Goal: Communication & Community: Answer question/provide support

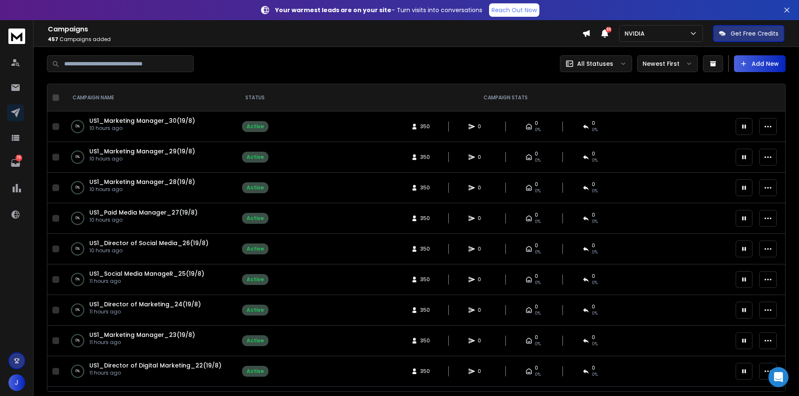
scroll to position [503, 0]
click at [21, 158] on p "91" at bounding box center [19, 158] width 7 height 7
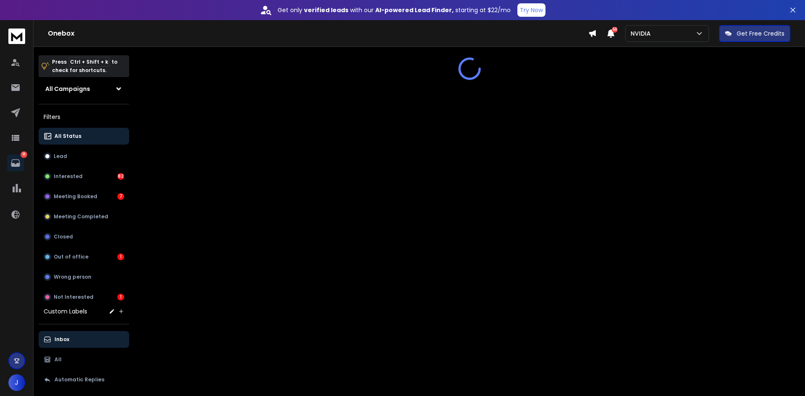
click at [229, 257] on div "Press Ctrl + Shift + k to check for shortcuts. All Campaigns All Campaigns Filt…" at bounding box center [419, 245] width 771 height 396
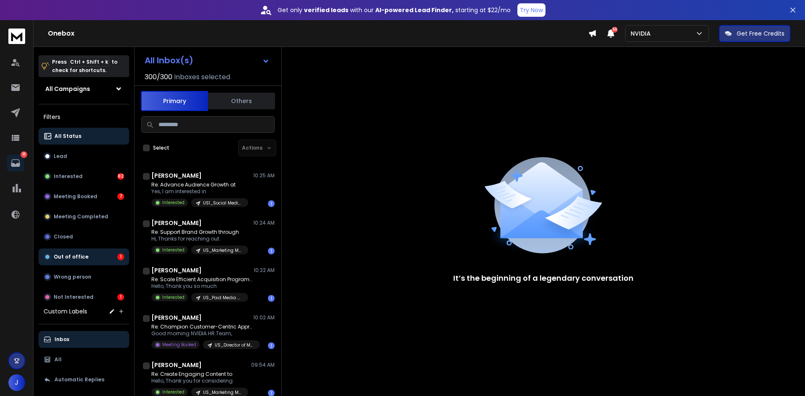
click at [94, 254] on button "Out of office 1" at bounding box center [84, 257] width 91 height 17
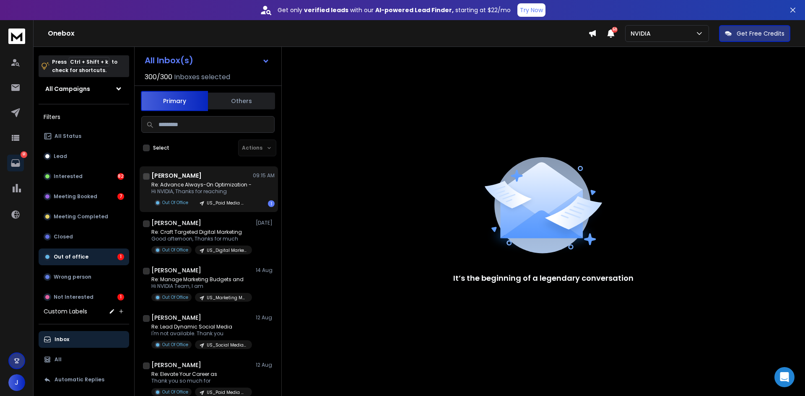
click at [232, 183] on p "Re: Advance Always-On Optimization -" at bounding box center [201, 185] width 101 height 7
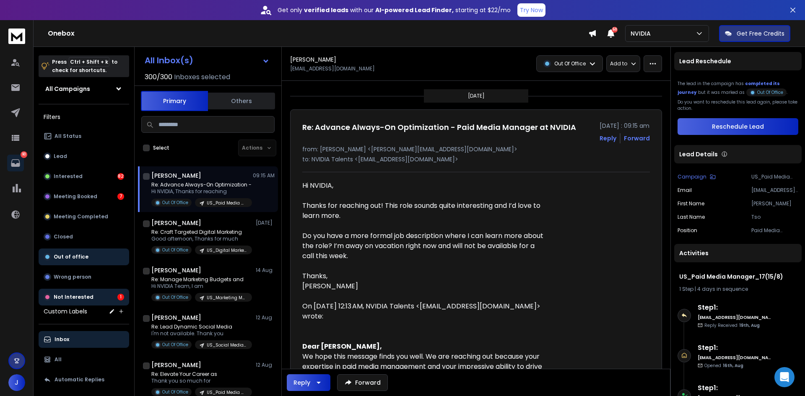
click at [92, 294] on button "Not Interested 1" at bounding box center [84, 297] width 91 height 17
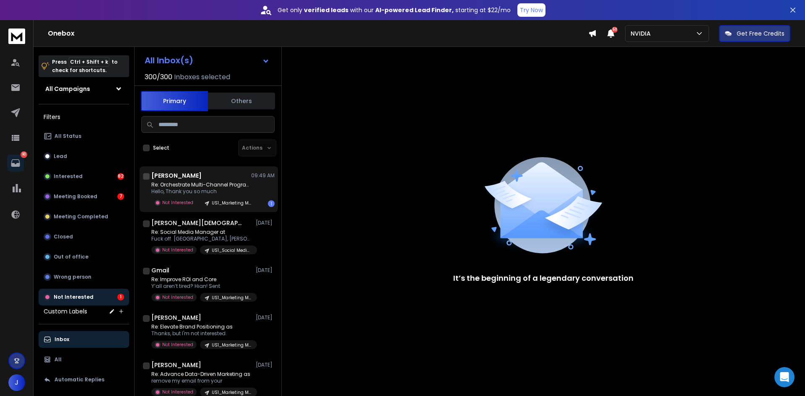
click at [209, 175] on div "Kia Igel 09:49 AM" at bounding box center [212, 175] width 123 height 8
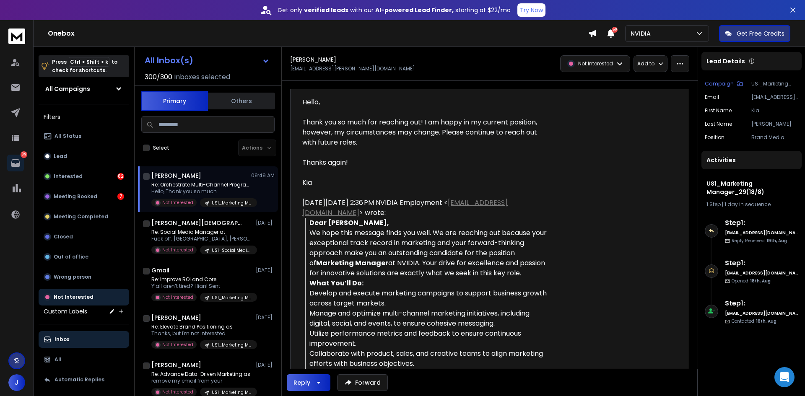
scroll to position [78, 0]
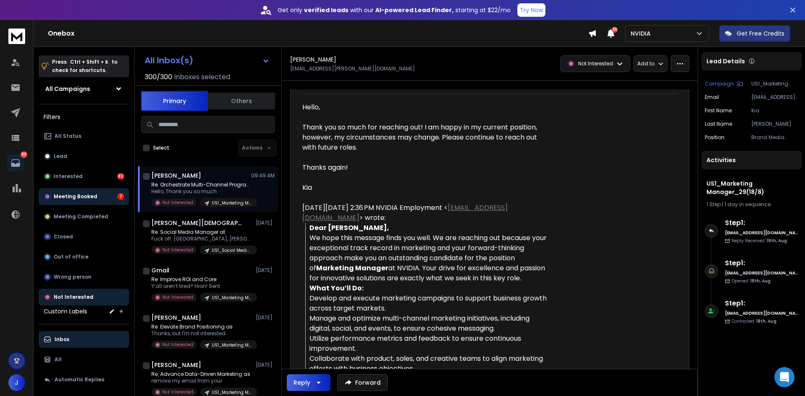
click at [86, 195] on p "Meeting Booked" at bounding box center [76, 196] width 44 height 7
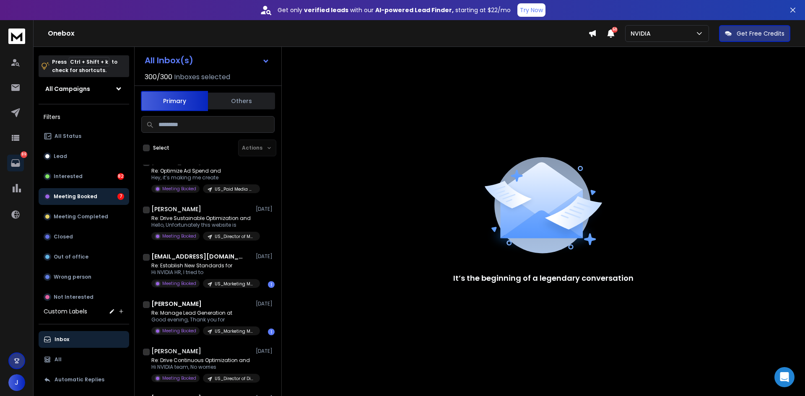
scroll to position [252, 0]
click at [217, 165] on div "Henry Bell 18 Aug" at bounding box center [212, 161] width 123 height 8
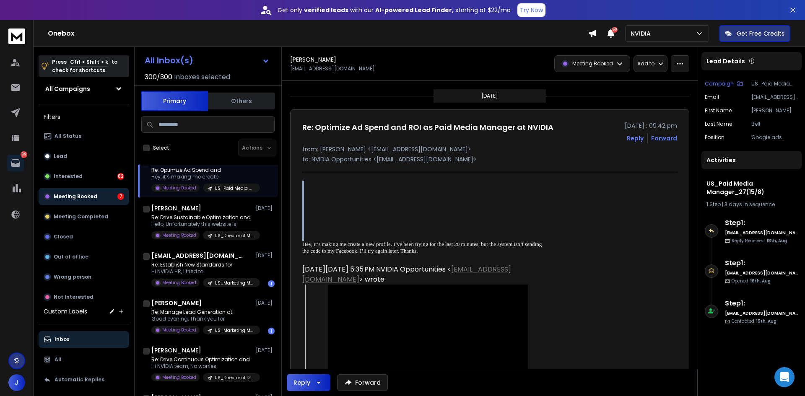
drag, startPoint x: 391, startPoint y: 255, endPoint x: 300, endPoint y: 242, distance: 91.9
copy div
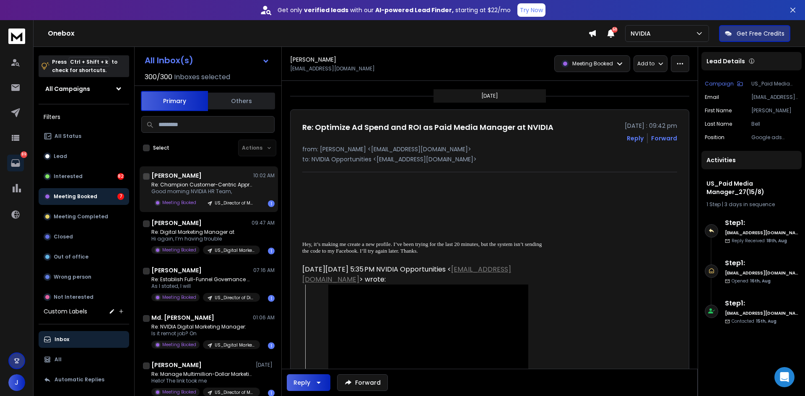
click at [212, 192] on p "Good morning NVIDIA HR Team," at bounding box center [201, 191] width 101 height 7
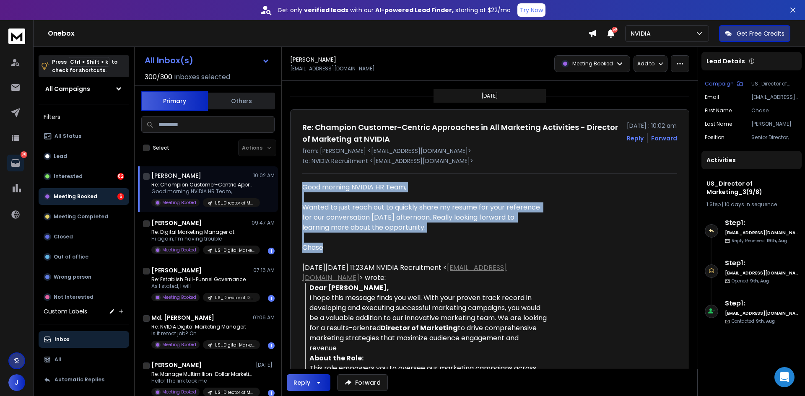
drag, startPoint x: 323, startPoint y: 248, endPoint x: 296, endPoint y: 192, distance: 62.4
copy div "Good morning NVIDIA HR Team, Wanted to just reach out to quickly share my resum…"
click at [373, 195] on div at bounding box center [424, 197] width 245 height 10
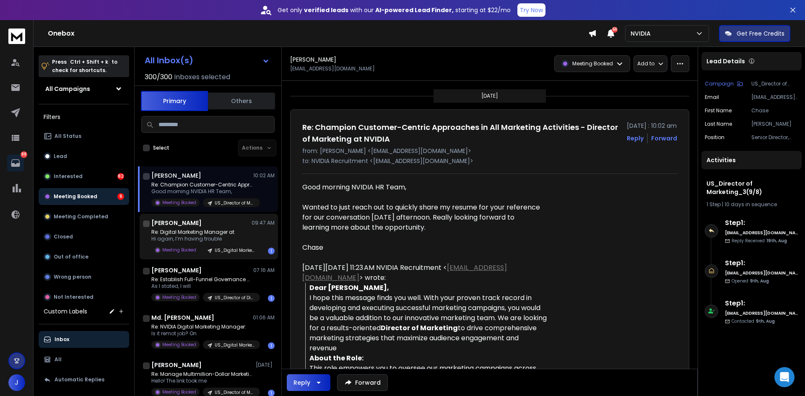
click at [218, 240] on p "Hi again, I’m having trouble" at bounding box center [201, 239] width 101 height 7
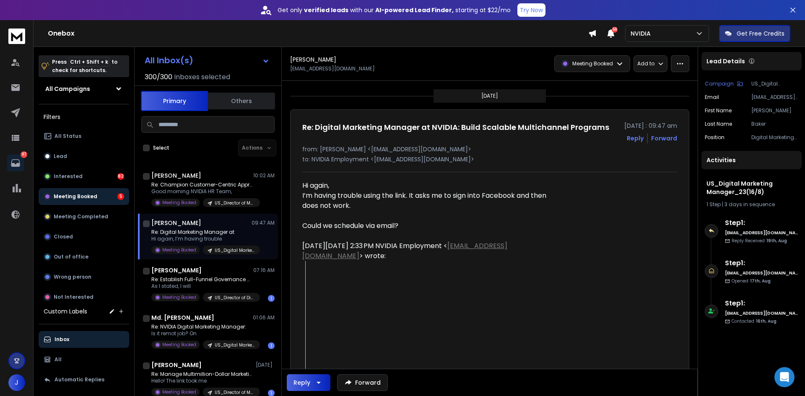
drag, startPoint x: 381, startPoint y: 225, endPoint x: 302, endPoint y: 188, distance: 87.0
drag, startPoint x: 423, startPoint y: 219, endPoint x: 413, endPoint y: 228, distance: 13.1
click at [423, 220] on div at bounding box center [424, 216] width 245 height 10
drag, startPoint x: 413, startPoint y: 228, endPoint x: 302, endPoint y: 188, distance: 118.3
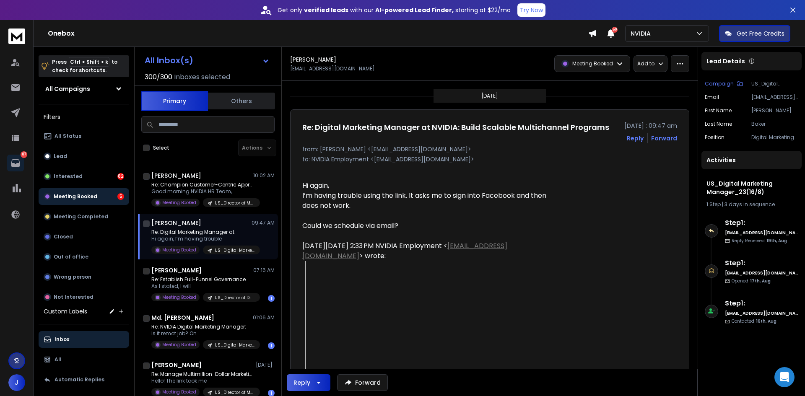
copy div "Hi again, I’m having trouble using the link. It asks me to sign into Facebook a…"
drag, startPoint x: 546, startPoint y: 160, endPoint x: 375, endPoint y: 159, distance: 171.5
click at [375, 159] on p "to: NVIDIA Employment <employmentsolutions@nvidiapeopleanalyticsnetwork.com>" at bounding box center [489, 159] width 375 height 8
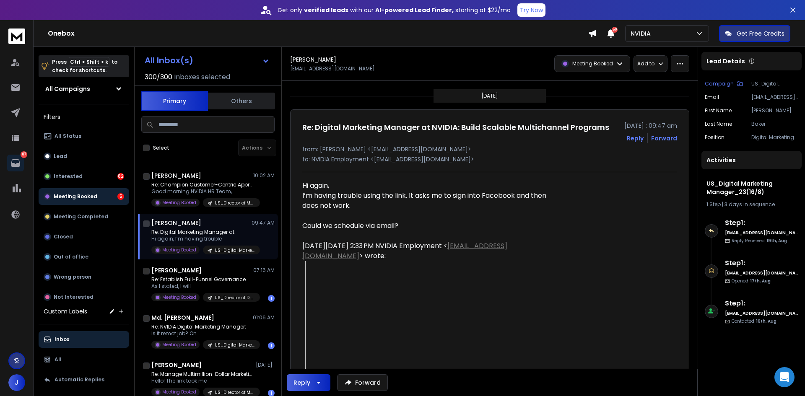
copy p "employmentsolutions@nvidiapeopleanalyticsnetwork.com"
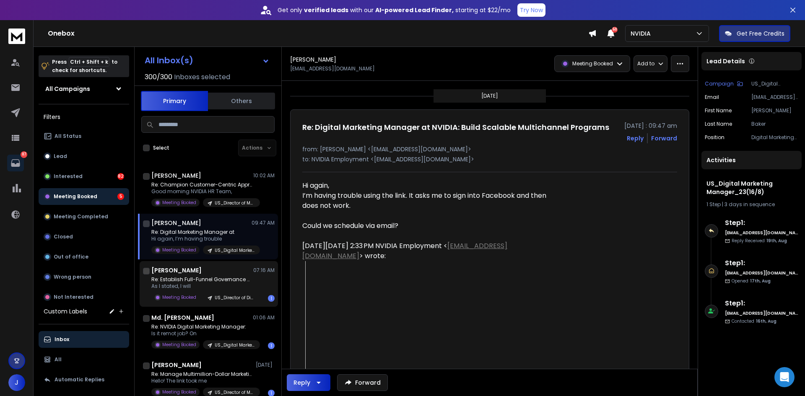
click at [222, 274] on div "Joelle Beasley 07:16 AM" at bounding box center [212, 270] width 123 height 8
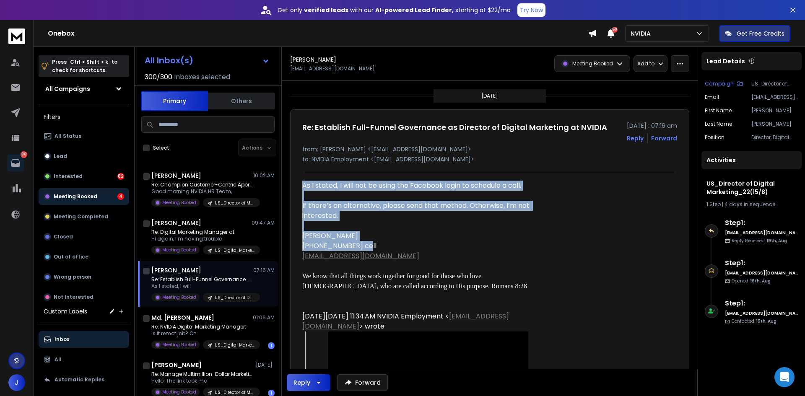
drag, startPoint x: 394, startPoint y: 249, endPoint x: 304, endPoint y: 183, distance: 111.9
copy div "As I stated, I will not be using the Facebook login to schedule a call. If ther…"
click at [392, 217] on div "If there’s an alternative, please send that method. Otherwise, I’m not interest…" at bounding box center [424, 246] width 245 height 91
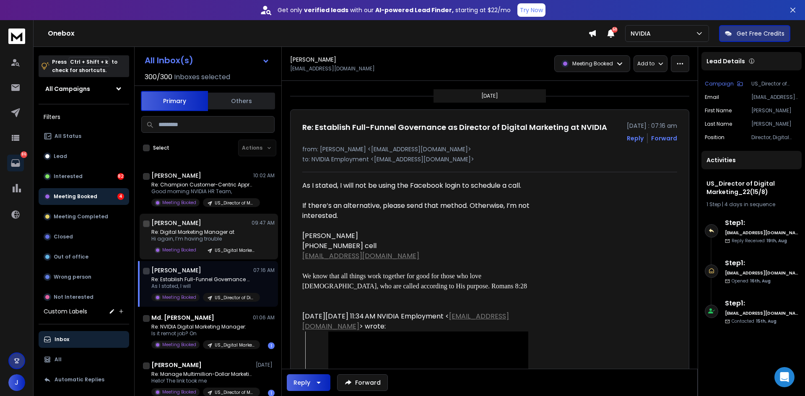
scroll to position [84, 0]
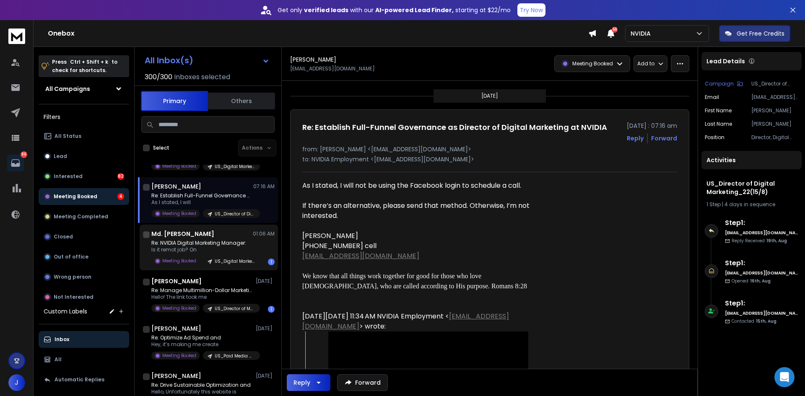
click at [224, 249] on p "Is it remot job? On" at bounding box center [201, 250] width 101 height 7
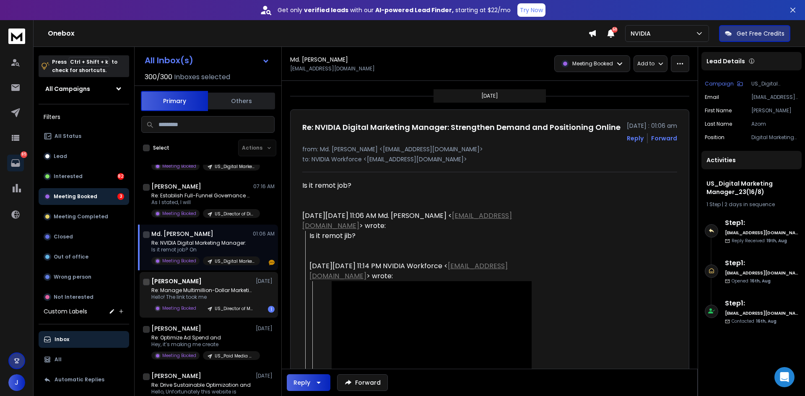
click at [224, 296] on p "Hello! The link took me" at bounding box center [201, 297] width 101 height 7
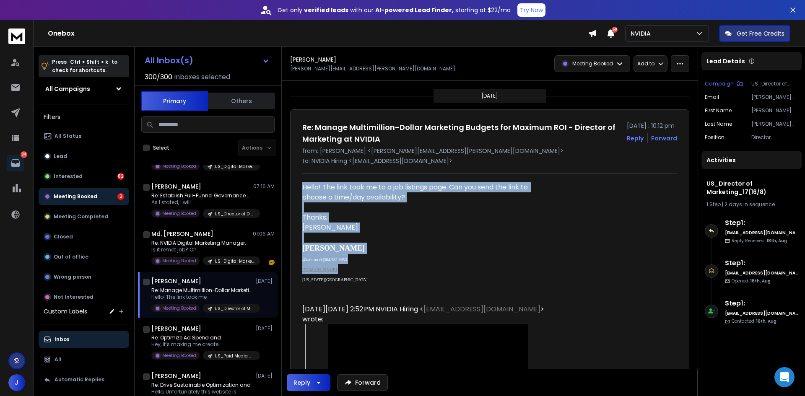
drag, startPoint x: 359, startPoint y: 265, endPoint x: 299, endPoint y: 183, distance: 101.6
copy div "Hello! The link took me to a job listings page. Can you send the link to choose…"
click at [518, 190] on div "Hello! The link took me to a job listings page. Can you send the link to choose…" at bounding box center [424, 192] width 245 height 20
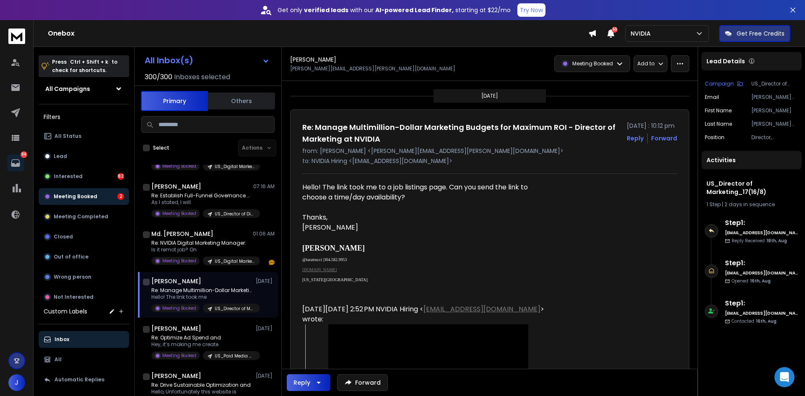
copy p "wearehiring@talentretentionprogramnvidia.com"
drag, startPoint x: 495, startPoint y: 163, endPoint x: 356, endPoint y: 159, distance: 139.7
click at [356, 159] on p "to: NVIDIA Hiring <wearehiring@talentretentionprogramnvidia.com>" at bounding box center [489, 161] width 375 height 8
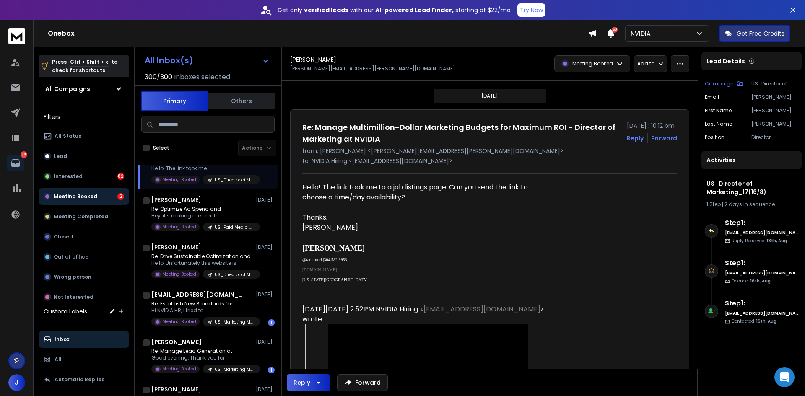
scroll to position [252, 0]
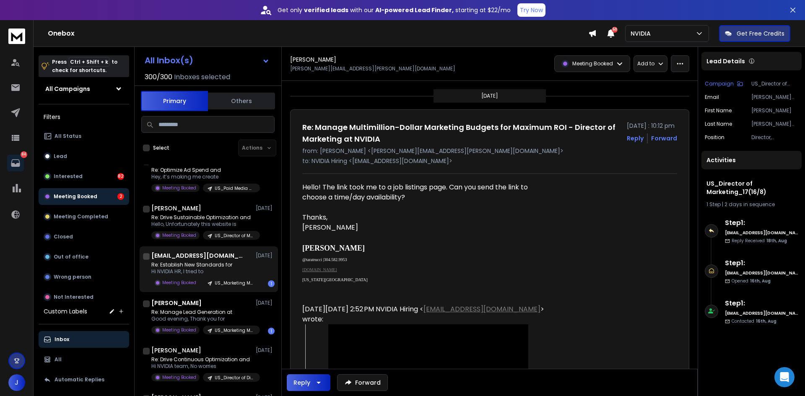
click at [245, 274] on p "Hi NVIDIA HR, I tried to" at bounding box center [201, 271] width 101 height 7
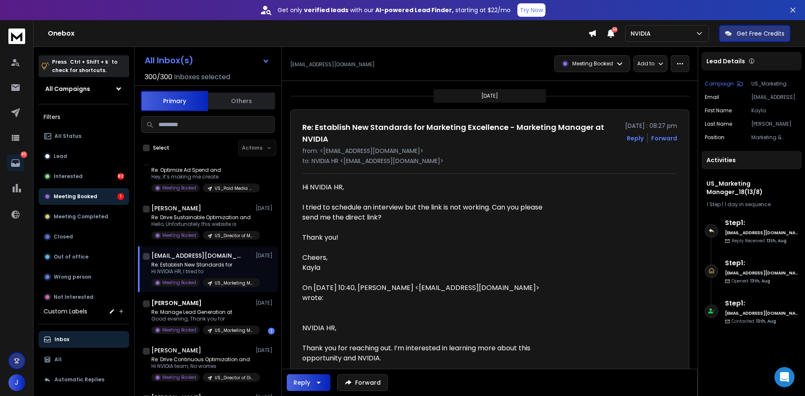
click at [502, 202] on div at bounding box center [424, 197] width 245 height 10
drag, startPoint x: 450, startPoint y: 162, endPoint x: 345, endPoint y: 165, distance: 105.7
click at [345, 165] on p "to: NVIDIA HR <hr@workforcetechnologyhubnvidia.com>" at bounding box center [489, 161] width 375 height 8
copy p "hr@workforcetechnologyhubnvidia.com"
click at [187, 126] on input at bounding box center [207, 124] width 133 height 17
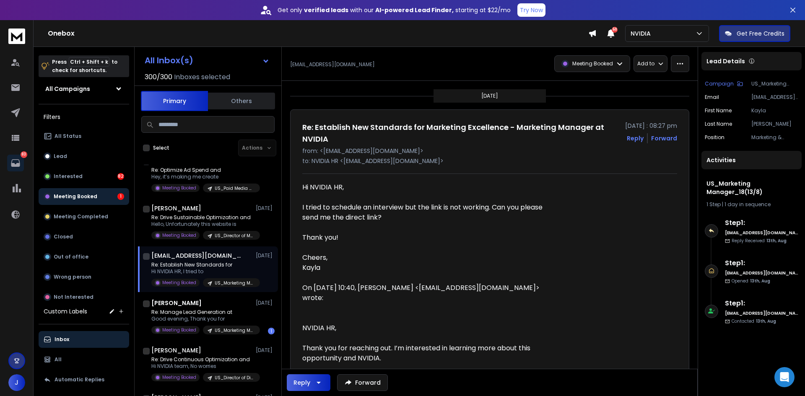
paste input "**********"
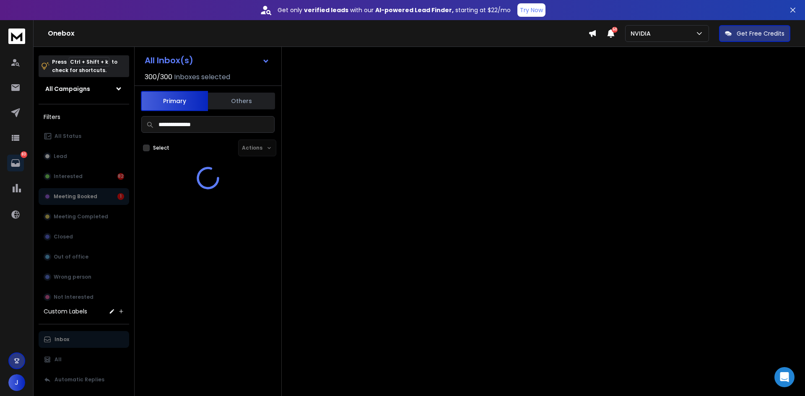
scroll to position [0, 0]
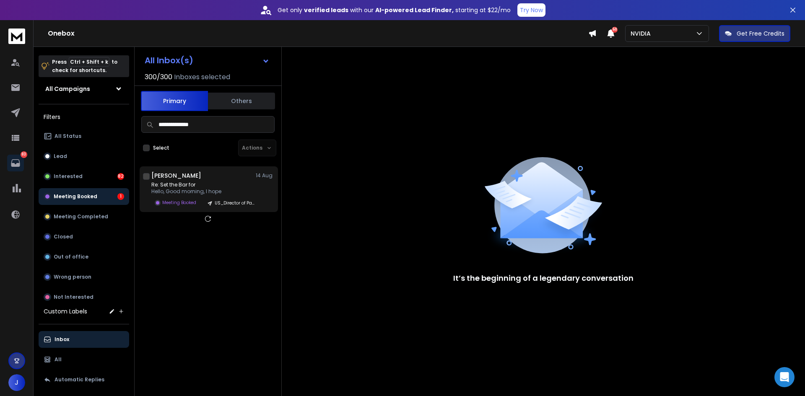
click at [221, 176] on div "Bryan Griffith 14 Aug" at bounding box center [212, 175] width 123 height 8
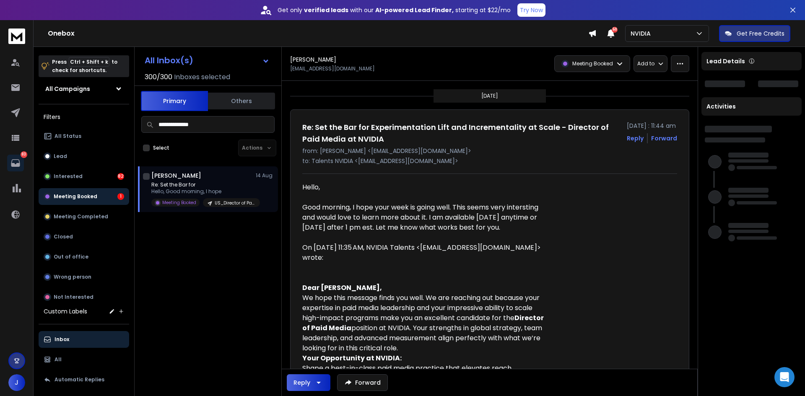
click at [460, 158] on p "to: Talents NVIDIA <talents@workforceinnovationhubnvidia.com>" at bounding box center [489, 161] width 375 height 8
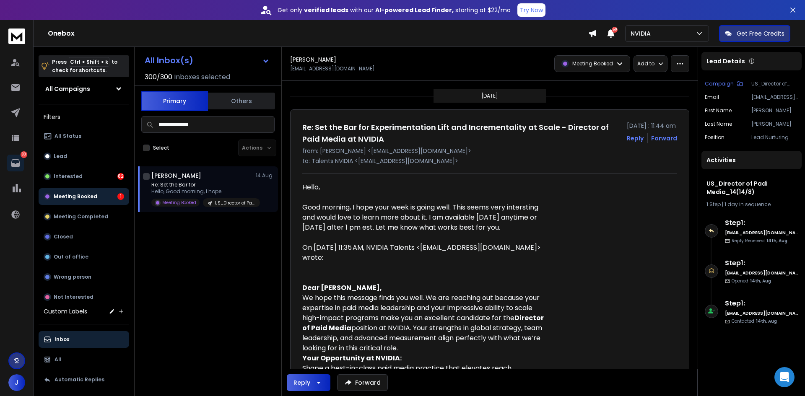
drag, startPoint x: 487, startPoint y: 163, endPoint x: 356, endPoint y: 163, distance: 131.2
click at [356, 163] on p "to: Talents NVIDIA <talents@workforceinnovationhubnvidia.com>" at bounding box center [489, 161] width 375 height 8
copy p "<talents@workforceinnovationhubnvidia.com"
click at [371, 163] on p "to: Talents NVIDIA <talents@workforceinnovationhubnvidia.com>" at bounding box center [489, 161] width 375 height 8
drag, startPoint x: 487, startPoint y: 162, endPoint x: 358, endPoint y: 164, distance: 128.7
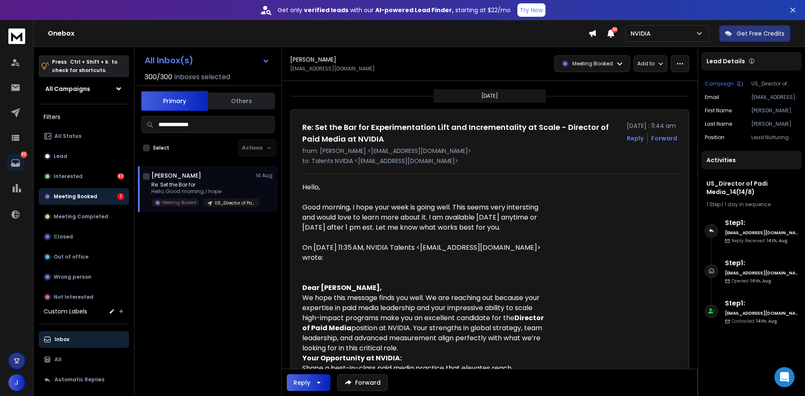
click at [358, 164] on p "to: Talents NVIDIA <talents@workforceinnovationhubnvidia.com>" at bounding box center [489, 161] width 375 height 8
copy p "talents@workforceinnovationhubnvidia.com"
click at [187, 128] on input "**********" at bounding box center [207, 124] width 133 height 17
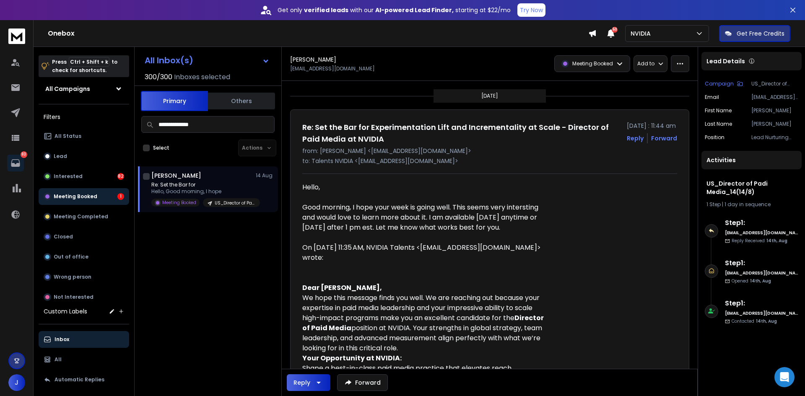
paste input
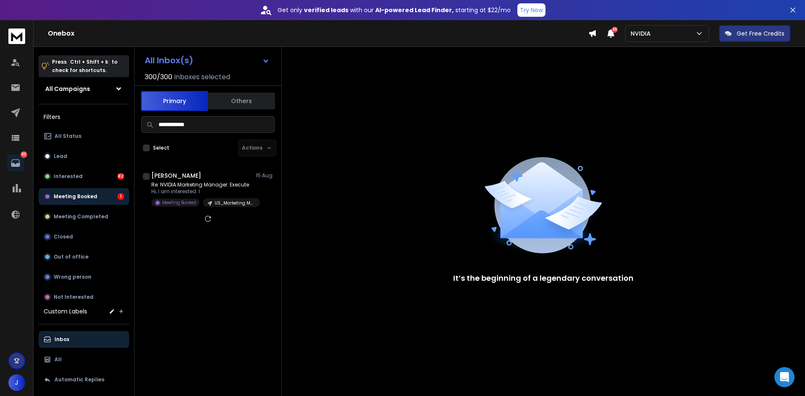
type input "**********"
click at [235, 166] on div "Bhumi Parikh 15 Aug Re: NVIDIA Marketing Manager: Execute Hi, I am interested. …" at bounding box center [208, 237] width 147 height 145
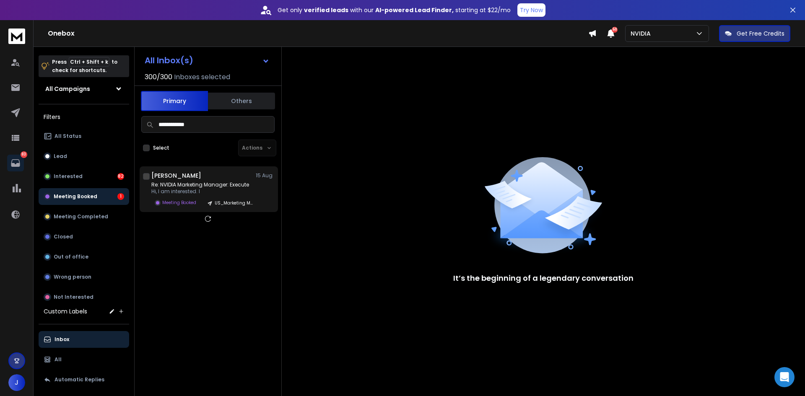
click at [237, 176] on div "Bhumi Parikh 15 Aug" at bounding box center [212, 175] width 123 height 8
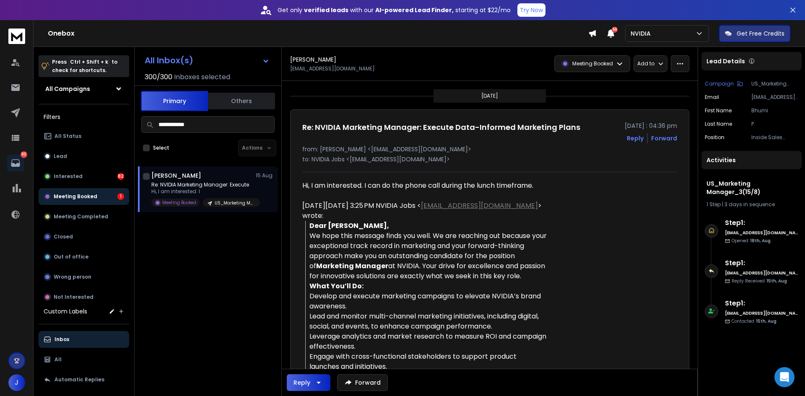
drag, startPoint x: 463, startPoint y: 159, endPoint x: 351, endPoint y: 165, distance: 112.9
click at [351, 165] on div "Re: NVIDIA Marketing Manager: Execute Data-Informed Marketing Plans 15 August 2…" at bounding box center [489, 381] width 375 height 519
drag, startPoint x: 217, startPoint y: 136, endPoint x: 213, endPoint y: 129, distance: 8.4
click at [217, 136] on div "Select Actions" at bounding box center [208, 146] width 147 height 20
click at [213, 129] on input "**********" at bounding box center [207, 124] width 133 height 17
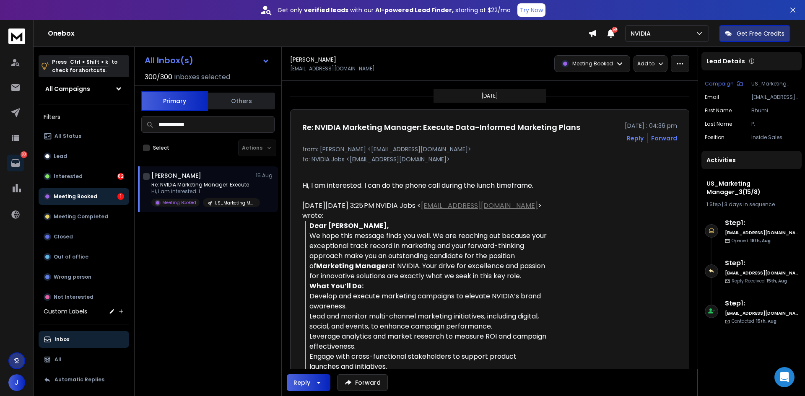
click at [213, 129] on input "**********" at bounding box center [207, 124] width 133 height 17
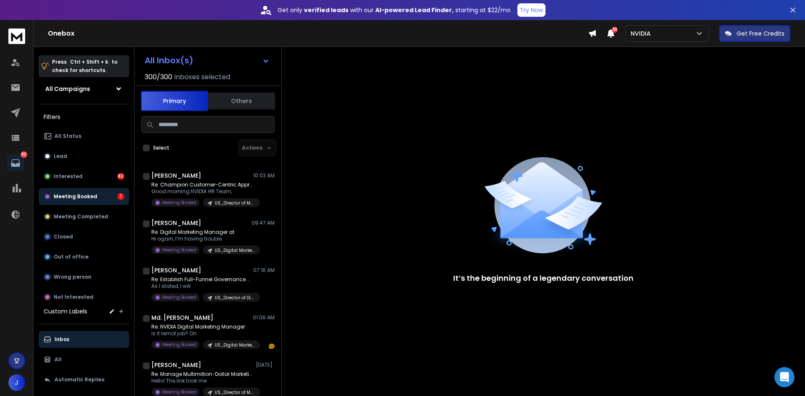
click at [369, 223] on div "It’s the beginning of a legendary conversation" at bounding box center [543, 215] width 523 height 337
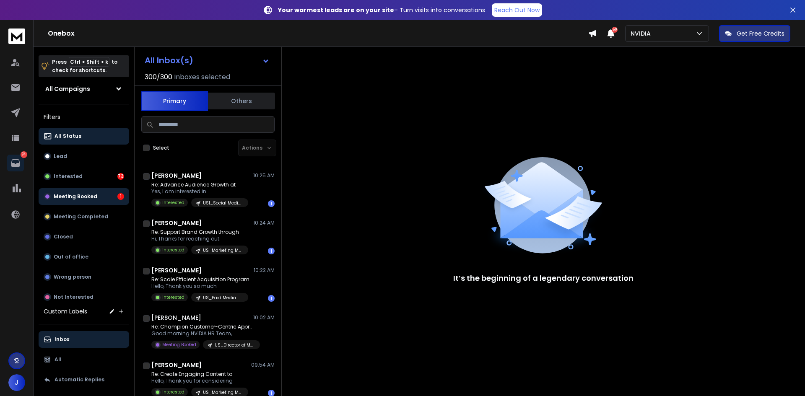
click at [102, 195] on button "Meeting Booked 1" at bounding box center [84, 196] width 91 height 17
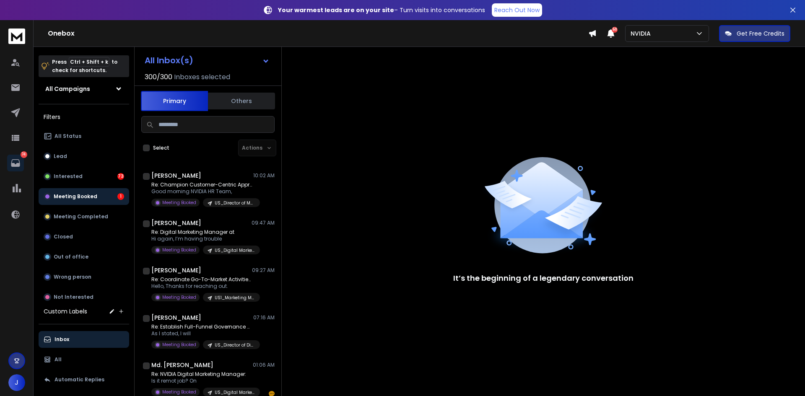
click at [356, 208] on div "It’s the beginning of a legendary conversation" at bounding box center [543, 215] width 523 height 337
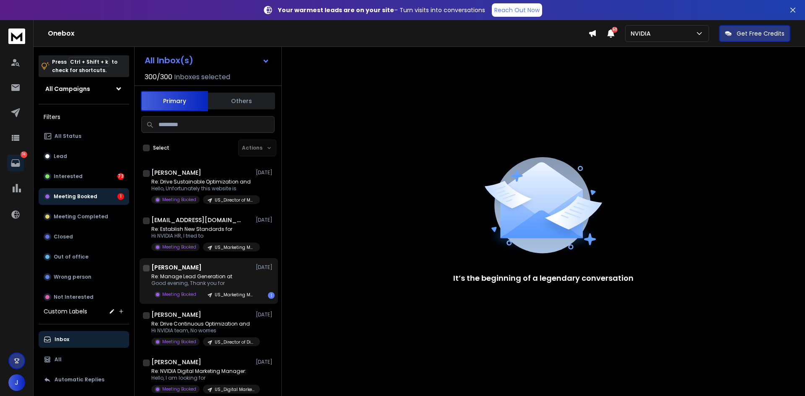
scroll to position [335, 0]
click at [231, 276] on p "Re: Manage Lead Generation at" at bounding box center [201, 276] width 101 height 7
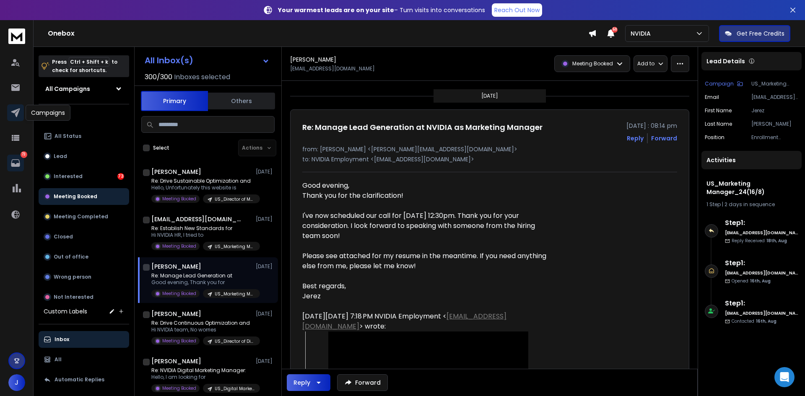
click at [14, 109] on icon at bounding box center [15, 113] width 10 height 10
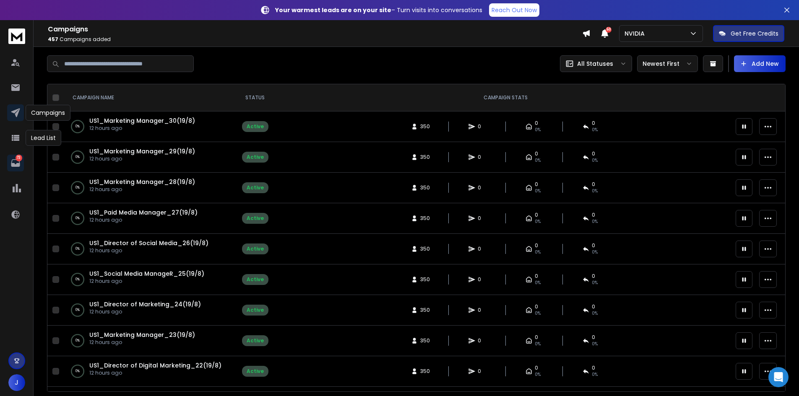
click at [19, 163] on icon at bounding box center [15, 163] width 9 height 8
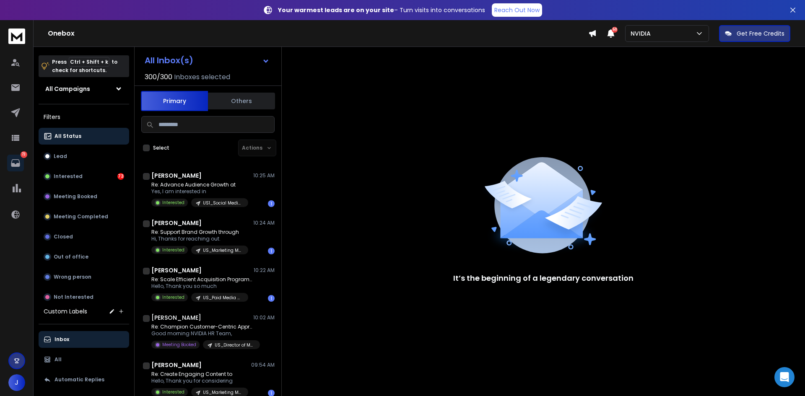
click at [194, 123] on input at bounding box center [207, 124] width 133 height 17
paste input "******"
type input "******"
click at [194, 125] on input "******" at bounding box center [207, 124] width 133 height 17
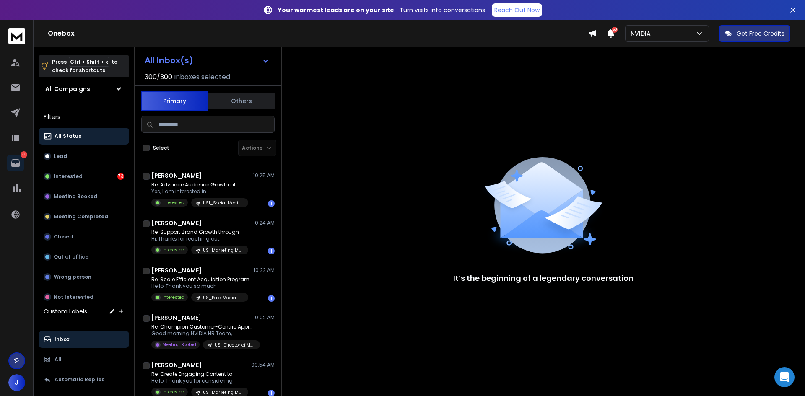
drag, startPoint x: 193, startPoint y: 124, endPoint x: 181, endPoint y: 125, distance: 12.3
click at [193, 124] on input at bounding box center [207, 124] width 133 height 17
click at [92, 169] on button "Interested 73" at bounding box center [84, 176] width 91 height 17
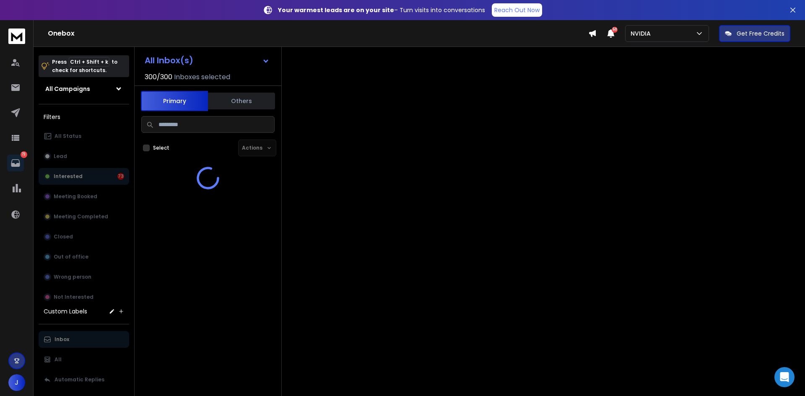
click at [227, 125] on input at bounding box center [207, 124] width 133 height 17
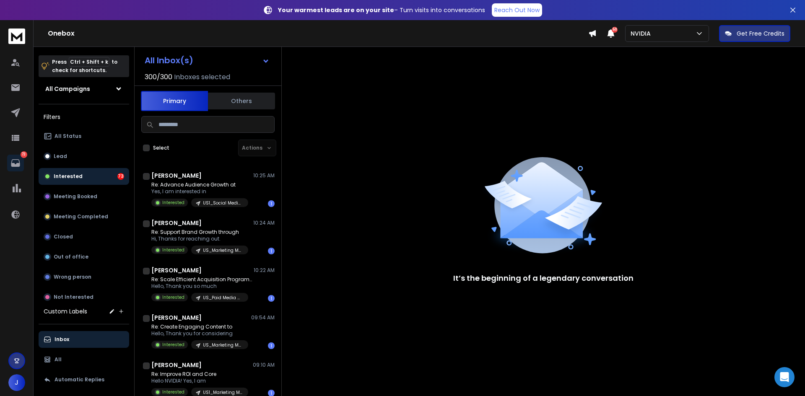
paste input "**********"
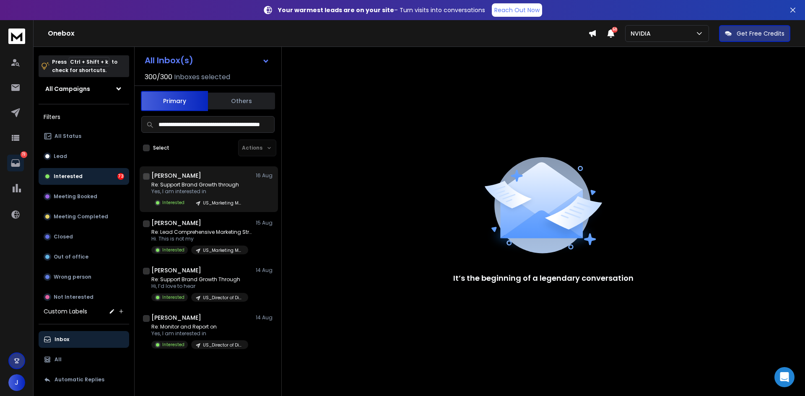
click at [209, 167] on div "Darin Lee 16 Aug Re: Support Brand Growth through Yes, I am interested in Inter…" at bounding box center [209, 189] width 138 height 46
click at [214, 178] on div "Darin Lee 16 Aug" at bounding box center [212, 175] width 123 height 8
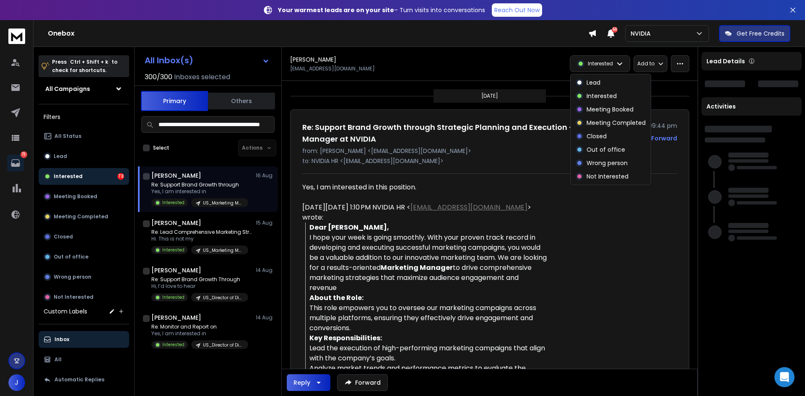
click at [624, 63] on div "Interested" at bounding box center [600, 64] width 60 height 16
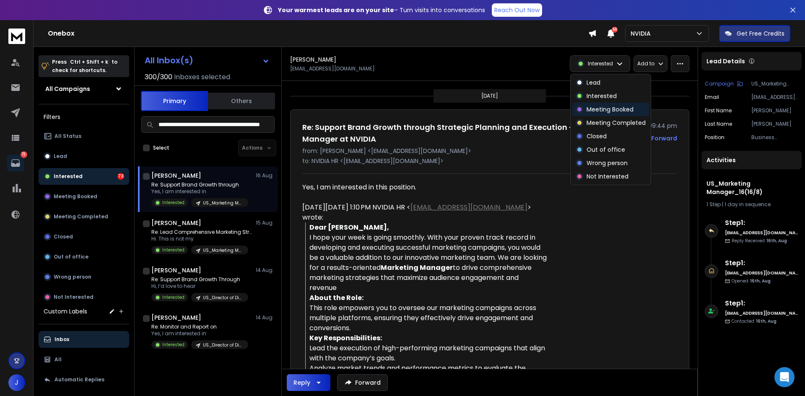
click at [625, 104] on div "Meeting Booked" at bounding box center [610, 109] width 77 height 13
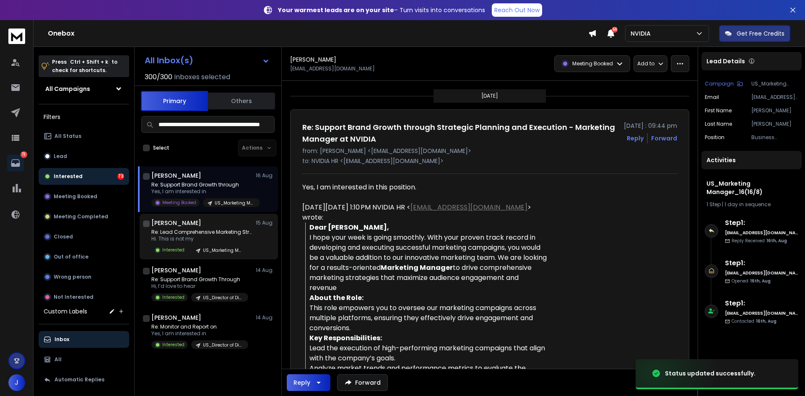
click at [216, 229] on div "Christina Lawson 15 Aug Re: Lead Comprehensive Marketing Strategies Hi. This is…" at bounding box center [212, 237] width 123 height 36
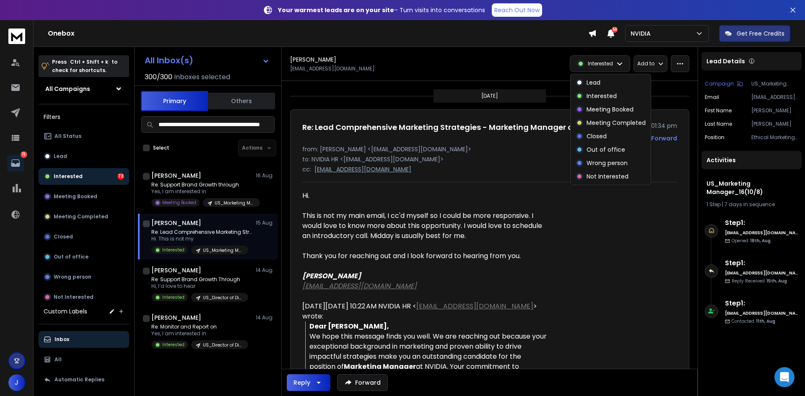
click at [590, 60] on p "Interested" at bounding box center [600, 63] width 25 height 7
click at [608, 108] on p "Meeting Booked" at bounding box center [610, 109] width 47 height 8
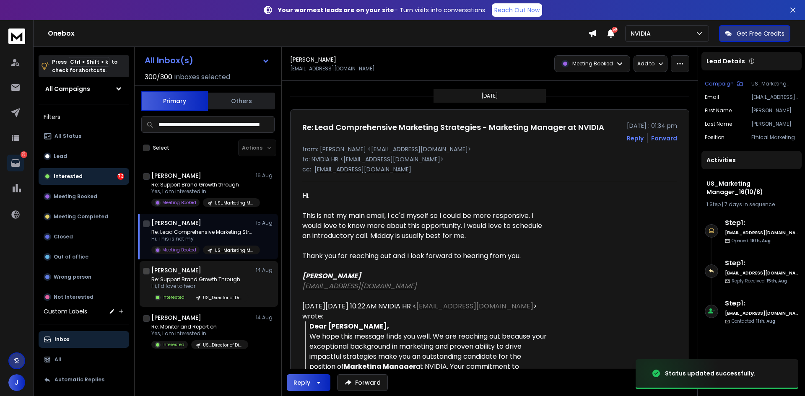
click at [203, 284] on p "Hi, I’d love to hear" at bounding box center [199, 286] width 97 height 7
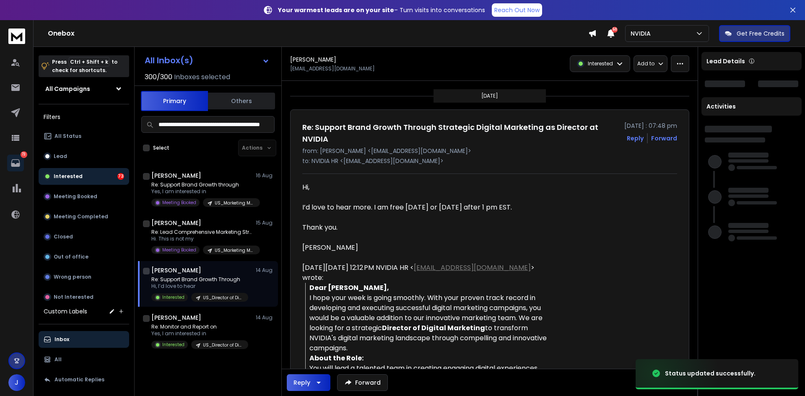
click at [595, 70] on div "Interested" at bounding box center [600, 64] width 60 height 16
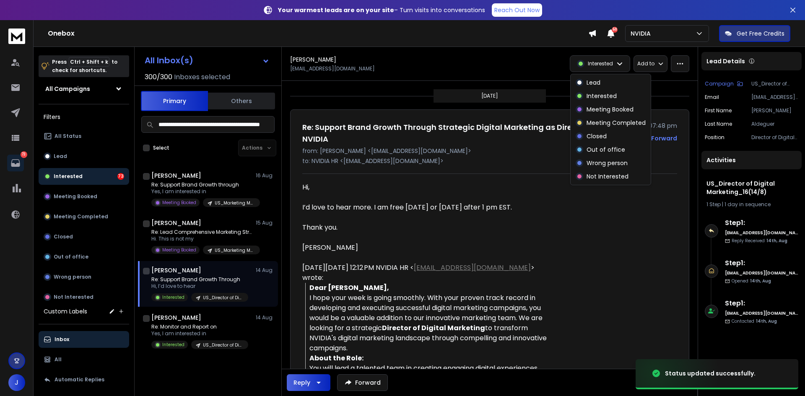
click at [610, 113] on p "Meeting Booked" at bounding box center [610, 109] width 47 height 8
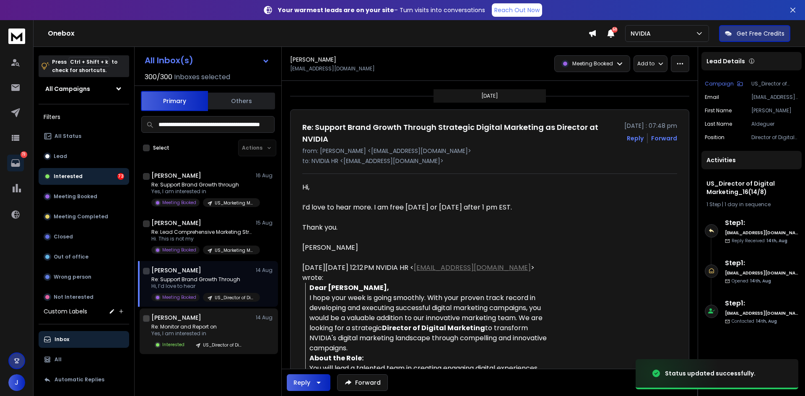
click at [217, 335] on p "Yes, I am interested in" at bounding box center [199, 333] width 97 height 7
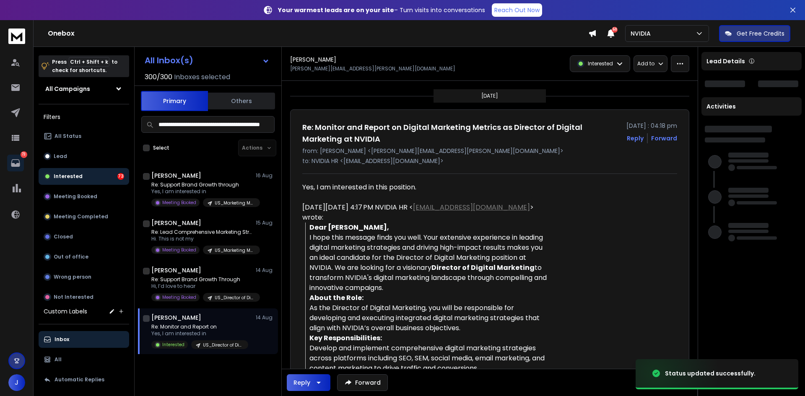
click at [595, 56] on div "Interested" at bounding box center [600, 64] width 60 height 16
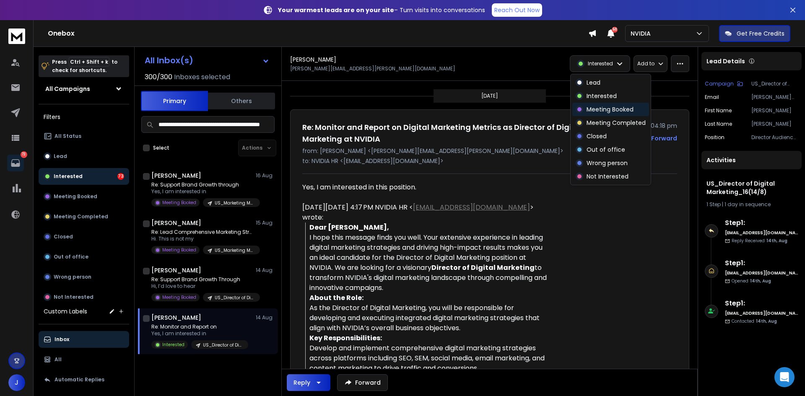
click at [609, 108] on p "Meeting Booked" at bounding box center [610, 109] width 47 height 8
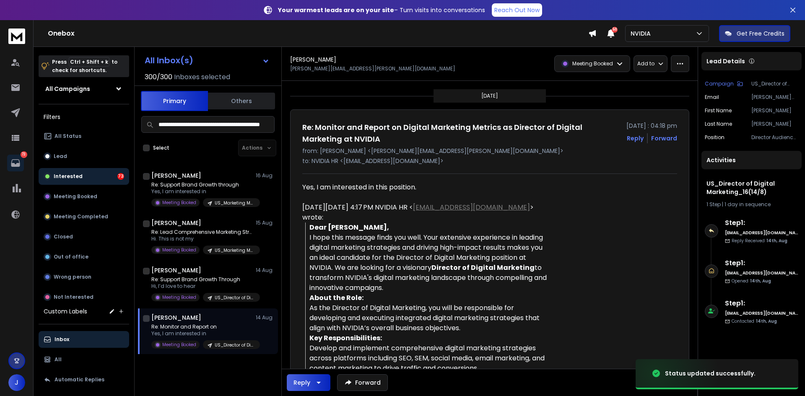
click at [218, 124] on input "**********" at bounding box center [207, 124] width 133 height 17
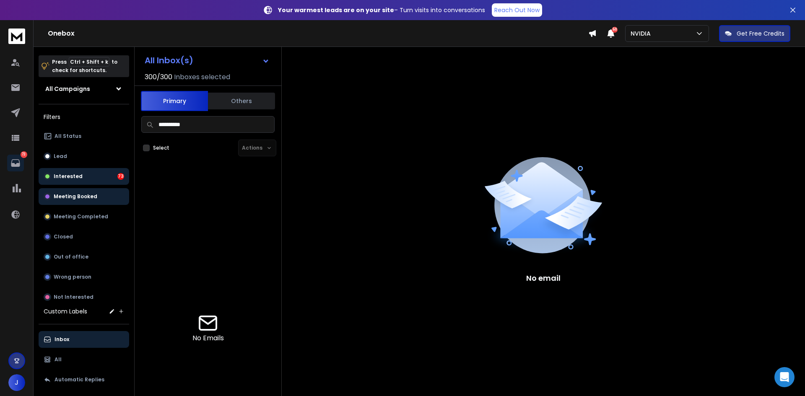
type input "**********"
click at [75, 196] on p "Meeting Booked" at bounding box center [76, 196] width 44 height 7
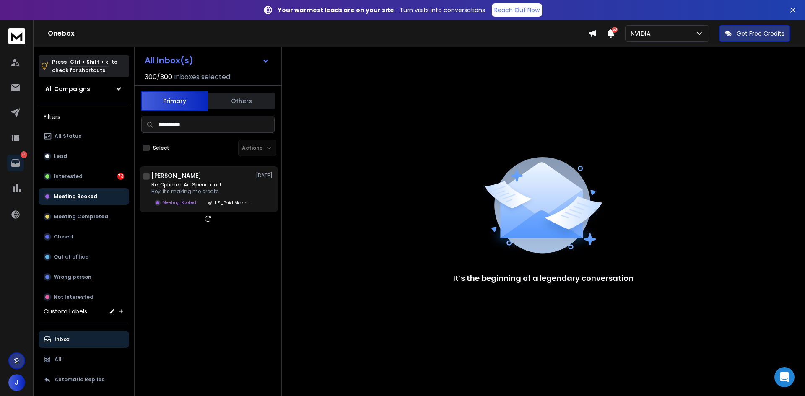
click at [201, 172] on div "Henry Bell 18 Aug Re: Optimize Ad Spend and Hey, it’s making me create Meeting …" at bounding box center [209, 189] width 138 height 46
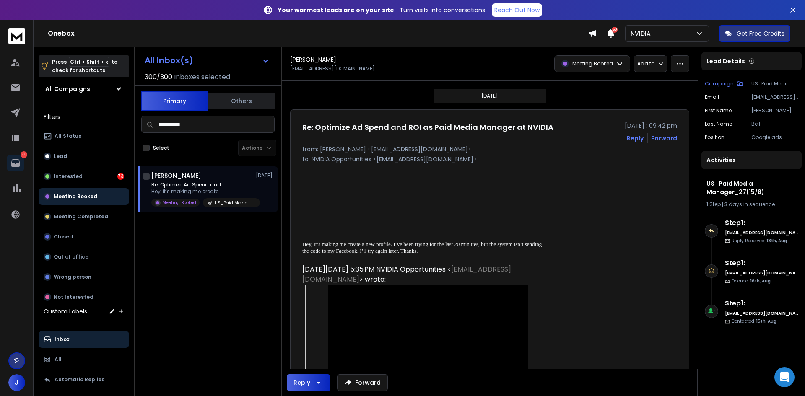
drag, startPoint x: 514, startPoint y: 161, endPoint x: 376, endPoint y: 164, distance: 138.4
copy p "opportunities@hrprocessautomationnvidia.com"
click at [203, 129] on input "**********" at bounding box center [207, 124] width 133 height 17
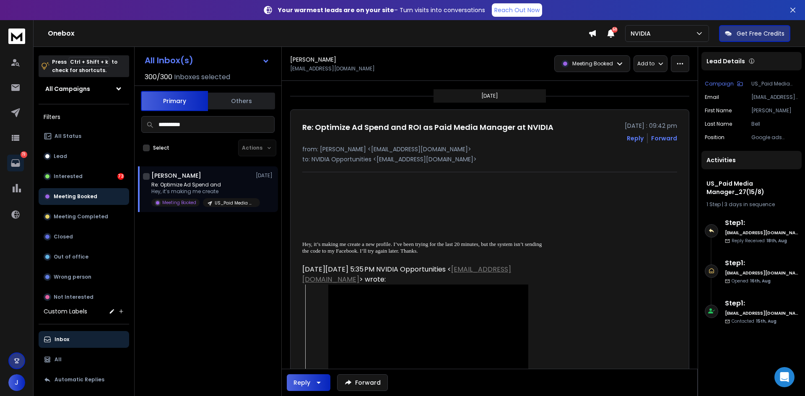
click at [203, 129] on input "**********" at bounding box center [207, 124] width 133 height 17
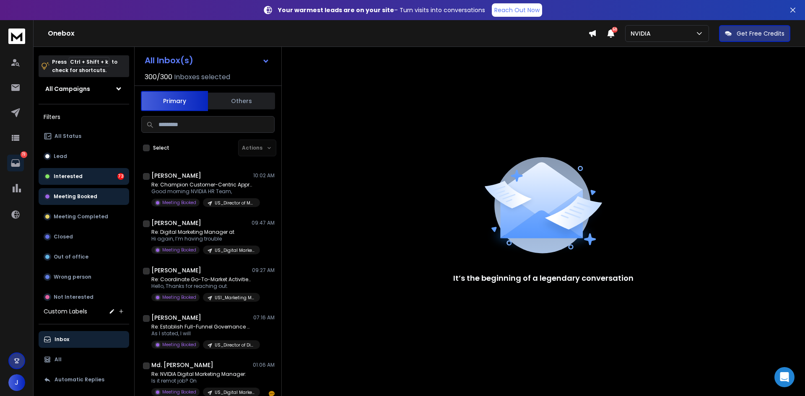
click at [68, 181] on button "Interested 73" at bounding box center [84, 176] width 91 height 17
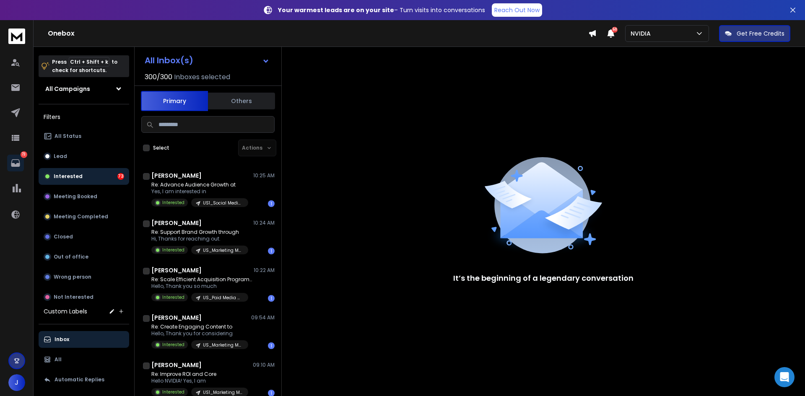
click at [383, 140] on div "It’s the beginning of a legendary conversation" at bounding box center [543, 215] width 523 height 337
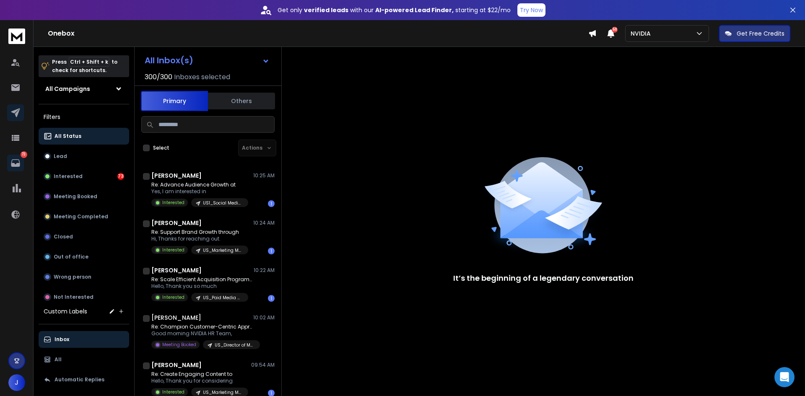
click at [18, 113] on icon at bounding box center [15, 112] width 9 height 9
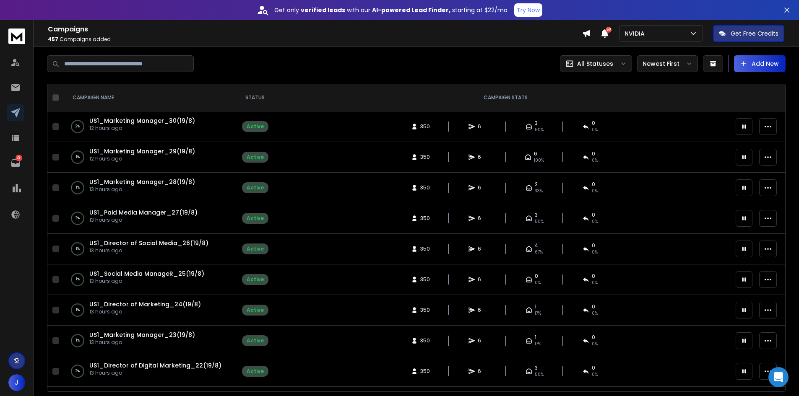
click at [343, 70] on div at bounding box center [231, 63] width 369 height 17
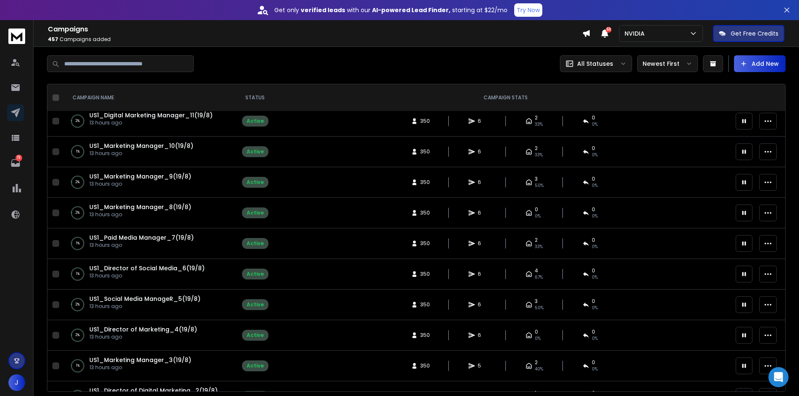
scroll to position [671, 0]
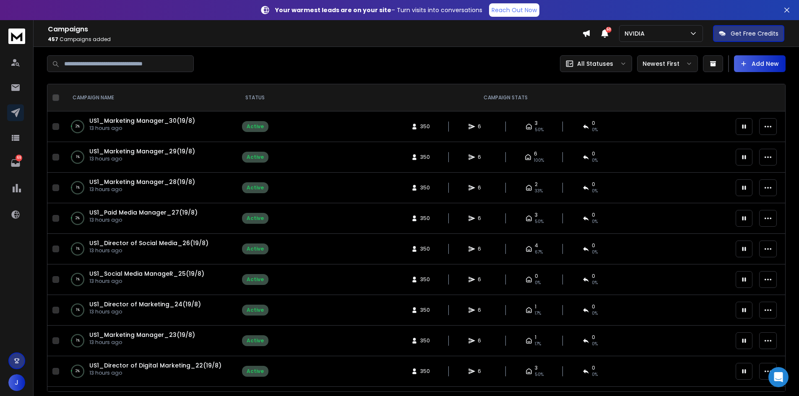
click at [339, 58] on div at bounding box center [231, 63] width 369 height 17
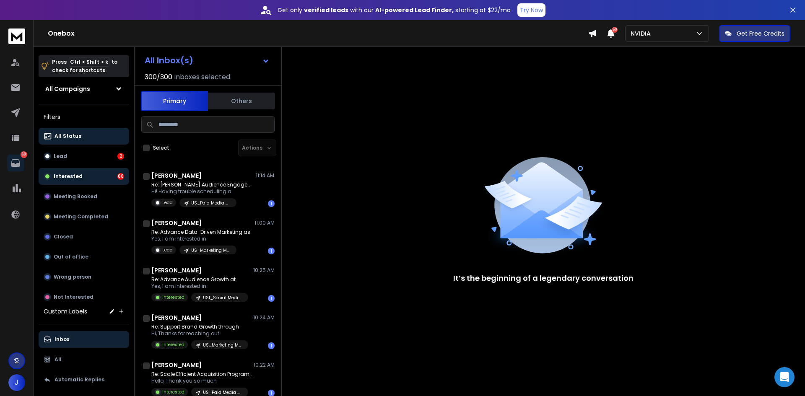
click at [81, 174] on button "Interested 66" at bounding box center [84, 176] width 91 height 17
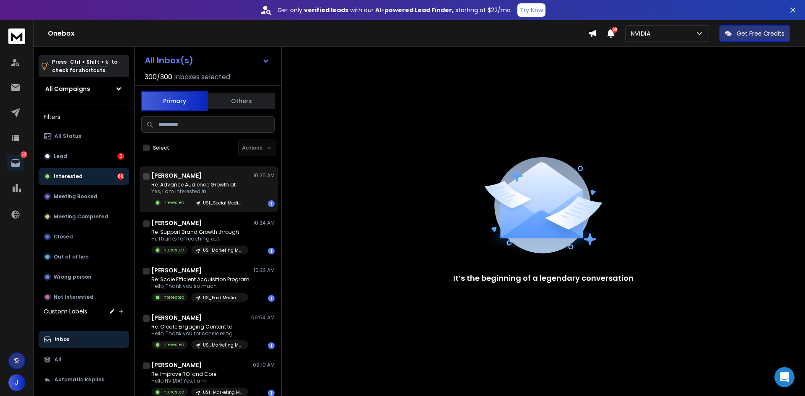
click at [183, 189] on p "Yes, I am interested in" at bounding box center [199, 191] width 97 height 7
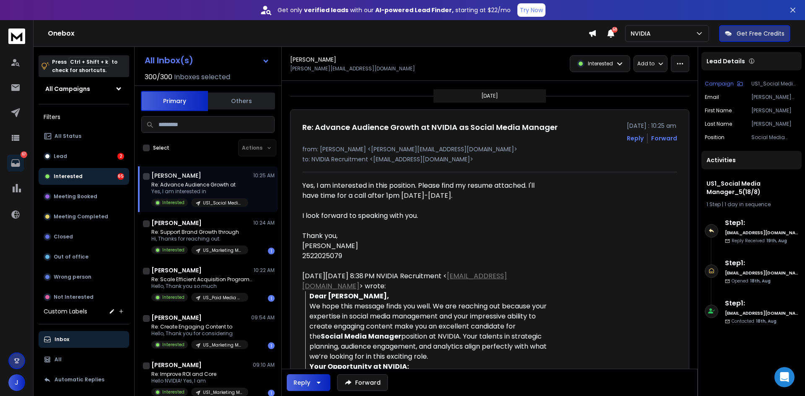
drag, startPoint x: 453, startPoint y: 161, endPoint x: 373, endPoint y: 162, distance: 80.1
click at [373, 162] on p "to: NVIDIA Recruitment <recruit@leadershipdevelopernvidia.com>" at bounding box center [489, 159] width 375 height 8
copy p "recruit@leadershipdevelopernvidia.com"
click at [187, 120] on input at bounding box center [207, 124] width 133 height 17
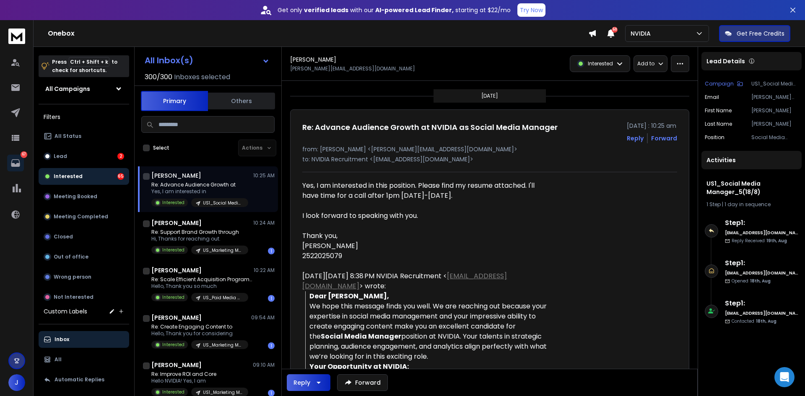
paste input "**********"
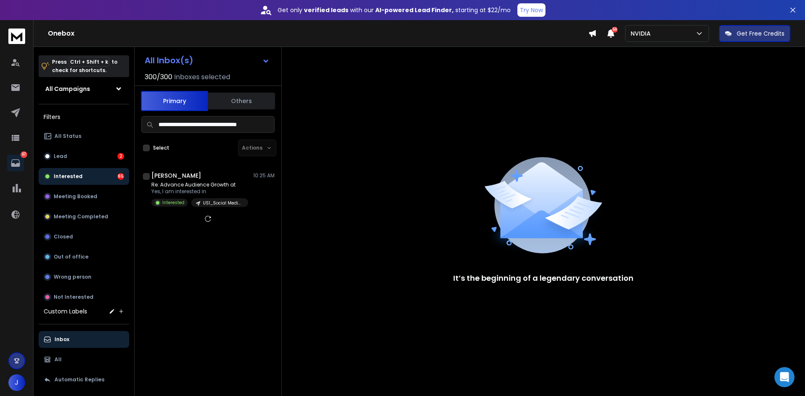
type input "**********"
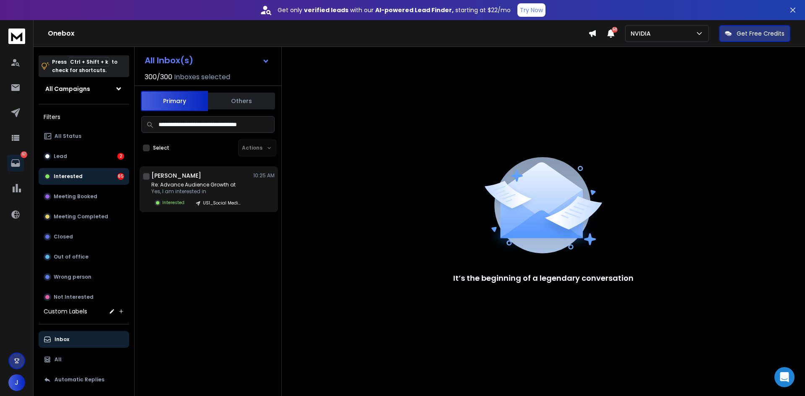
click at [228, 191] on p "Yes, I am interested in" at bounding box center [199, 191] width 97 height 7
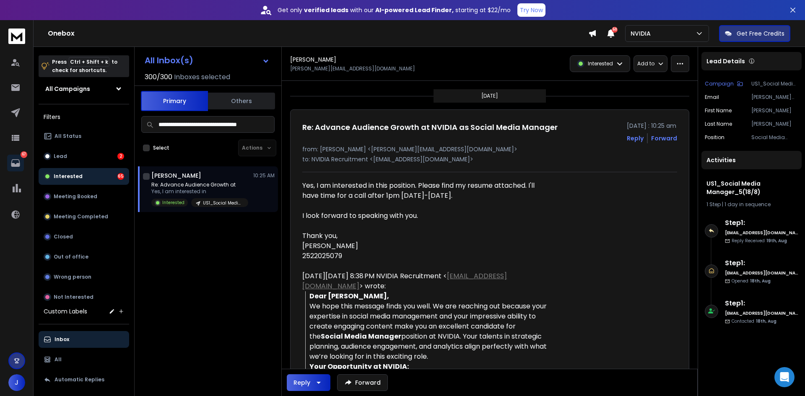
click at [603, 65] on p "Interested" at bounding box center [600, 63] width 25 height 7
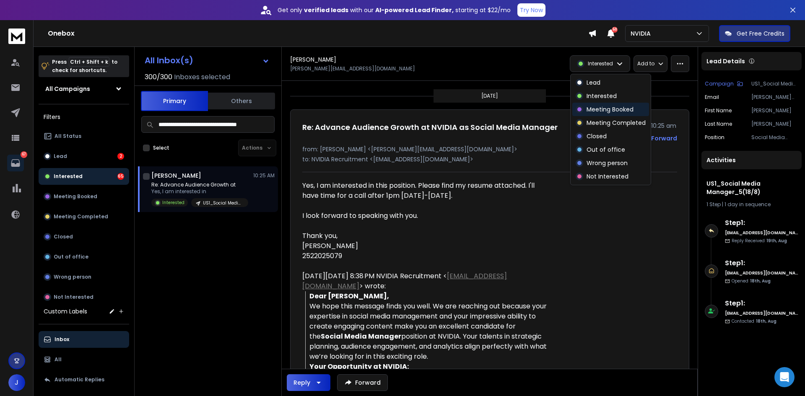
click at [607, 110] on p "Meeting Booked" at bounding box center [610, 109] width 47 height 8
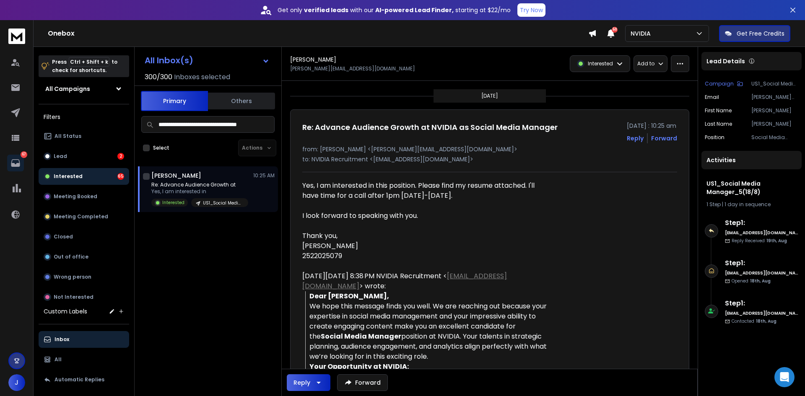
click at [249, 124] on input "**********" at bounding box center [207, 124] width 133 height 17
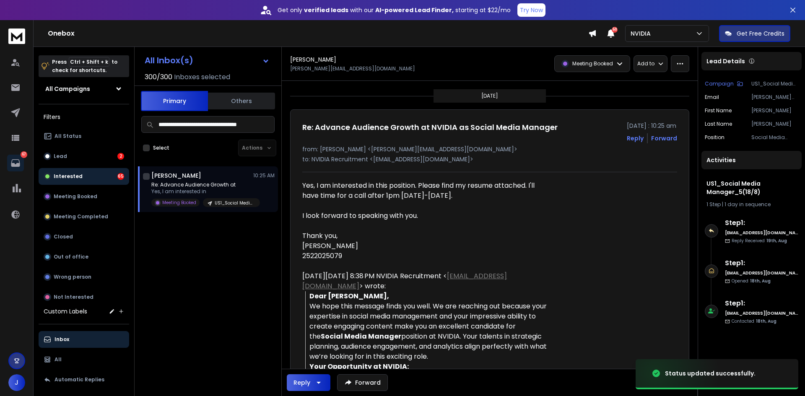
click at [249, 124] on input "**********" at bounding box center [207, 124] width 133 height 17
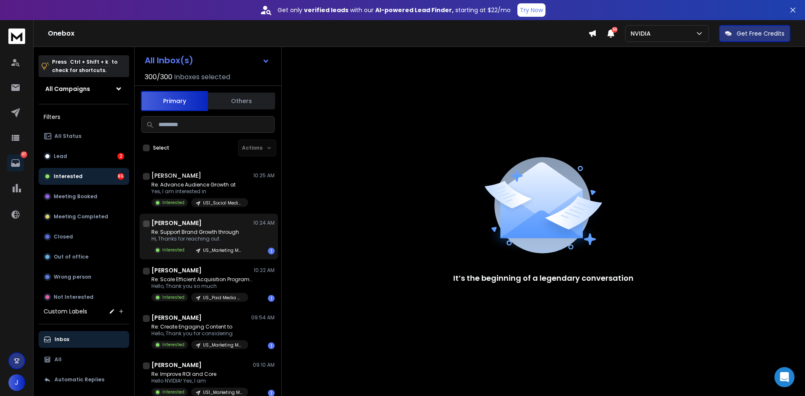
click at [242, 220] on div "Katie Decker 10:24 AM" at bounding box center [212, 223] width 123 height 8
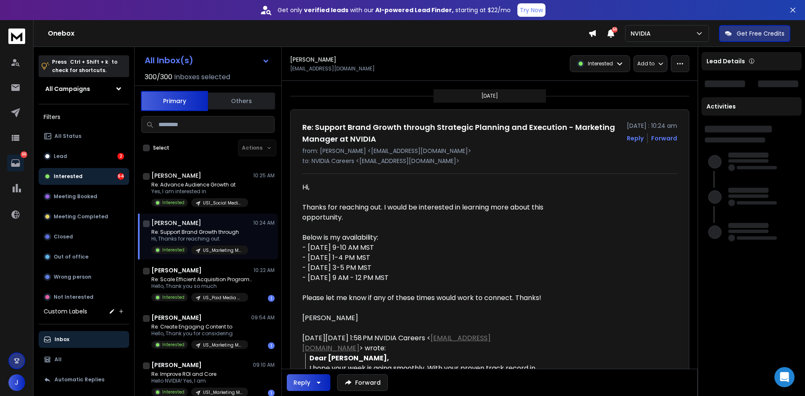
drag, startPoint x: 469, startPoint y: 159, endPoint x: 361, endPoint y: 158, distance: 108.2
click at [361, 158] on p "to: NVIDIA Careers <careers@digitalevaluationnvidia.com>" at bounding box center [489, 161] width 375 height 8
copy p "careers@digitalevaluationnvidia.com"
paste input "**********"
click at [247, 130] on input at bounding box center [207, 124] width 133 height 17
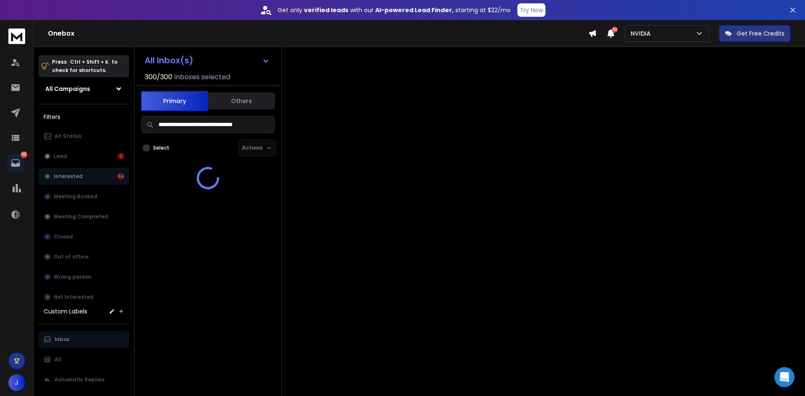
type input "**********"
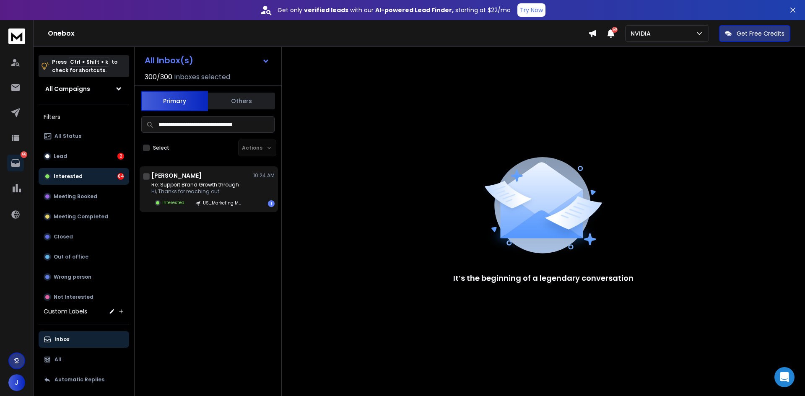
click at [218, 192] on p "Hi, Thanks for reaching out." at bounding box center [199, 191] width 97 height 7
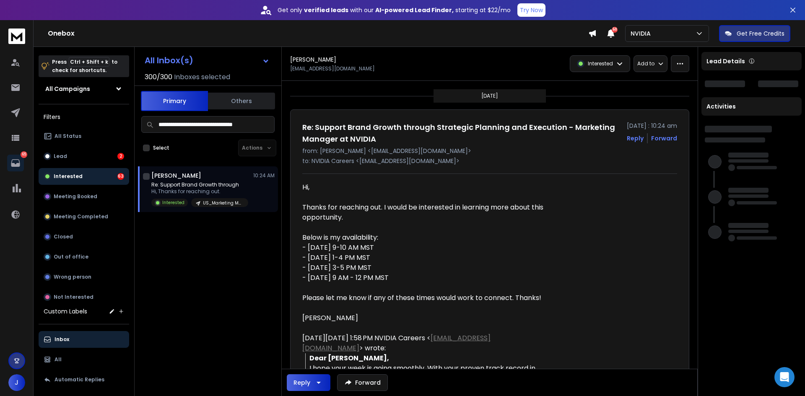
click at [595, 65] on p "Interested" at bounding box center [600, 63] width 25 height 7
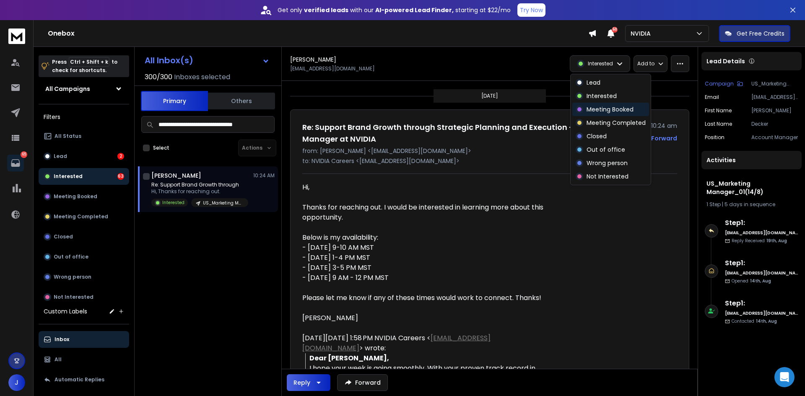
click at [608, 112] on p "Meeting Booked" at bounding box center [610, 109] width 47 height 8
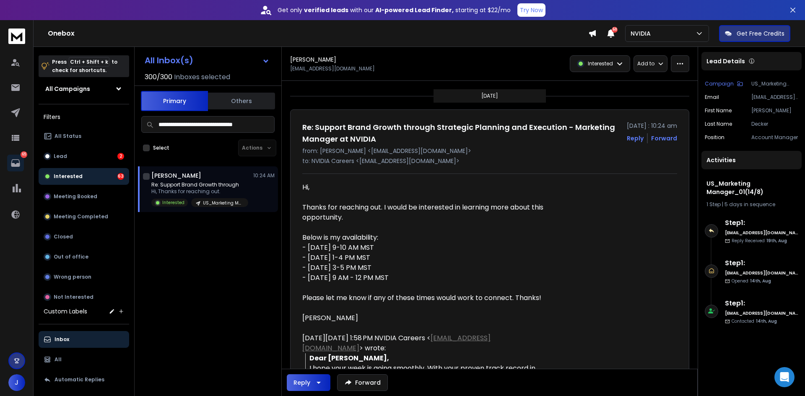
click at [212, 121] on input "**********" at bounding box center [207, 124] width 133 height 17
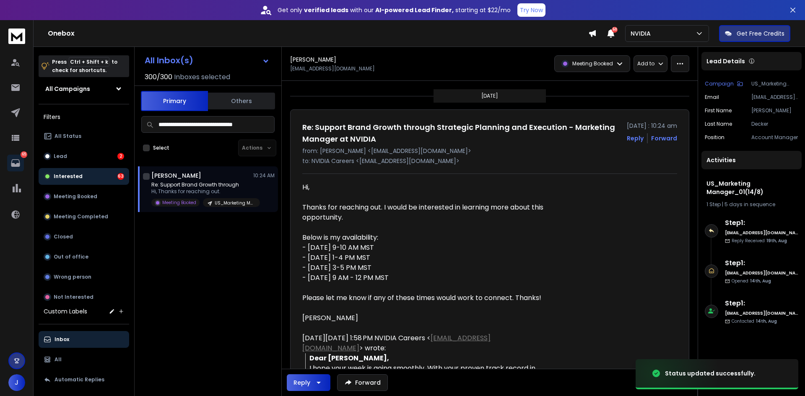
click at [212, 121] on input "**********" at bounding box center [207, 124] width 133 height 17
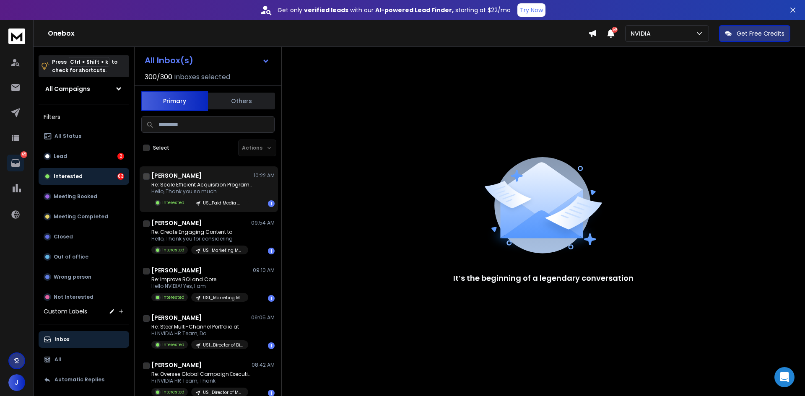
click at [226, 178] on div "Hannah Selby 10:22 AM" at bounding box center [212, 175] width 123 height 8
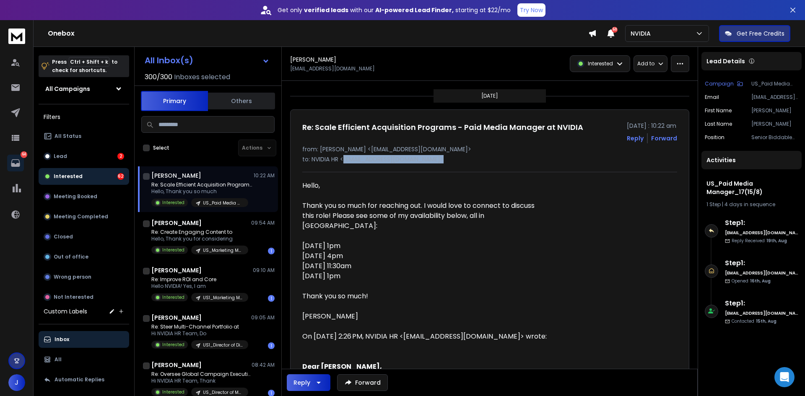
drag, startPoint x: 437, startPoint y: 160, endPoint x: 344, endPoint y: 161, distance: 93.1
click at [344, 161] on p "to: NVIDIA HR <hr@careerpathfindernvidia.com>" at bounding box center [489, 159] width 375 height 8
copy p "hr@careerpathfindernvidia.com"
click at [209, 129] on input at bounding box center [207, 124] width 133 height 17
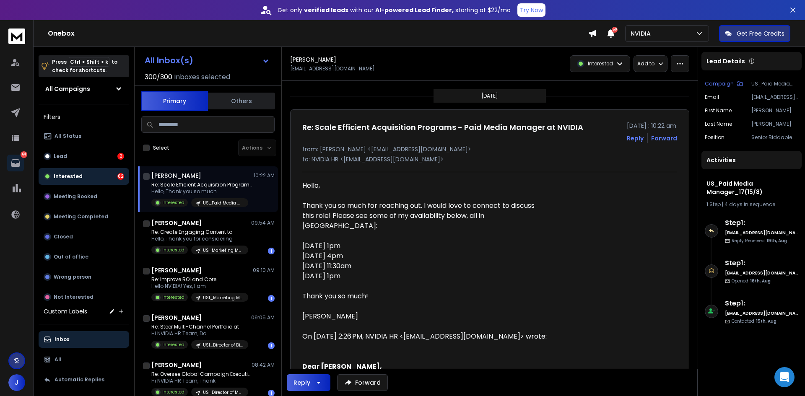
paste input "**********"
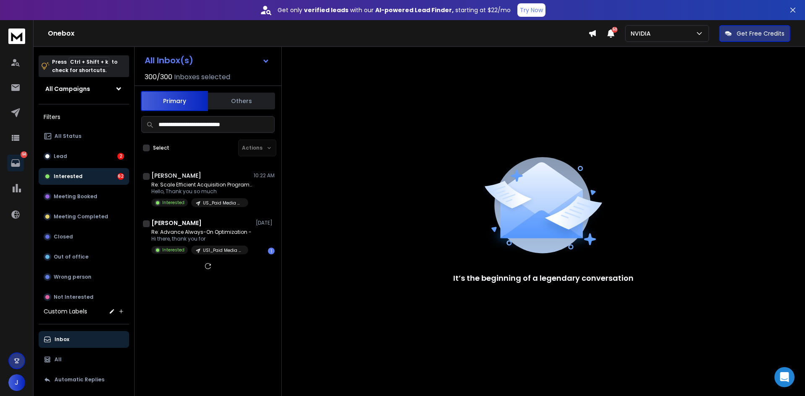
type input "**********"
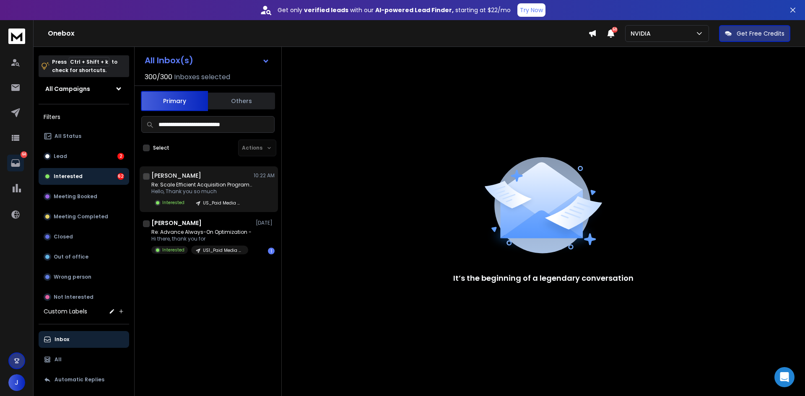
click at [221, 186] on p "Re: Scale Efficient Acquisition Programs" at bounding box center [201, 185] width 101 height 7
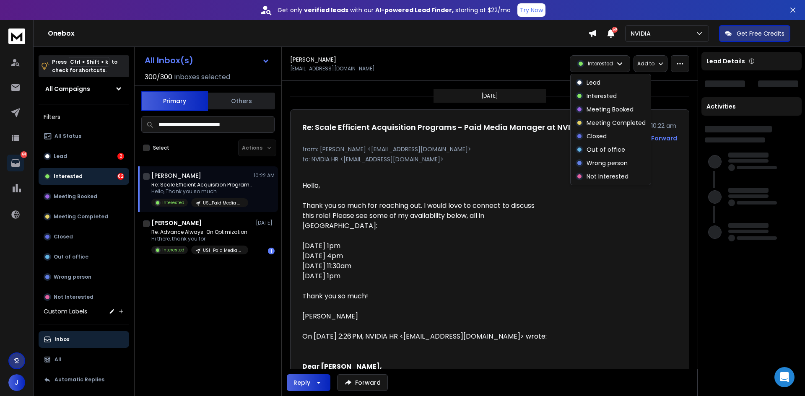
click at [605, 59] on div "Interested" at bounding box center [600, 64] width 60 height 16
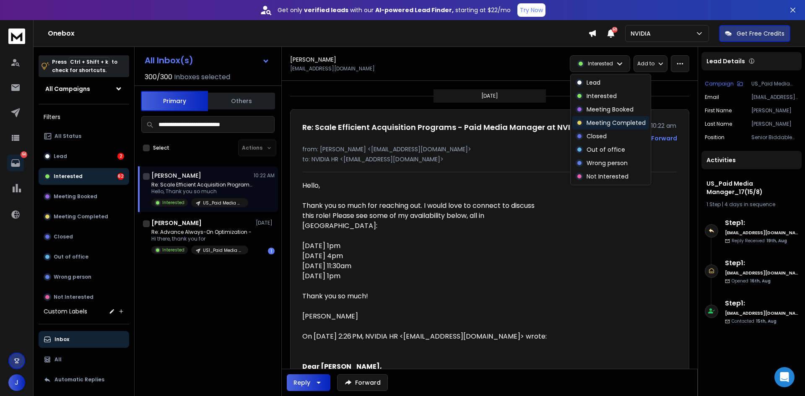
click at [615, 117] on div "Meeting Completed" at bounding box center [610, 122] width 77 height 13
click at [601, 64] on p "Interested" at bounding box center [600, 63] width 25 height 7
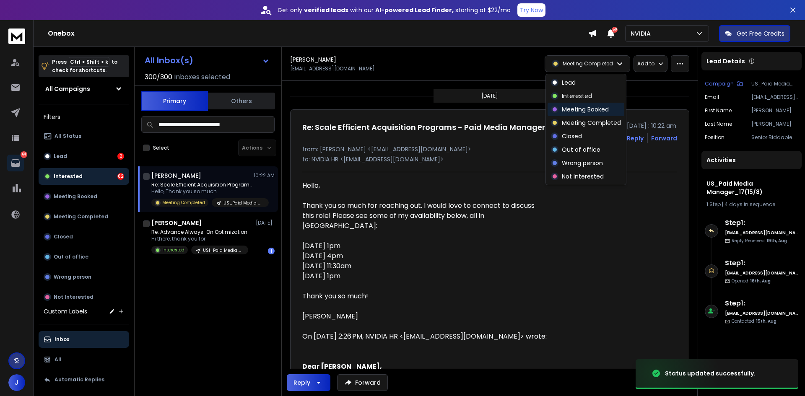
click at [613, 110] on div "Meeting Booked" at bounding box center [586, 109] width 77 height 13
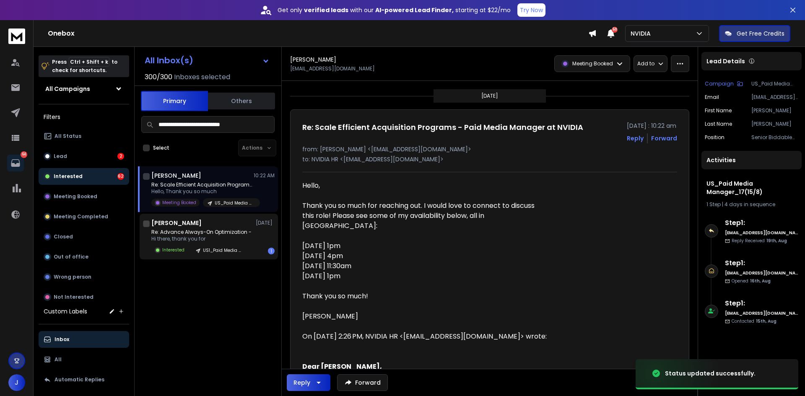
click at [259, 245] on div "Re: Advance Always-On Optimization - Hi there, thank you for Interested US1_Pai…" at bounding box center [212, 242] width 123 height 26
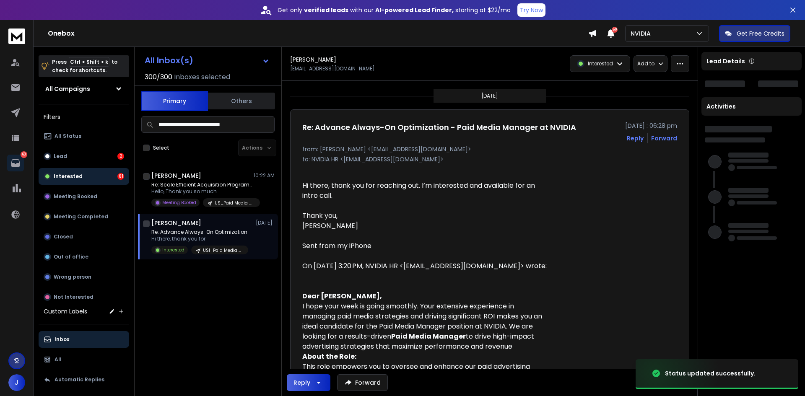
click at [596, 69] on div "Interested" at bounding box center [600, 64] width 60 height 16
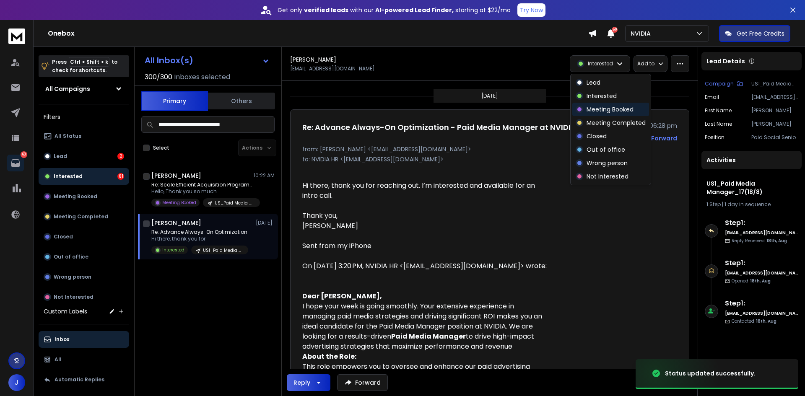
click at [613, 107] on p "Meeting Booked" at bounding box center [610, 109] width 47 height 8
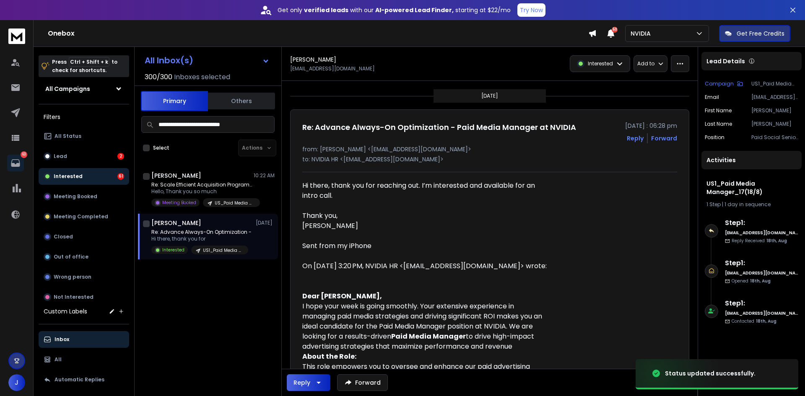
click at [248, 131] on input "**********" at bounding box center [207, 124] width 133 height 17
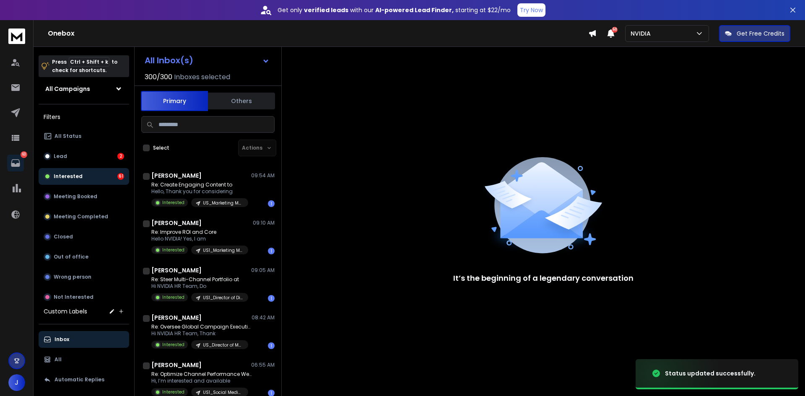
click at [318, 179] on div "It’s the beginning of a legendary conversation" at bounding box center [543, 215] width 523 height 337
click at [276, 192] on div "Chelsea Compton 09:54 AM Re: Create Engaging Content to Hello, Thank you for co…" at bounding box center [208, 311] width 147 height 293
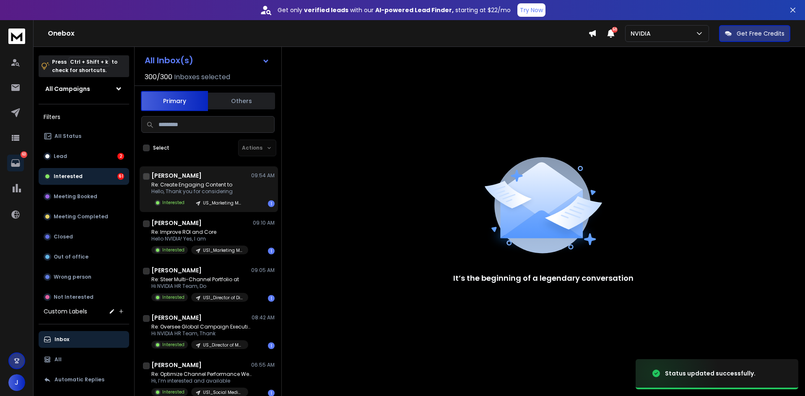
click at [268, 192] on div "Re: Create Engaging Content to Hello, Thank you for considering Interested US_M…" at bounding box center [212, 195] width 123 height 26
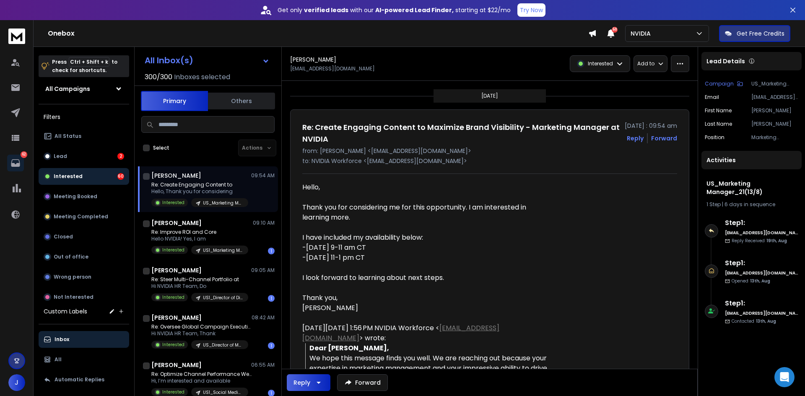
drag, startPoint x: 517, startPoint y: 162, endPoint x: 365, endPoint y: 161, distance: 151.8
click at [365, 161] on p "to: NVIDIA Workforce <buildourteam@nvidiafutureworkforceanalytics.com>" at bounding box center [489, 161] width 375 height 8
copy p "buildourteam@nvidiafutureworkforceanalytics.com"
click at [220, 119] on input at bounding box center [207, 124] width 133 height 17
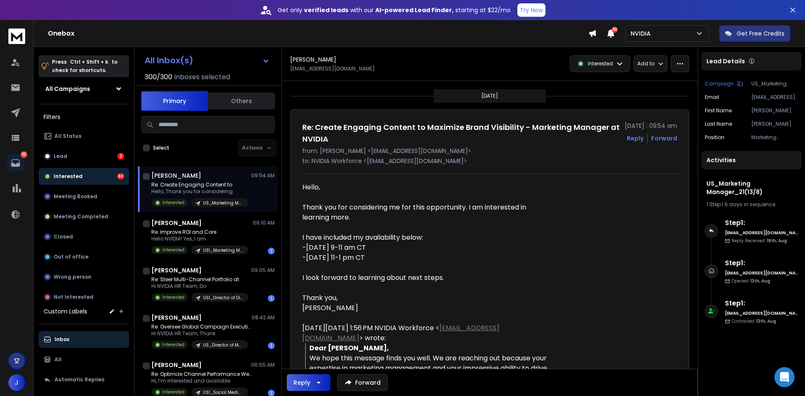
paste input "**********"
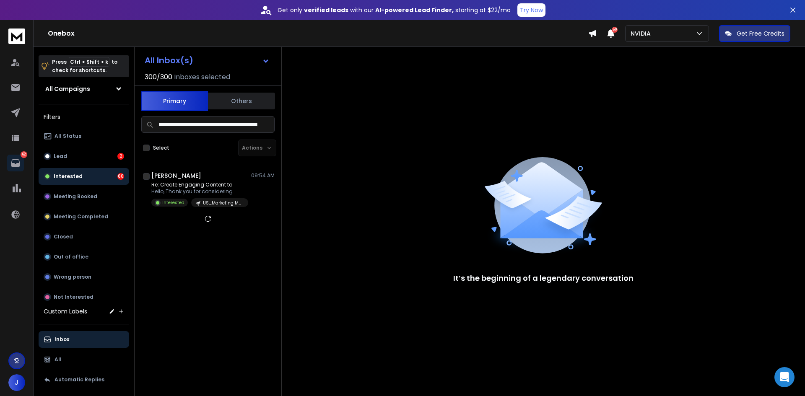
type input "**********"
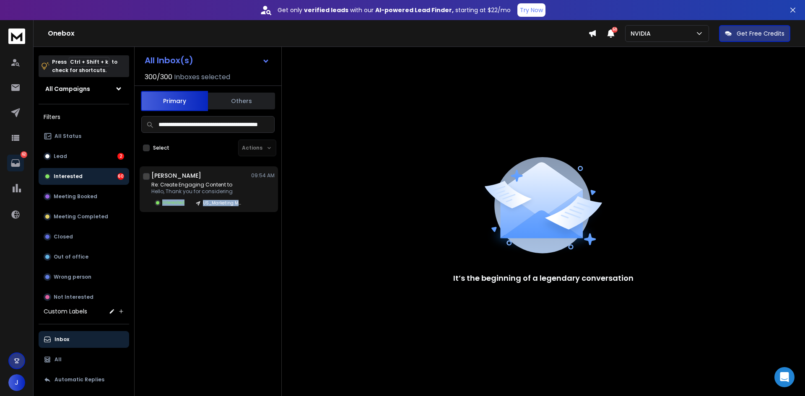
click at [242, 195] on div "Re: Create Engaging Content to Hello, Thank you for considering Interested US_M…" at bounding box center [199, 195] width 97 height 26
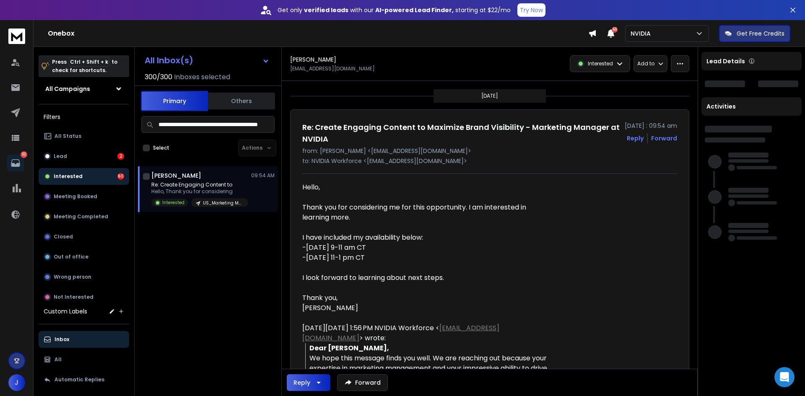
click at [615, 55] on div "Chelsea Compton Chelsea Compton chelseacompton26@gmail.com Interested Add to In…" at bounding box center [490, 64] width 416 height 34
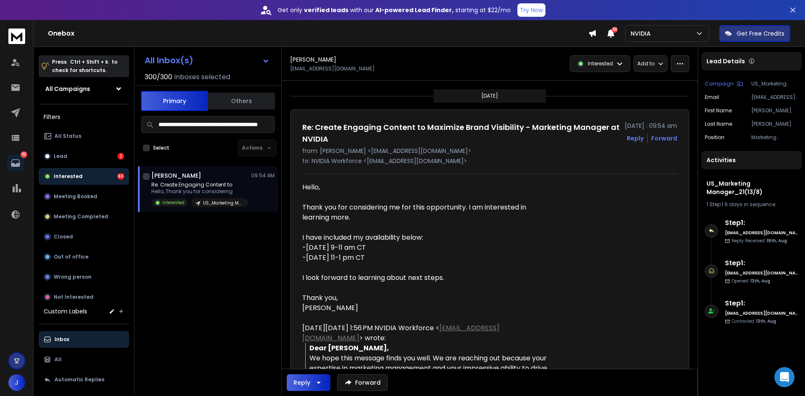
click at [614, 63] on div "Interested" at bounding box center [600, 64] width 60 height 16
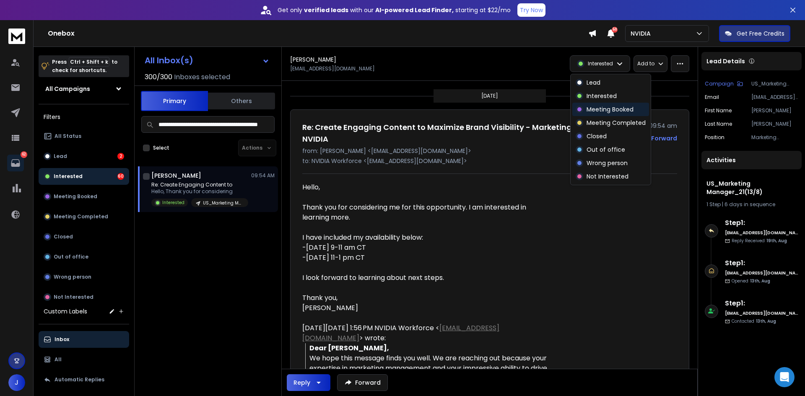
click at [618, 106] on p "Meeting Booked" at bounding box center [610, 109] width 47 height 8
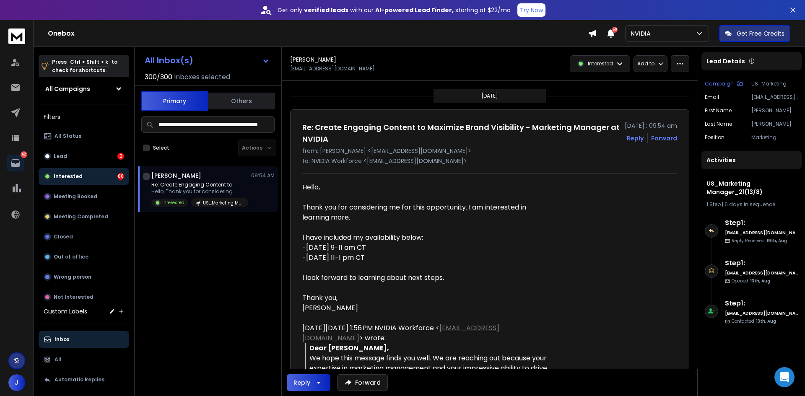
click at [247, 125] on input "**********" at bounding box center [207, 124] width 133 height 17
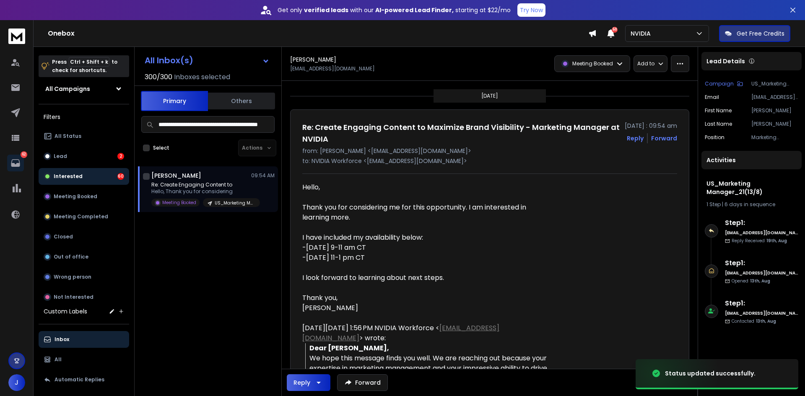
click at [247, 125] on input "**********" at bounding box center [207, 124] width 133 height 17
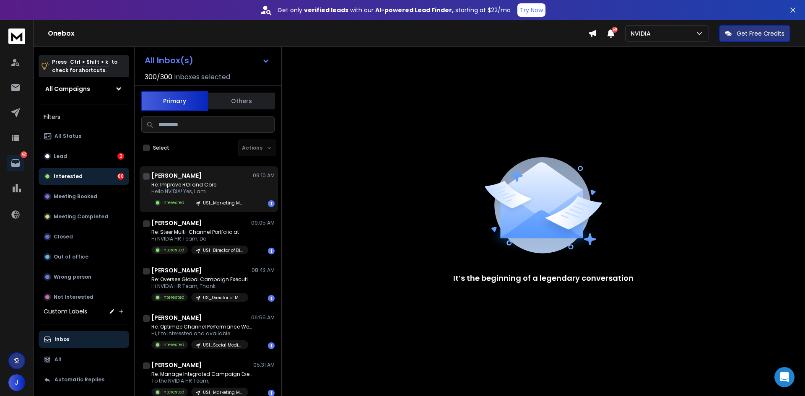
click at [256, 185] on div "Re: Improve ROI and Core Hello NVIDIA! Yes, I am Interested US1_Marketing Manag…" at bounding box center [212, 195] width 123 height 26
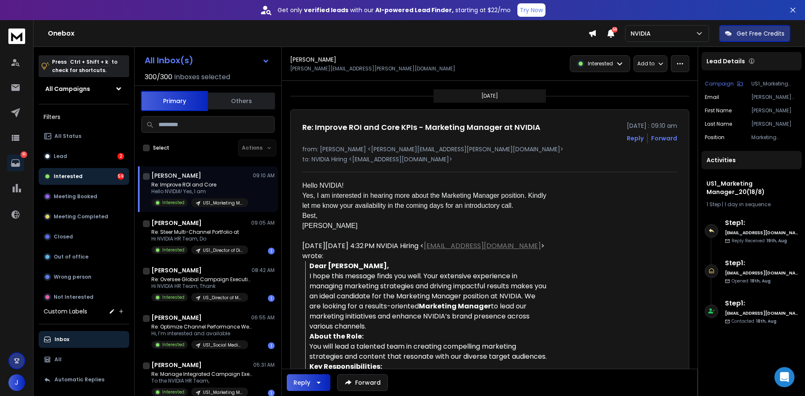
drag, startPoint x: 473, startPoint y: 158, endPoint x: 354, endPoint y: 160, distance: 119.1
click at [354, 160] on p "to: NVIDIA Hiring <hiring@careerprogressionhubnvidia.com>" at bounding box center [489, 159] width 375 height 8
copy p "hiring@careerprogressionhubnvidia.com"
paste input "**********"
click at [209, 120] on input at bounding box center [207, 124] width 133 height 17
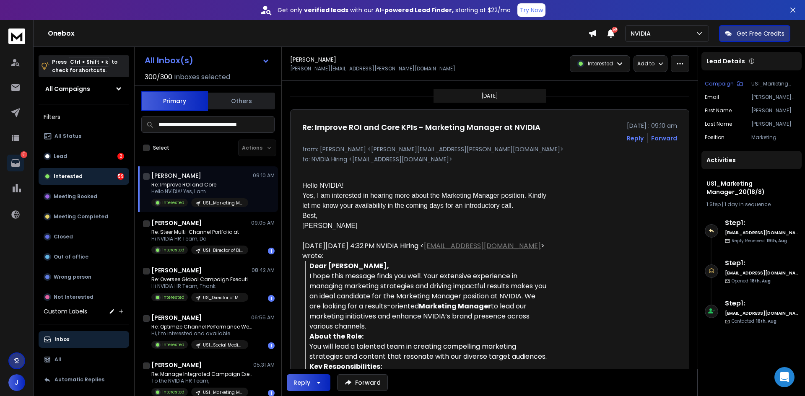
scroll to position [0, 10]
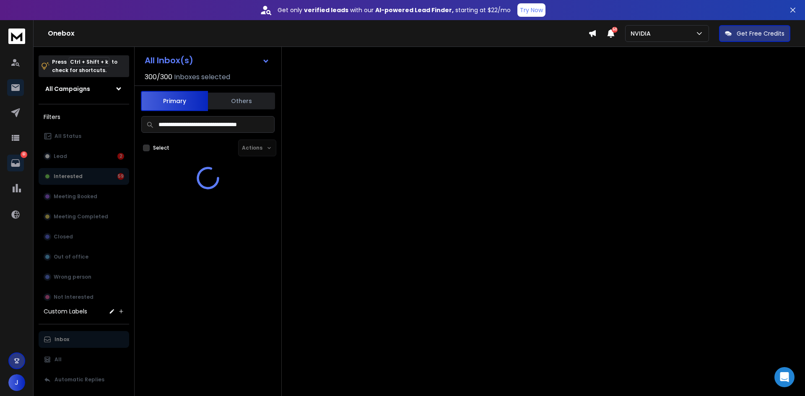
type input "**********"
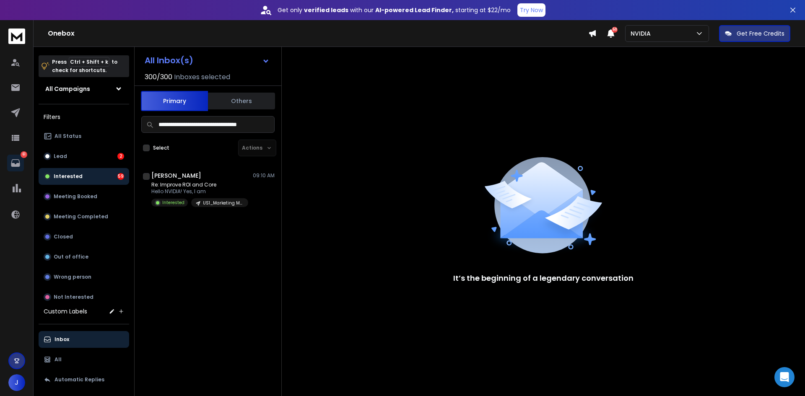
click at [239, 165] on div "Abigail Cusick 09:10 AM Re: Improve ROI and Core Hello NVIDIA! Yes, I am Intere…" at bounding box center [208, 233] width 147 height 136
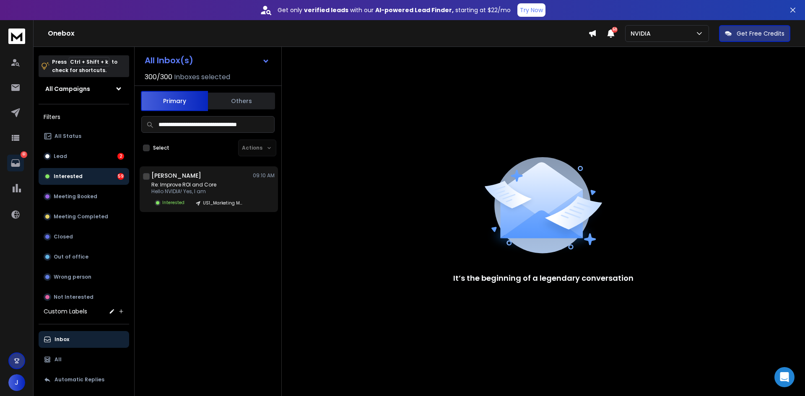
click at [234, 179] on div "Abigail Cusick 09:10 AM" at bounding box center [212, 175] width 123 height 8
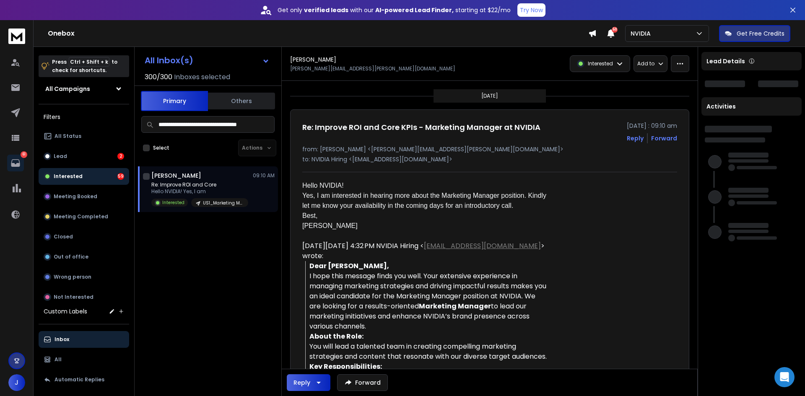
click at [603, 63] on p "Interested" at bounding box center [600, 63] width 25 height 7
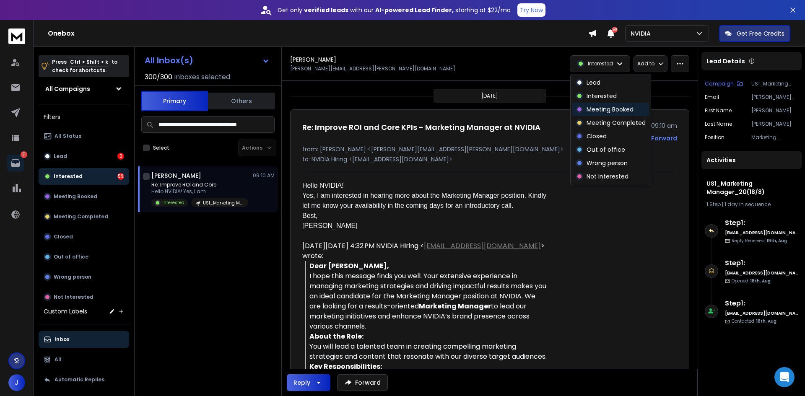
click at [616, 105] on div "Meeting Booked" at bounding box center [610, 109] width 77 height 13
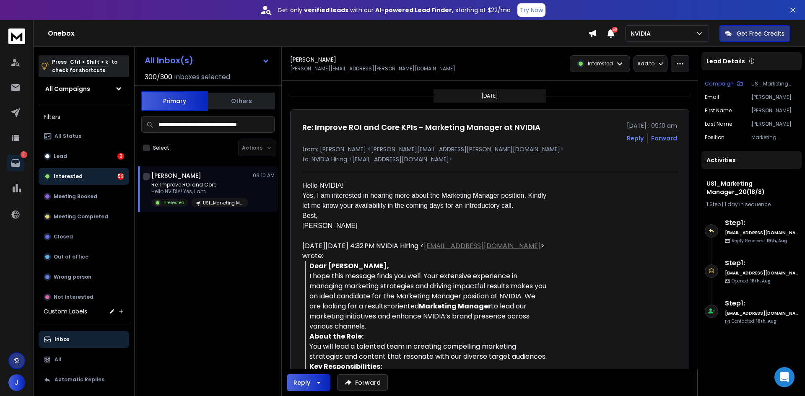
click at [212, 122] on input "**********" at bounding box center [207, 124] width 133 height 17
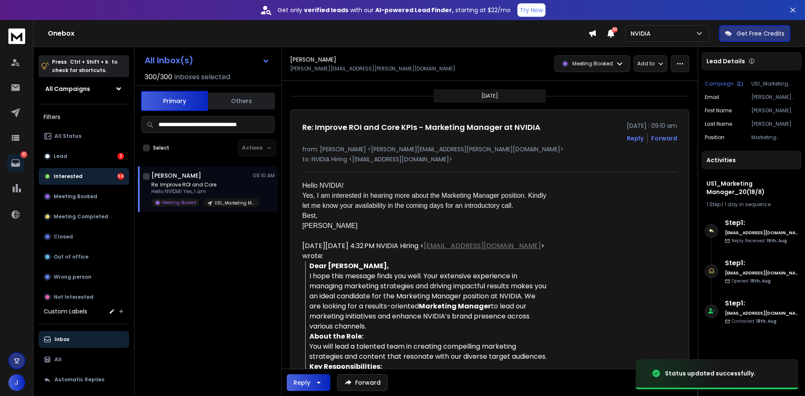
click at [212, 122] on input "**********" at bounding box center [207, 124] width 133 height 17
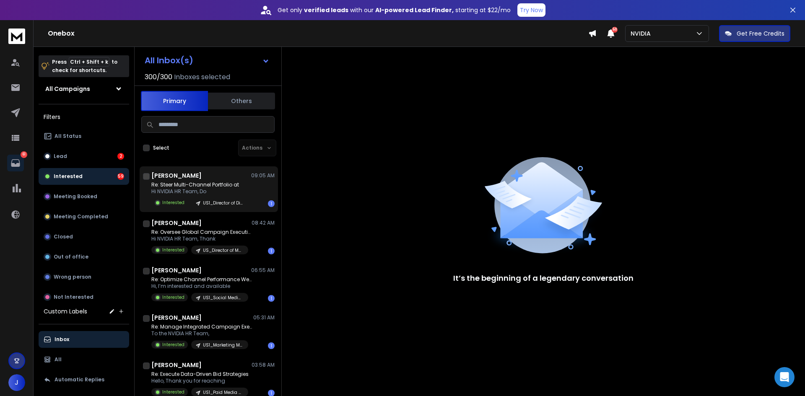
click at [235, 189] on p "Hi NVIDIA HR Team, Do" at bounding box center [199, 191] width 97 height 7
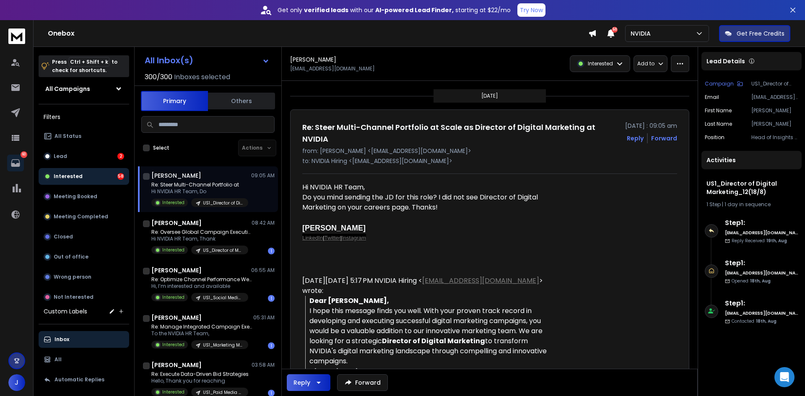
drag, startPoint x: 475, startPoint y: 161, endPoint x: 355, endPoint y: 157, distance: 120.4
click at [355, 157] on p "to: NVIDIA Hiring <hiring@futuretalentecosystemnvidia.com>" at bounding box center [489, 161] width 375 height 8
copy p "hiring@futuretalentecosystemnvidia.com"
click at [604, 68] on div "Interested" at bounding box center [600, 64] width 60 height 16
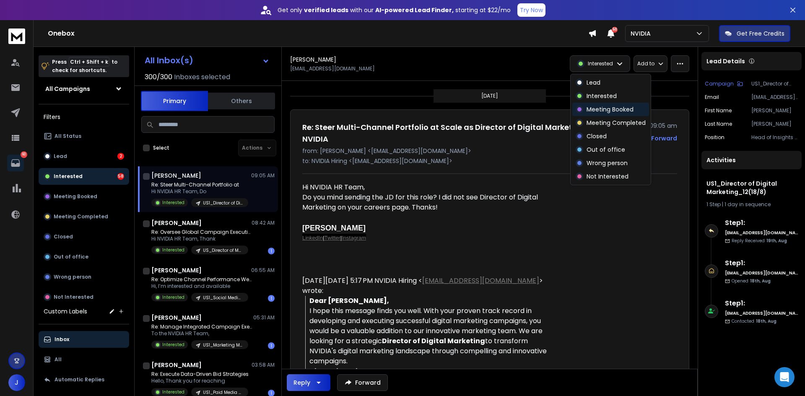
click at [601, 105] on div "Meeting Booked" at bounding box center [610, 109] width 77 height 13
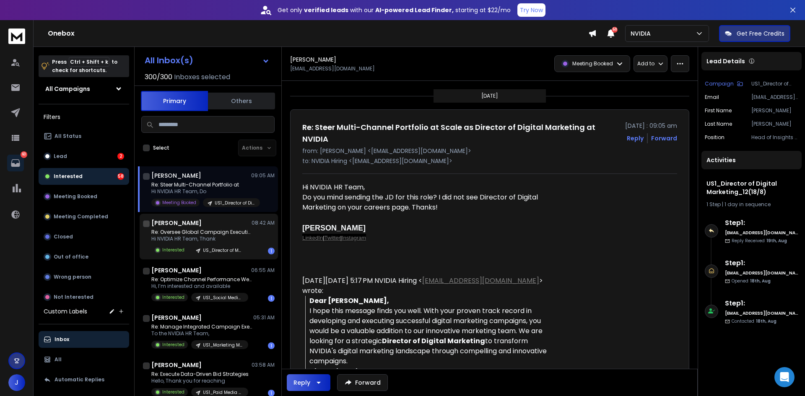
click at [260, 230] on div "Re: Oversee Global Campaign Execution Hi NVIDIA HR Team, Thank Interested US_Di…" at bounding box center [212, 242] width 123 height 26
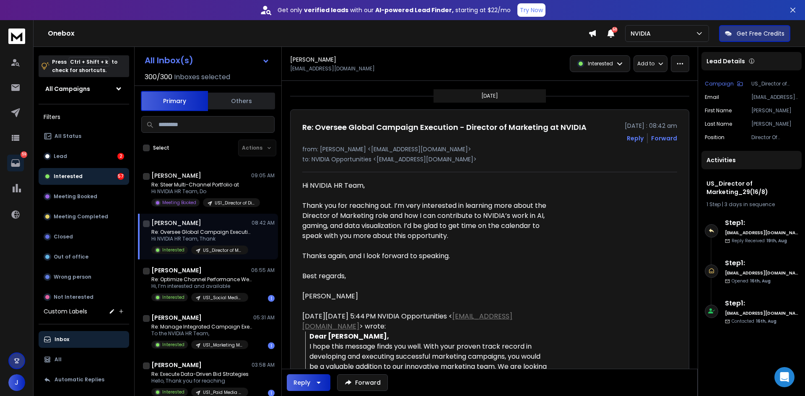
drag, startPoint x: 524, startPoint y: 158, endPoint x: 378, endPoint y: 158, distance: 145.5
click at [378, 158] on p "to: NVIDIA Opportunities <nextopportunity@predictivehranalyticsnvidia.com>" at bounding box center [489, 159] width 375 height 8
copy p "nextopportunity@predictivehranalyticsnvidia.com"
click at [228, 131] on input at bounding box center [207, 124] width 133 height 17
paste input "**********"
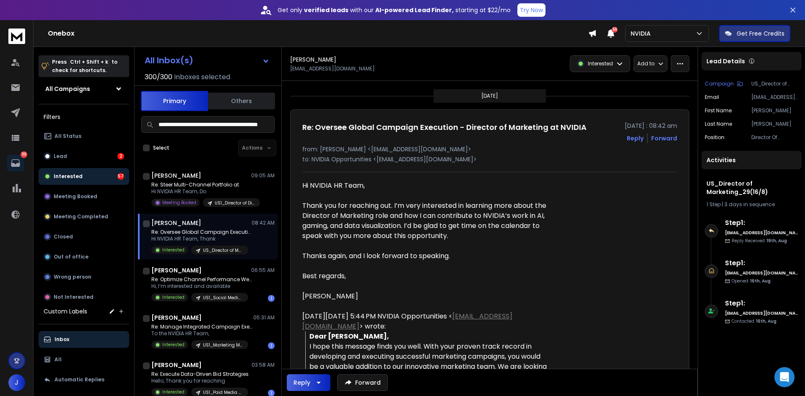
scroll to position [0, 36]
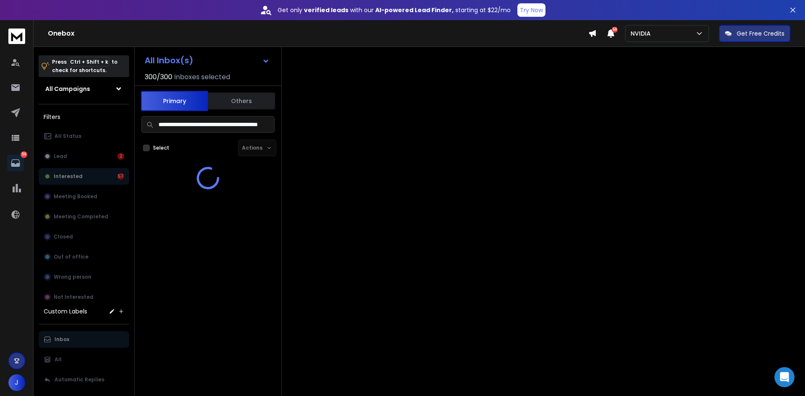
type input "**********"
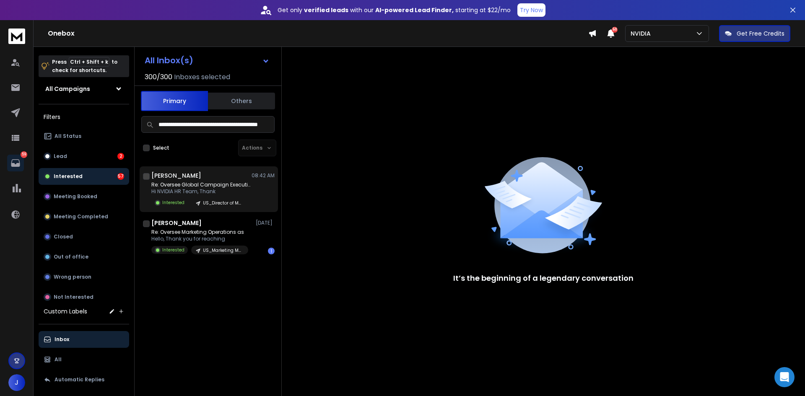
click at [187, 176] on div "Colin Bish 08:42 AM" at bounding box center [212, 175] width 123 height 8
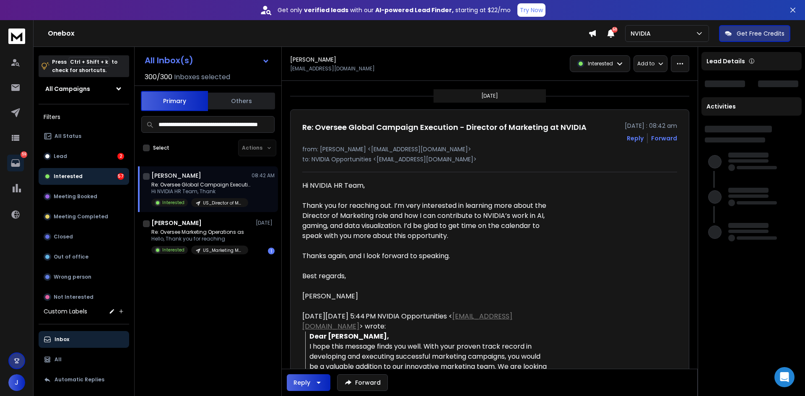
click at [615, 62] on div "Interested" at bounding box center [600, 64] width 60 height 16
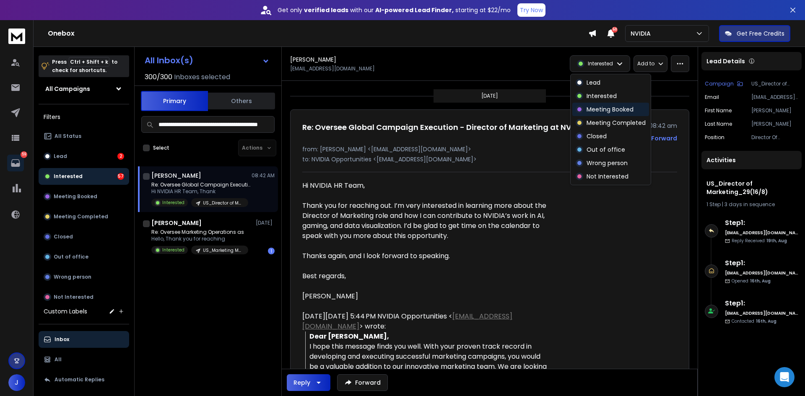
click at [606, 105] on div "Meeting Booked" at bounding box center [610, 109] width 77 height 13
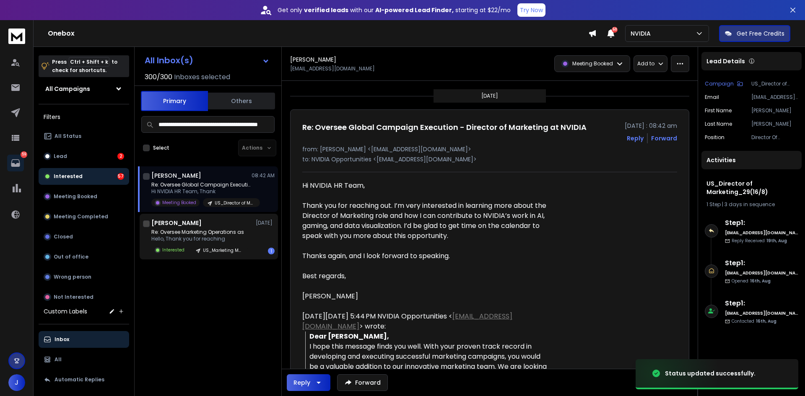
click at [248, 246] on div "Re: Oversee Marketing Operations as Hello, Thank you for reaching Interested US…" at bounding box center [212, 242] width 123 height 26
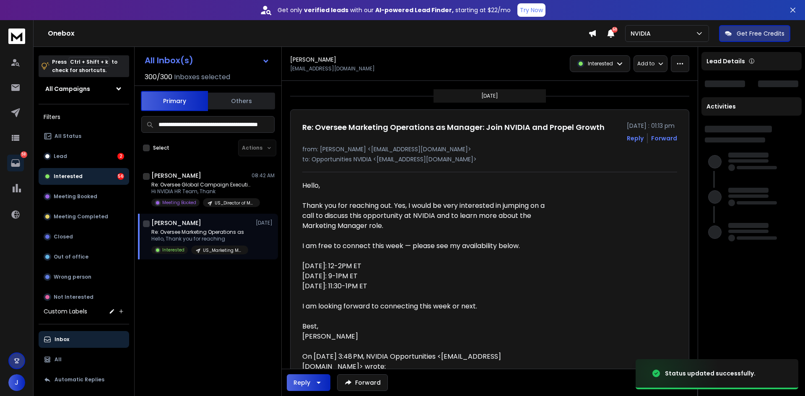
click at [589, 60] on p "Interested" at bounding box center [600, 63] width 25 height 7
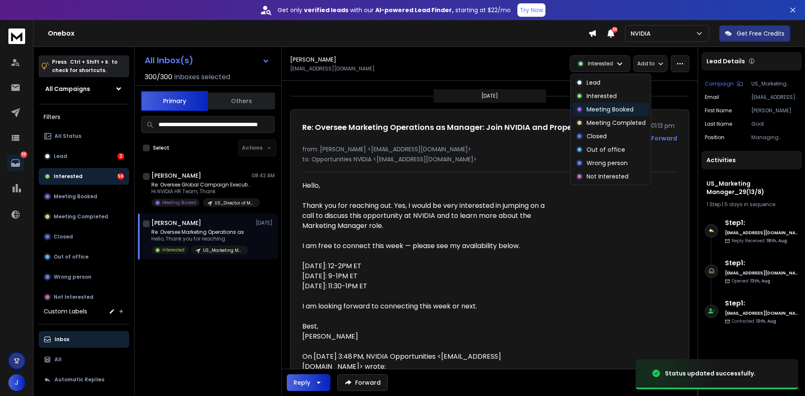
click at [609, 108] on p "Meeting Booked" at bounding box center [610, 109] width 47 height 8
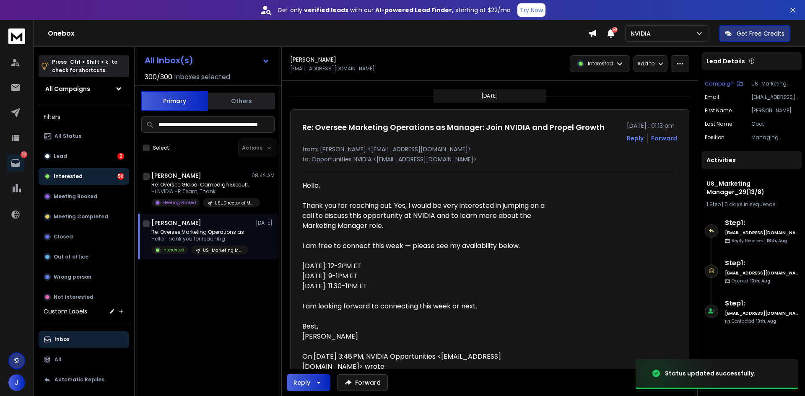
click at [224, 126] on input "**********" at bounding box center [207, 124] width 133 height 17
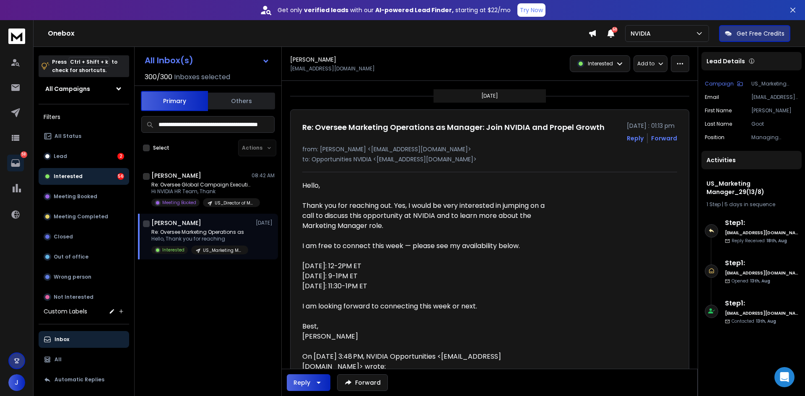
click at [223, 126] on input "**********" at bounding box center [207, 124] width 133 height 17
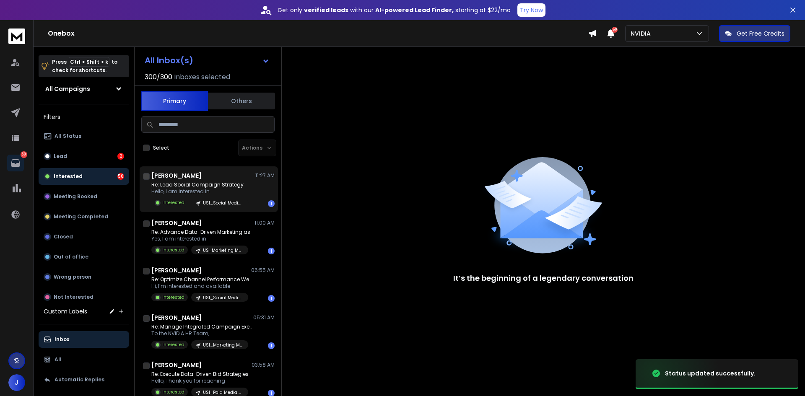
click at [218, 175] on div "Gerlyn Yambao 11:27 AM" at bounding box center [212, 175] width 123 height 8
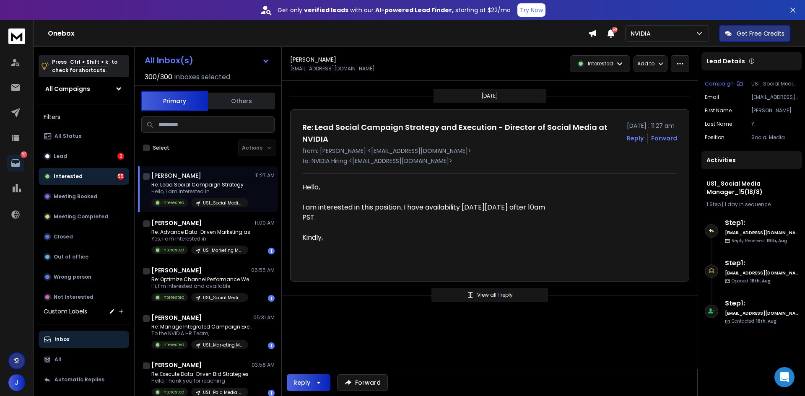
drag, startPoint x: 437, startPoint y: 164, endPoint x: 355, endPoint y: 164, distance: 82.2
click at [355, 164] on p "to: NVIDIA Hiring <nowhiring@digitalhrconsultingnvidia.com>" at bounding box center [489, 161] width 375 height 8
click at [235, 127] on input at bounding box center [207, 124] width 133 height 17
paste input "**********"
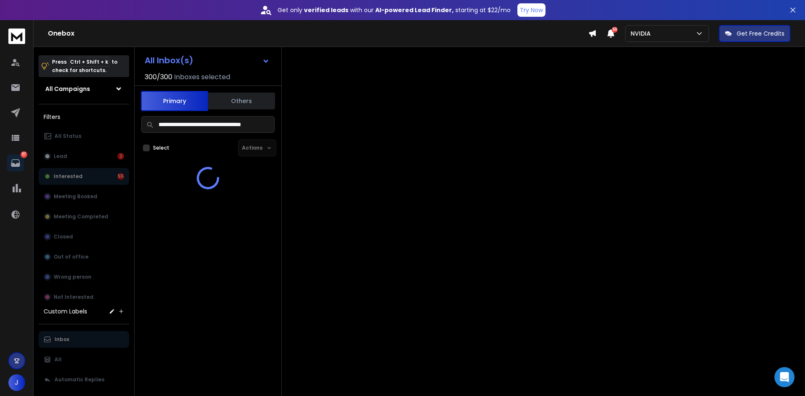
type input "**********"
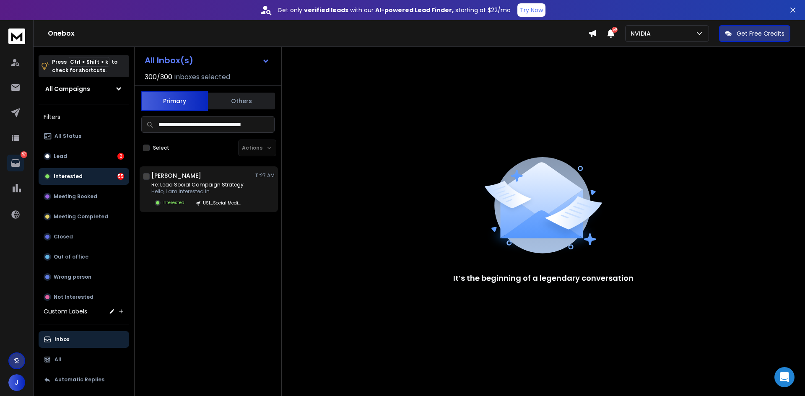
click at [217, 171] on div "Gerlyn Yambao 11:27 AM" at bounding box center [212, 175] width 123 height 8
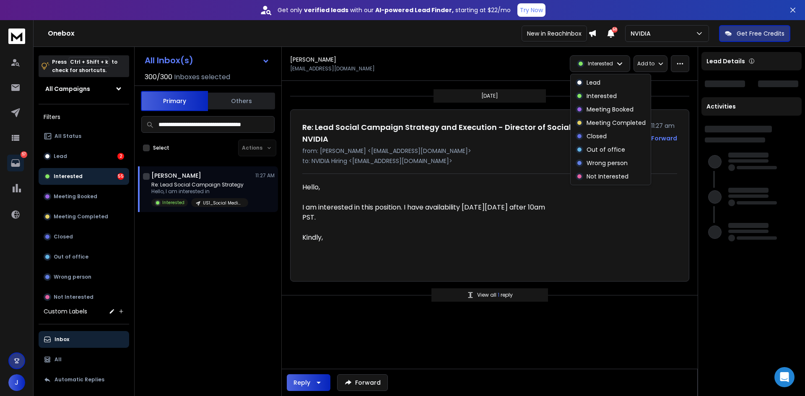
click at [603, 65] on p "Interested" at bounding box center [600, 63] width 25 height 7
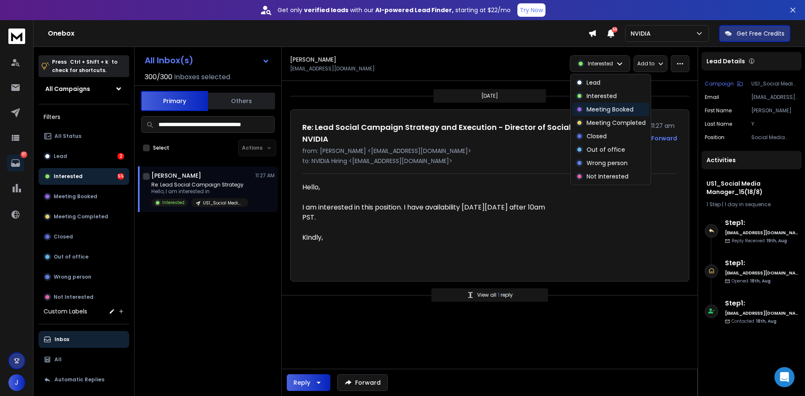
click at [620, 112] on p "Meeting Booked" at bounding box center [610, 109] width 47 height 8
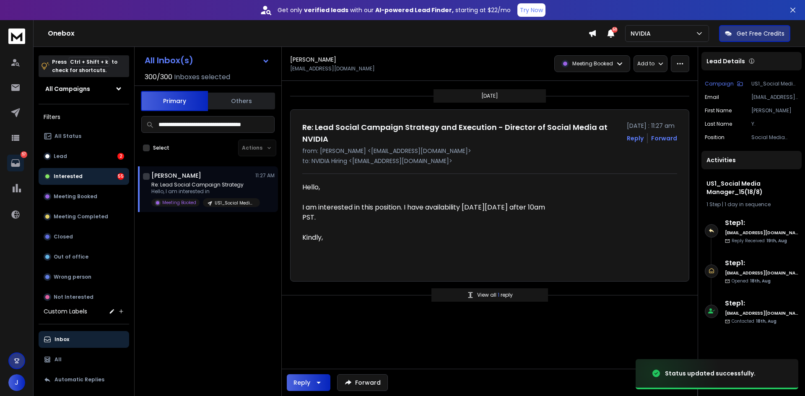
click at [175, 127] on input "**********" at bounding box center [207, 124] width 133 height 17
click at [177, 126] on input "**********" at bounding box center [207, 124] width 133 height 17
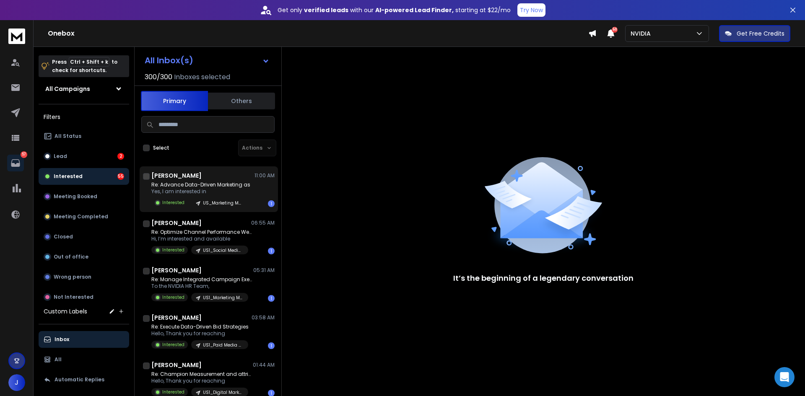
click at [200, 177] on div "Jess Abraham 11:00 AM" at bounding box center [212, 175] width 123 height 8
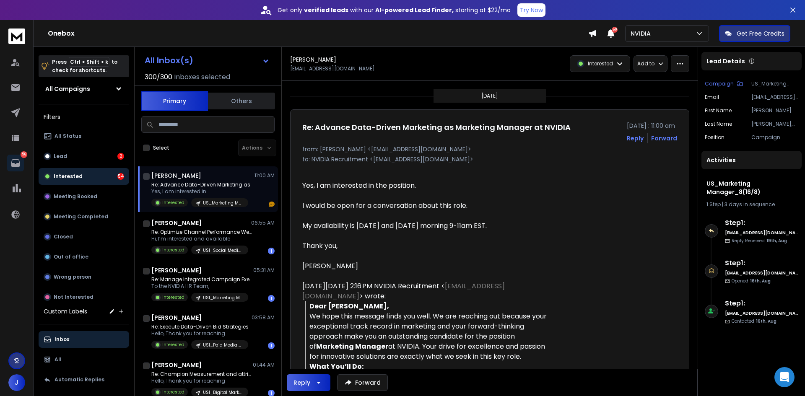
drag, startPoint x: 480, startPoint y: 158, endPoint x: 372, endPoint y: 158, distance: 107.8
click at [372, 158] on p "to: NVIDIA Recruitment <recruit@virtualtalentplacenvidia.com>" at bounding box center [489, 159] width 375 height 8
click at [194, 124] on input at bounding box center [207, 124] width 133 height 17
paste input "**********"
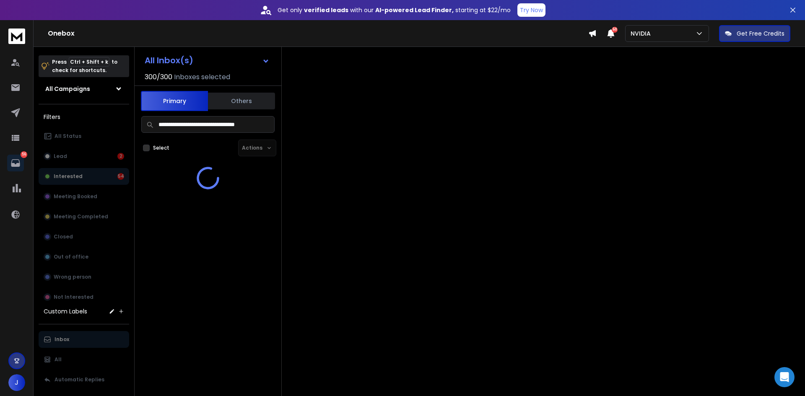
type input "**********"
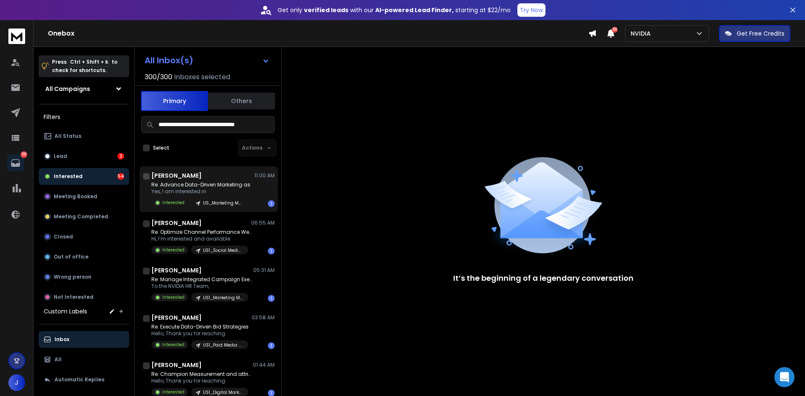
click at [236, 192] on p "Yes, I am interested in" at bounding box center [200, 191] width 99 height 7
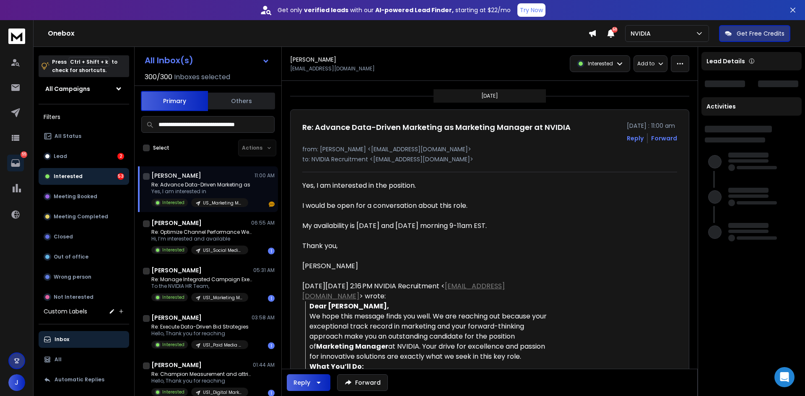
click at [587, 70] on div "Interested" at bounding box center [600, 64] width 60 height 16
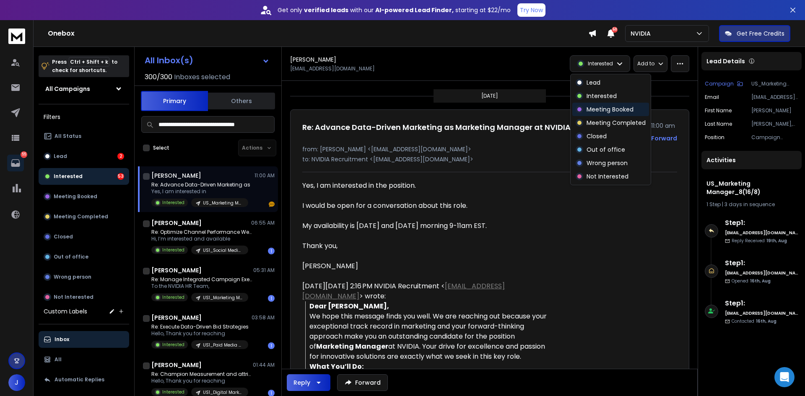
click at [608, 114] on div "Meeting Booked" at bounding box center [610, 109] width 77 height 13
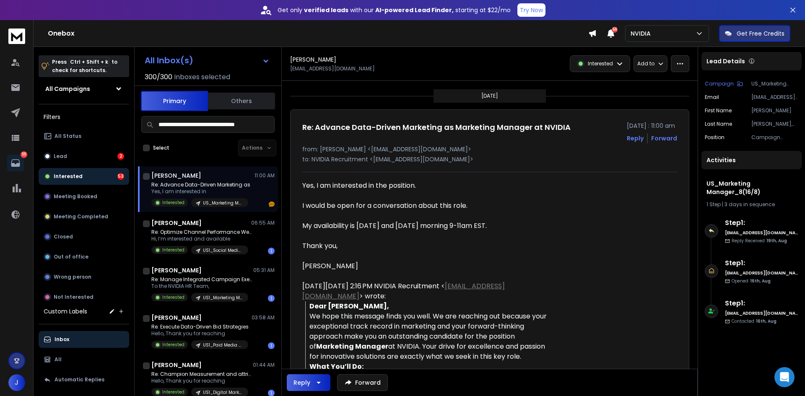
click at [226, 131] on input "**********" at bounding box center [207, 124] width 133 height 17
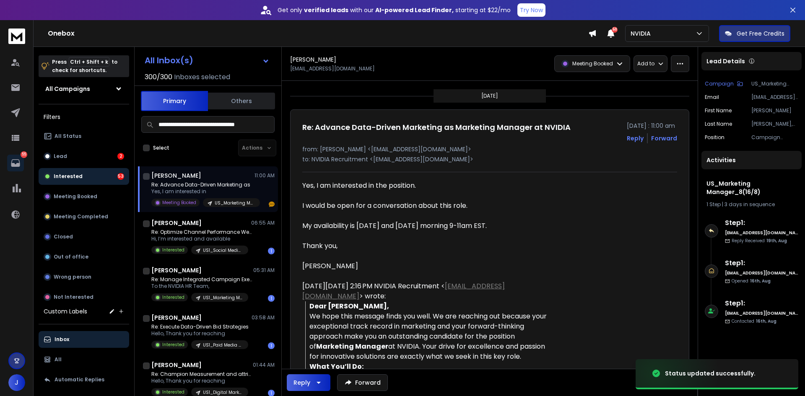
click at [226, 131] on input "**********" at bounding box center [207, 124] width 133 height 17
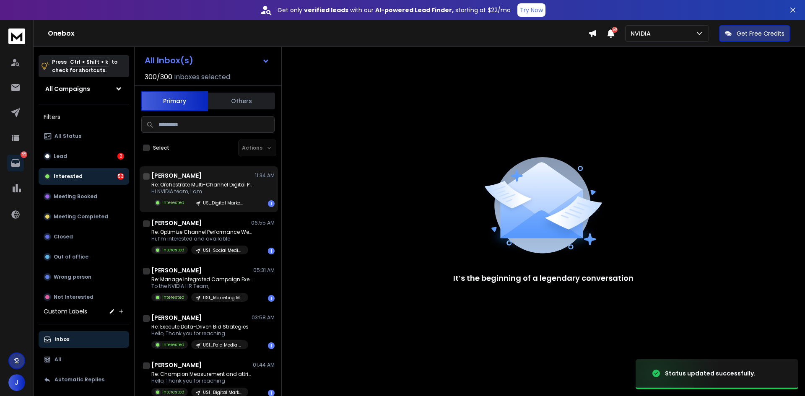
click at [239, 189] on p "Hi NVIDIA team, I am" at bounding box center [201, 191] width 101 height 7
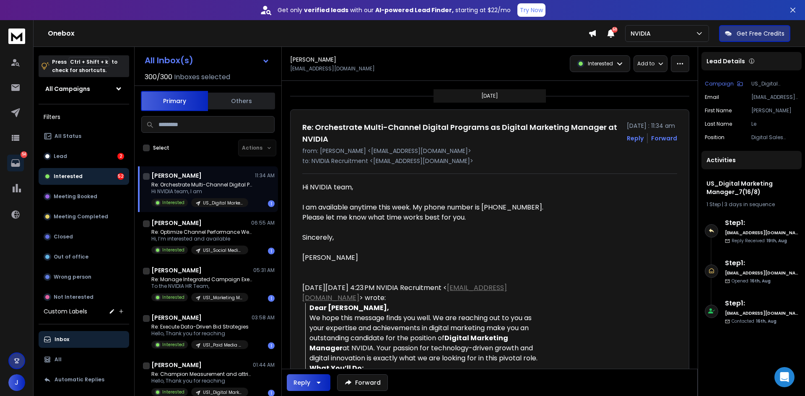
drag, startPoint x: 503, startPoint y: 160, endPoint x: 372, endPoint y: 164, distance: 131.3
click at [372, 164] on p "to: NVIDIA Recruitment <[EMAIL_ADDRESS][DOMAIN_NAME]>" at bounding box center [489, 161] width 375 height 8
click at [606, 60] on div "Interested" at bounding box center [600, 64] width 60 height 16
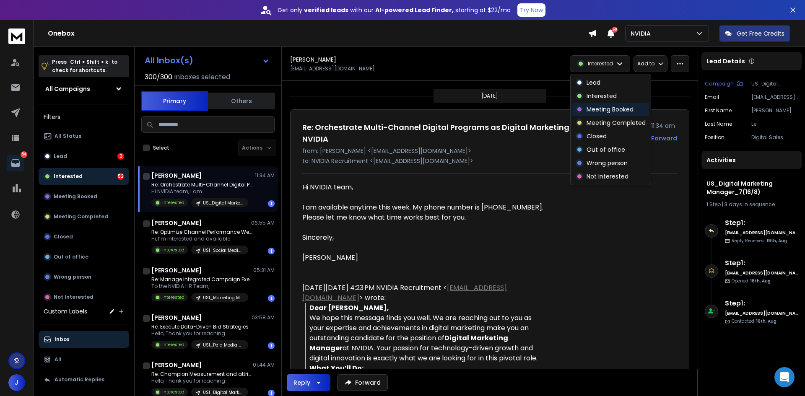
click at [615, 111] on p "Meeting Booked" at bounding box center [610, 109] width 47 height 8
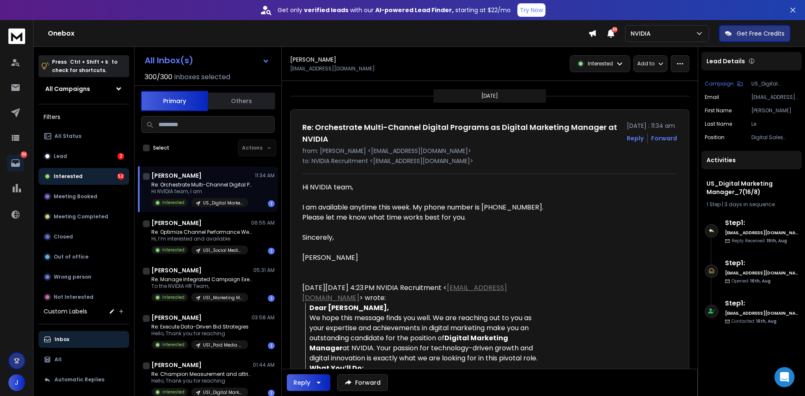
click at [244, 125] on input at bounding box center [207, 124] width 133 height 17
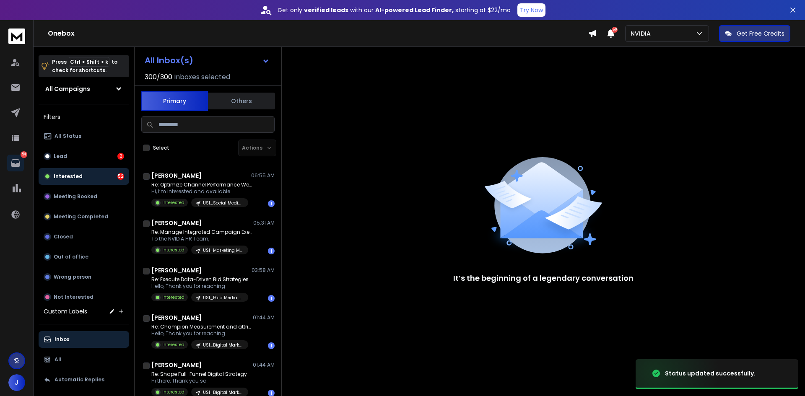
click at [413, 148] on div "It’s the beginning of a legendary conversation" at bounding box center [543, 215] width 523 height 337
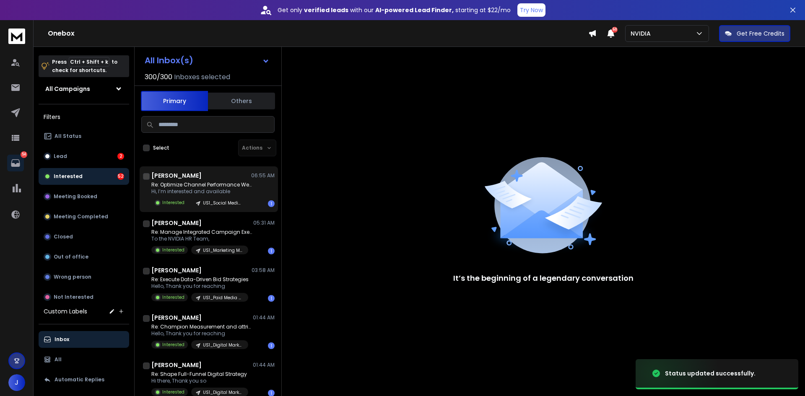
click at [273, 167] on div "Katie 06:55 AM Re: Optimize Channel Performance Weekly Hi, I’m interested and a…" at bounding box center [209, 189] width 138 height 46
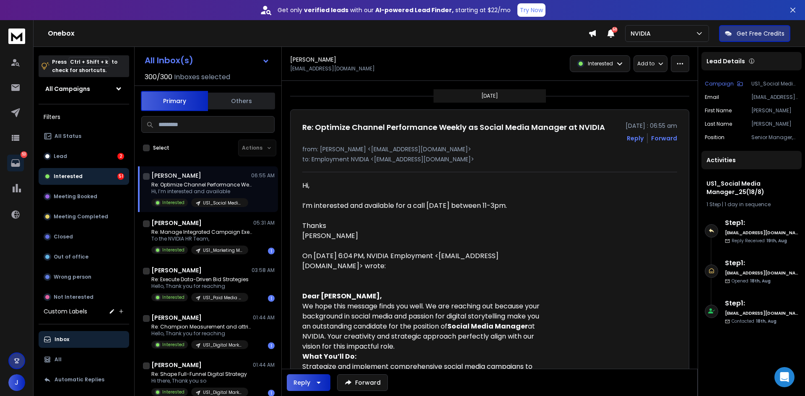
drag, startPoint x: 539, startPoint y: 161, endPoint x: 374, endPoint y: 163, distance: 164.8
click at [374, 163] on p "to: Employment NVIDIA <employmentsolutions@nvidiajobmatchingplatform.com>" at bounding box center [489, 159] width 375 height 8
click at [221, 122] on input at bounding box center [207, 124] width 133 height 17
paste input "**********"
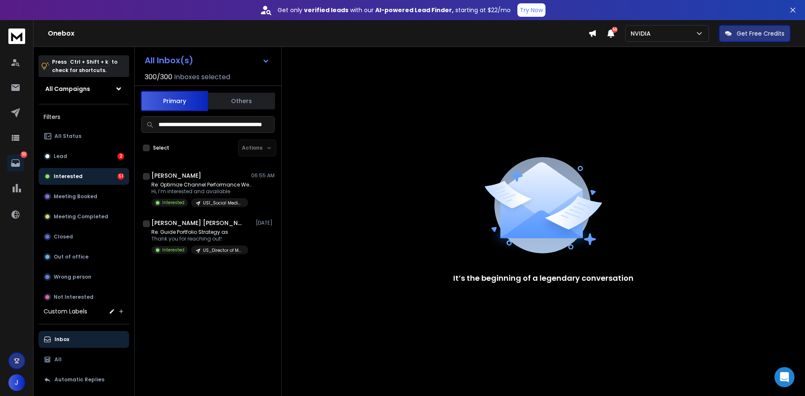
type input "**********"
click at [207, 151] on div "Select Actions" at bounding box center [208, 146] width 147 height 20
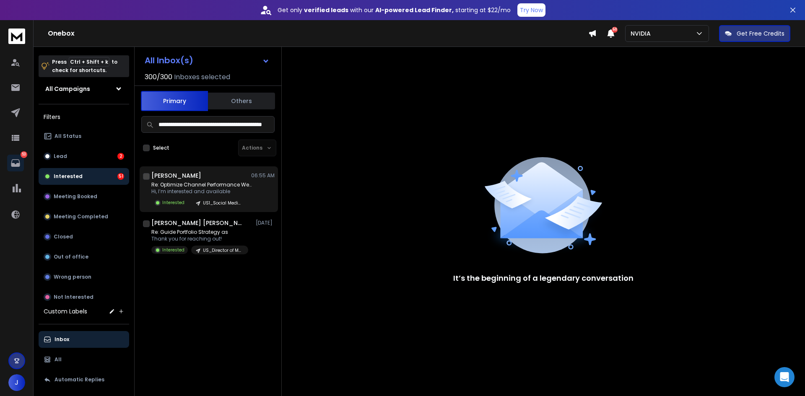
click at [212, 167] on div "Katie 06:55 AM Re: Optimize Channel Performance Weekly Hi, I’m interested and a…" at bounding box center [209, 189] width 138 height 46
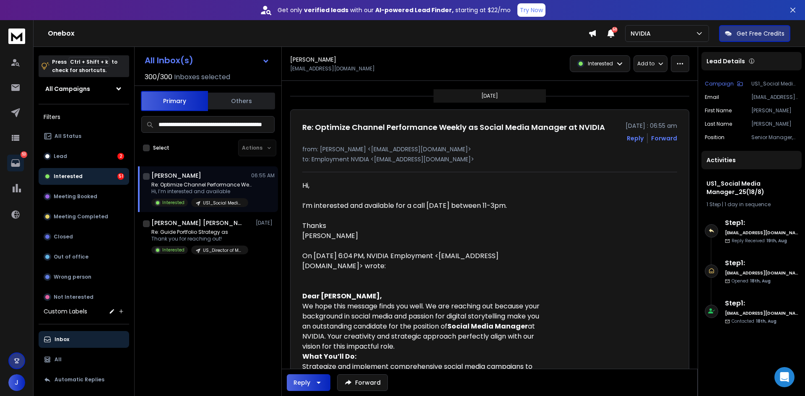
click at [599, 55] on div "Katie Katie kgear3@gmail.com Interested Add to Interested Add to" at bounding box center [490, 64] width 416 height 34
click at [599, 62] on p "Interested" at bounding box center [600, 63] width 25 height 7
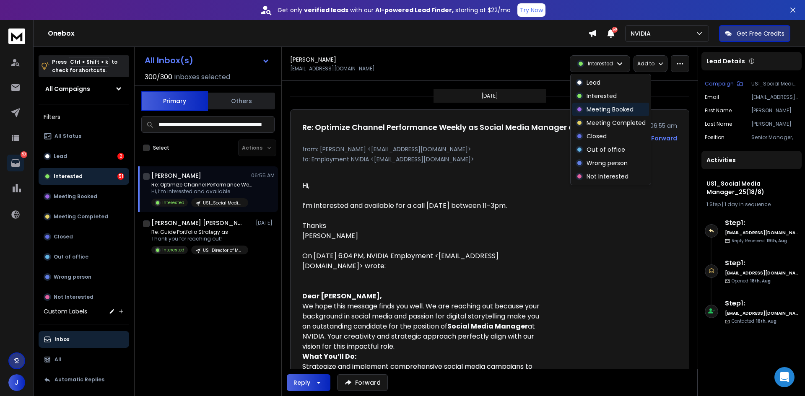
click at [602, 107] on p "Meeting Booked" at bounding box center [610, 109] width 47 height 8
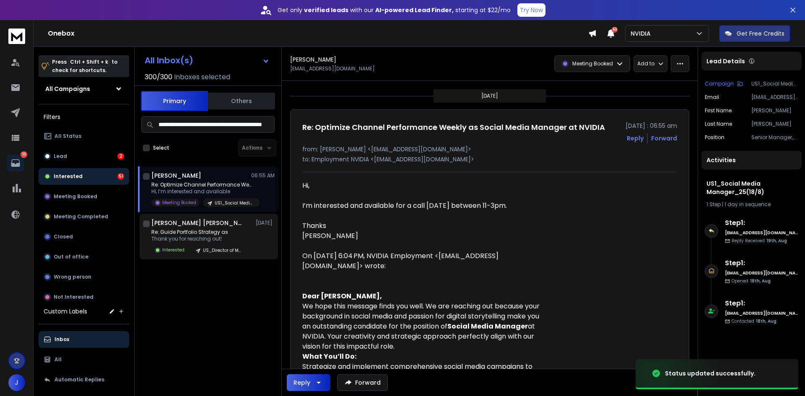
click at [208, 229] on div "Irene Jingyi Wang 18 Aug Re: Guide Portfolio Strategy as Thank you for reaching…" at bounding box center [212, 237] width 123 height 36
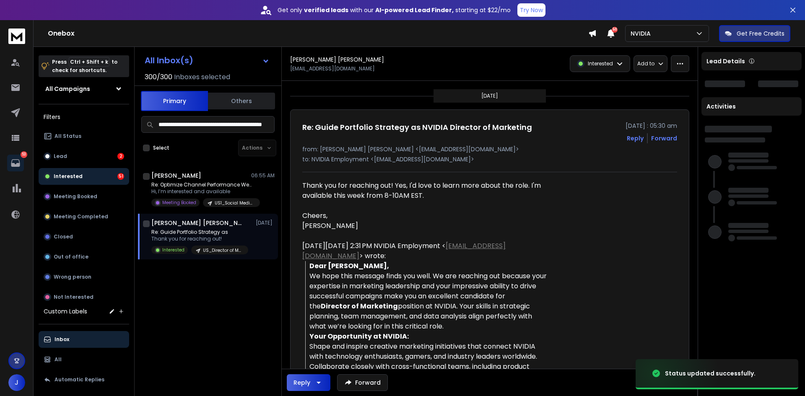
click at [593, 55] on div "Interested" at bounding box center [600, 63] width 60 height 17
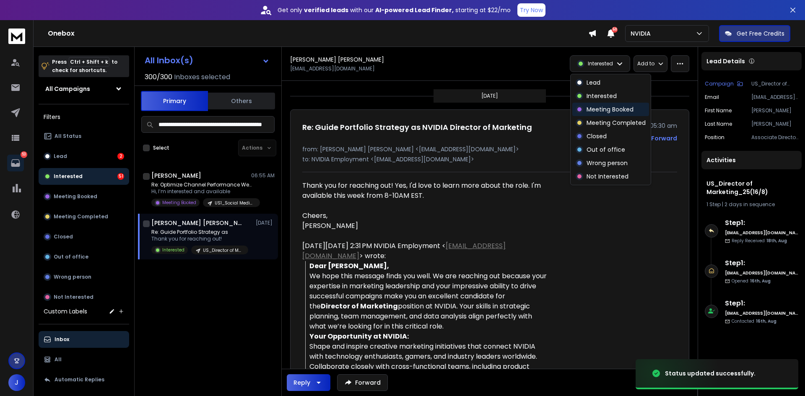
click at [602, 104] on div "Meeting Booked" at bounding box center [610, 109] width 77 height 13
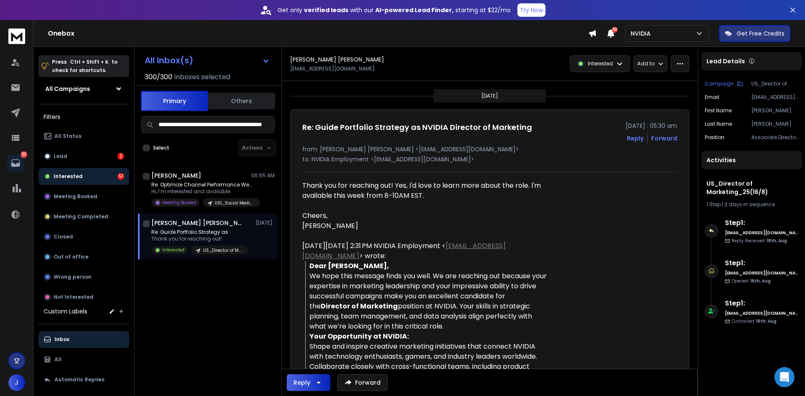
click at [209, 126] on input "**********" at bounding box center [207, 124] width 133 height 17
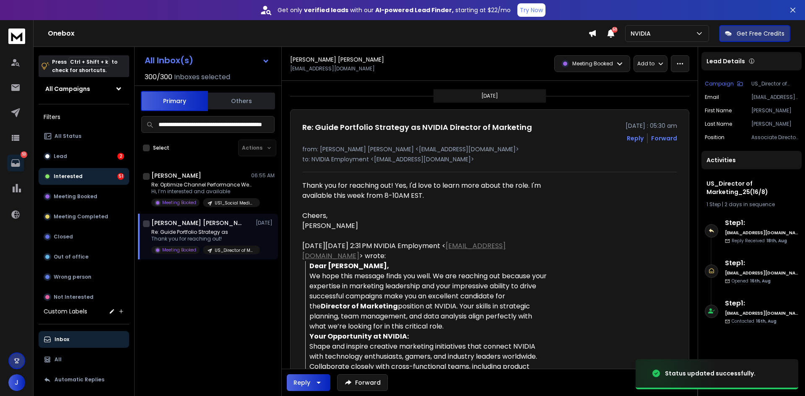
click at [209, 126] on input "**********" at bounding box center [207, 124] width 133 height 17
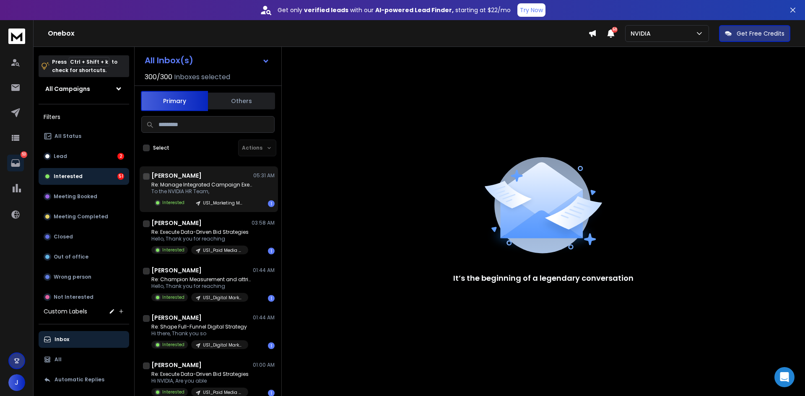
click at [243, 173] on div "Shalen Lowell 05:31 AM" at bounding box center [212, 175] width 123 height 8
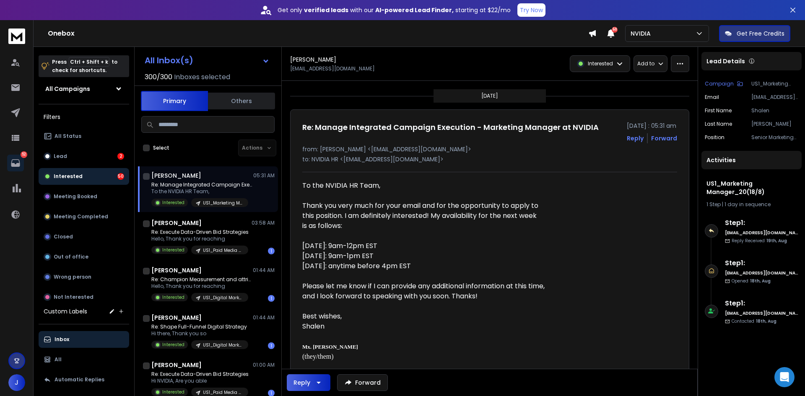
drag, startPoint x: 488, startPoint y: 161, endPoint x: 345, endPoint y: 162, distance: 142.1
click at [345, 162] on p "to: NVIDIA HR <askhr@innovativecareerdevelopmentnvidia.com>" at bounding box center [489, 159] width 375 height 8
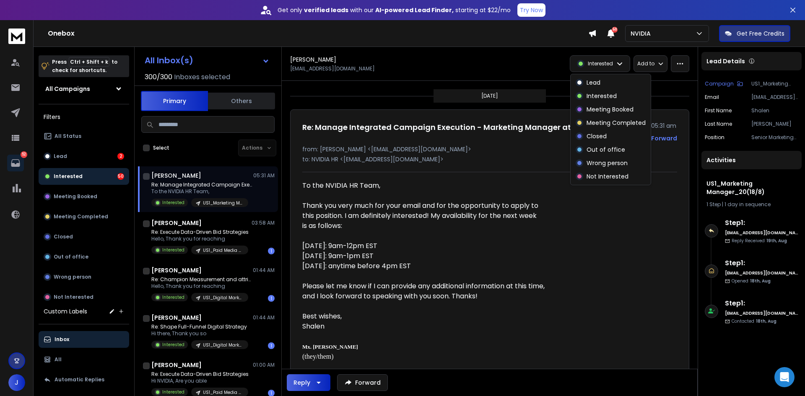
click at [616, 64] on div "Interested" at bounding box center [600, 64] width 60 height 16
click at [619, 109] on p "Meeting Booked" at bounding box center [610, 109] width 47 height 8
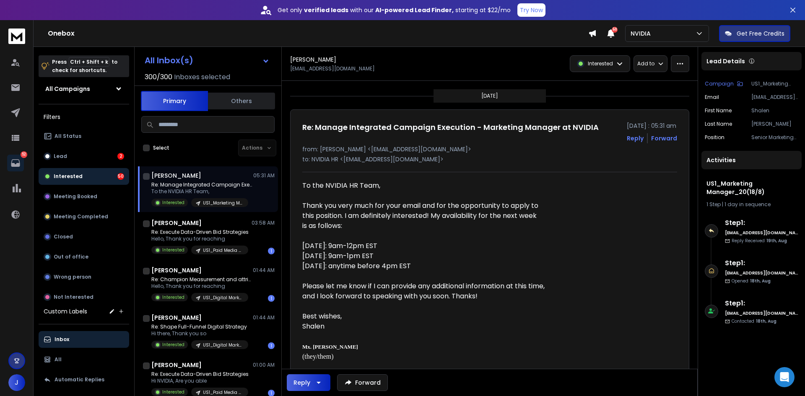
click at [414, 203] on div "Thank you very much for your email and for the opportunity to apply to this pos…" at bounding box center [424, 216] width 245 height 30
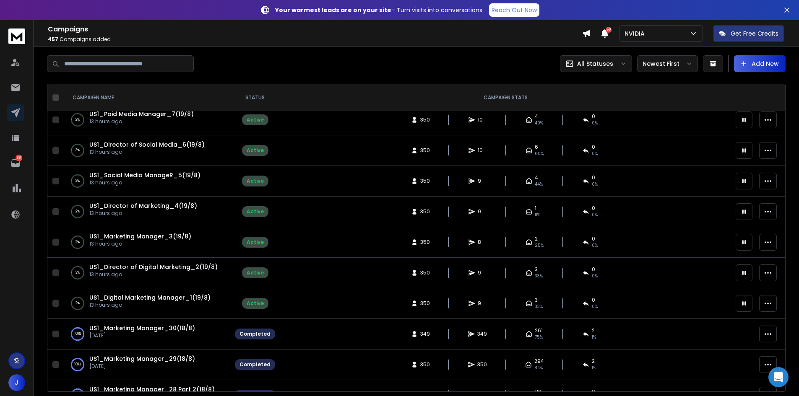
scroll to position [671, 0]
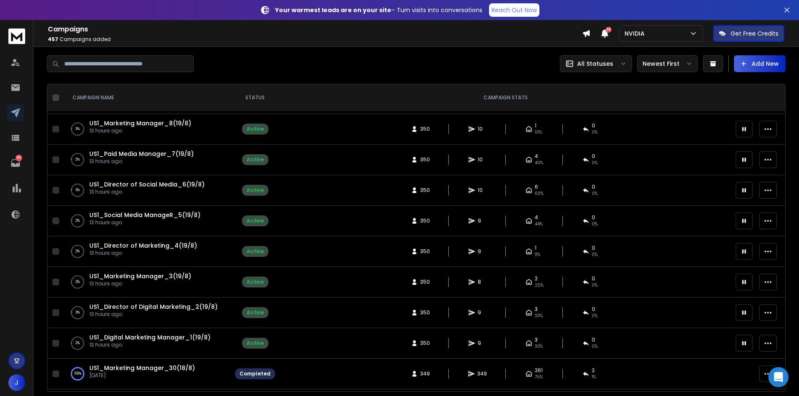
click at [335, 75] on div "Campaigns 457 Campaigns Added All Statuses Newest First Add New CAMPAIGN NAME S…" at bounding box center [416, 223] width 738 height 337
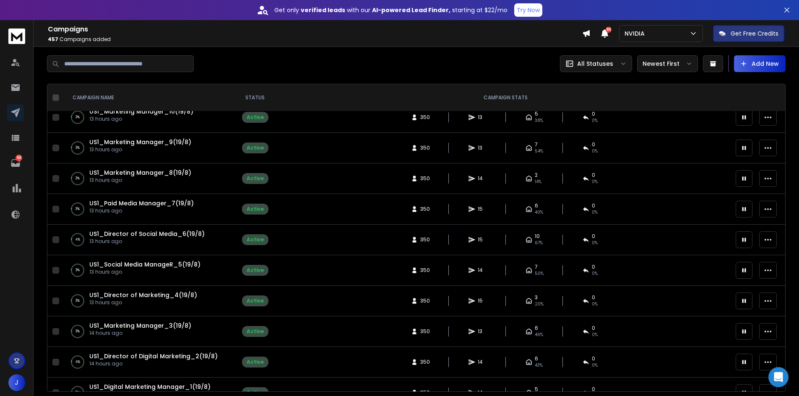
scroll to position [671, 0]
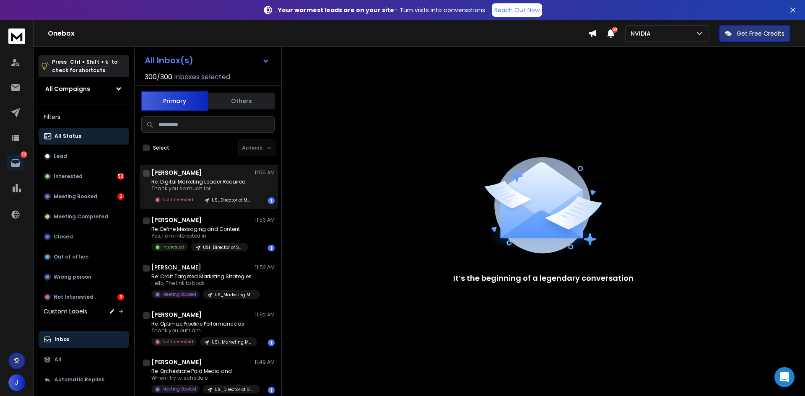
scroll to position [168, 0]
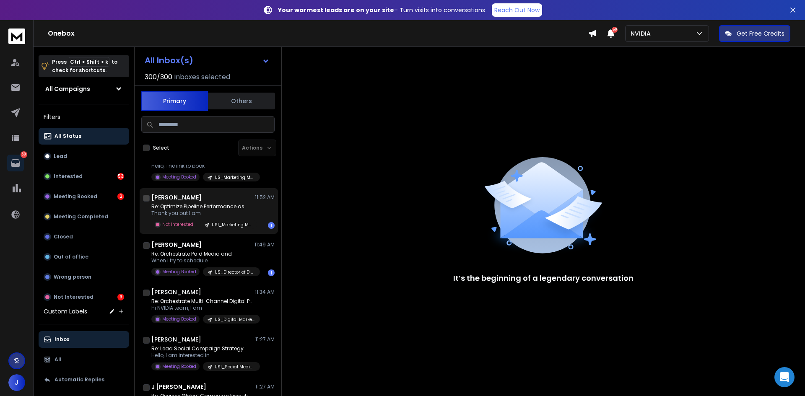
click at [226, 202] on div "[PERSON_NAME] 11:52 AM Re: Optimize Pipeline Performance as Thank you but I am …" at bounding box center [212, 211] width 123 height 36
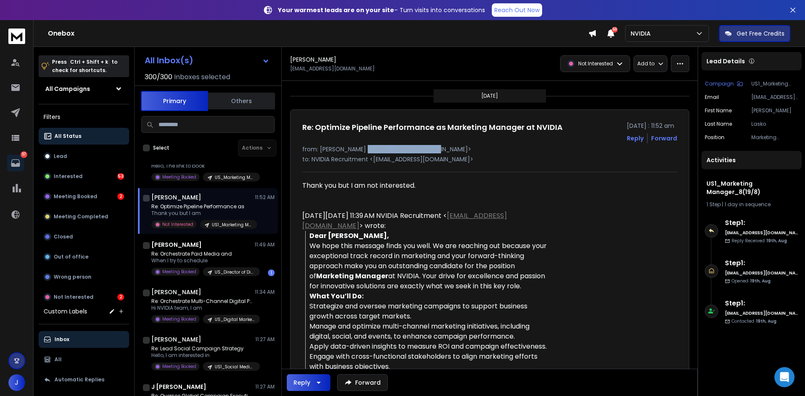
drag, startPoint x: 434, startPoint y: 149, endPoint x: 364, endPoint y: 147, distance: 69.6
click at [364, 147] on p "from: [PERSON_NAME] <[EMAIL_ADDRESS][DOMAIN_NAME]>" at bounding box center [489, 149] width 375 height 8
copy p "[EMAIL_ADDRESS][DOMAIN_NAME]"
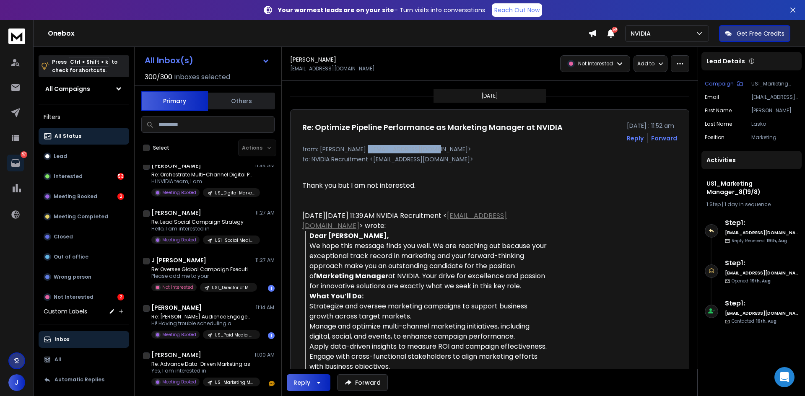
scroll to position [252, 0]
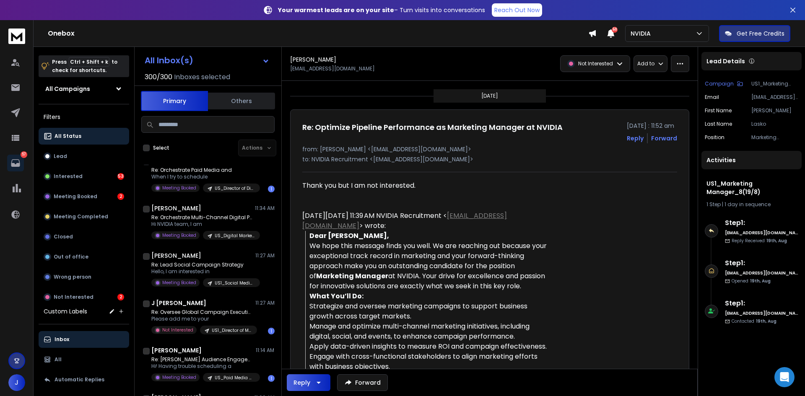
click at [195, 127] on input at bounding box center [207, 124] width 133 height 17
paste input "**********"
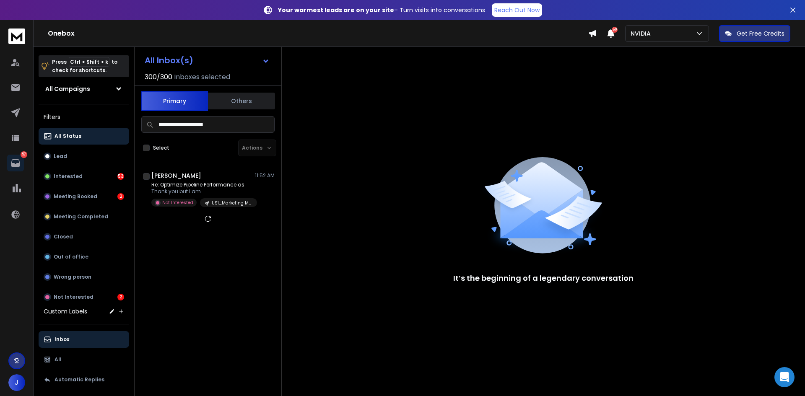
type input "**********"
click at [102, 294] on button "Not Interested 2" at bounding box center [84, 297] width 91 height 17
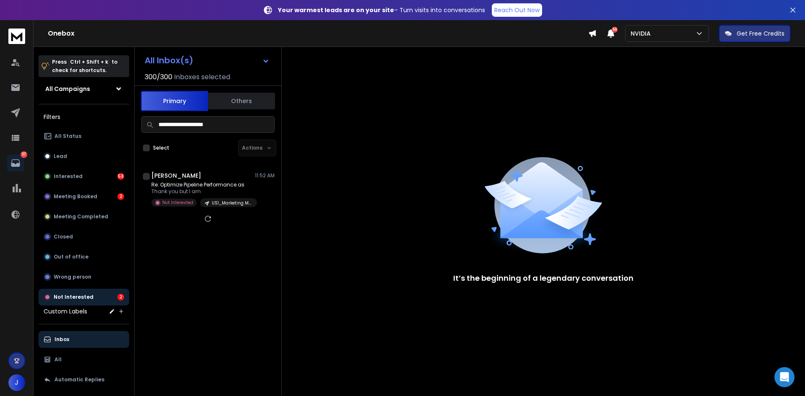
click at [345, 148] on div "It’s the beginning of a legendary conversation" at bounding box center [543, 215] width 523 height 337
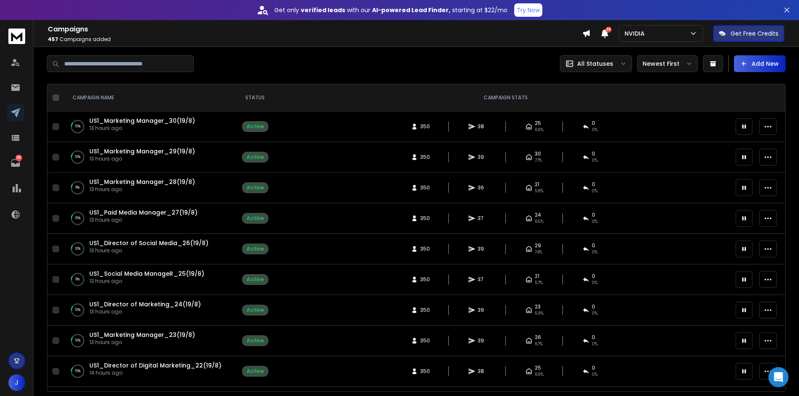
click at [322, 73] on div "Campaigns 457 Campaigns Added All Statuses Newest First Add New CAMPAIGN NAME S…" at bounding box center [416, 223] width 738 height 337
click at [14, 163] on icon at bounding box center [15, 163] width 10 height 10
click at [15, 161] on icon at bounding box center [15, 163] width 10 height 10
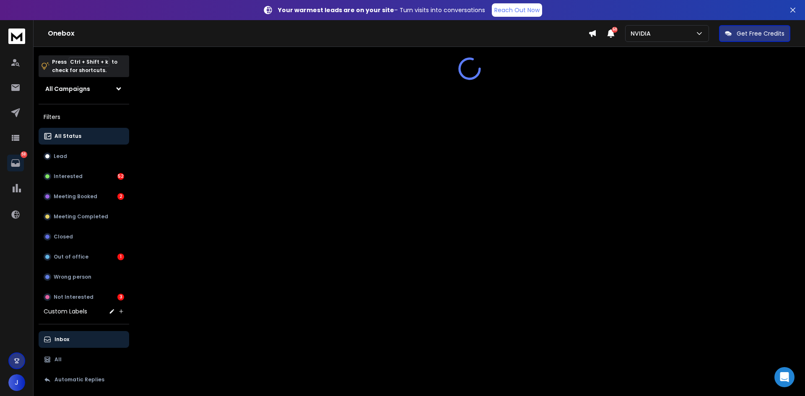
click at [310, 185] on div "Press Ctrl + Shift + k to check for shortcuts. All Campaigns All Campaigns Filt…" at bounding box center [419, 245] width 771 height 396
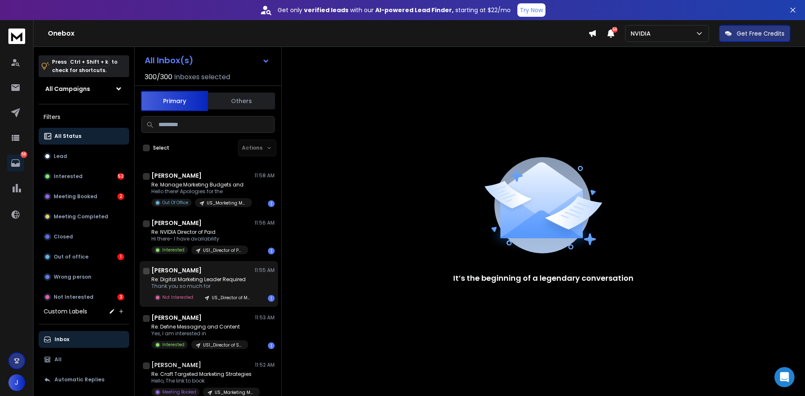
click at [217, 271] on div "[PERSON_NAME] 11:55 AM" at bounding box center [212, 270] width 123 height 8
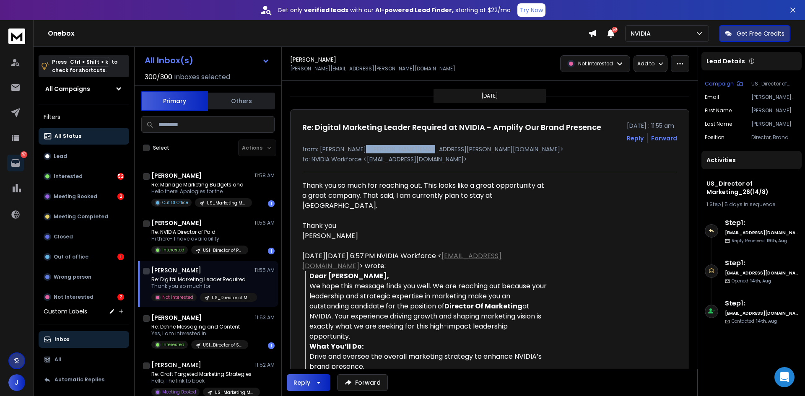
drag, startPoint x: 413, startPoint y: 151, endPoint x: 351, endPoint y: 154, distance: 62.6
click at [351, 153] on p "from: [PERSON_NAME] <[PERSON_NAME][EMAIL_ADDRESS][PERSON_NAME][DOMAIN_NAME]>" at bounding box center [489, 149] width 375 height 8
copy p "[PERSON_NAME][EMAIL_ADDRESS][PERSON_NAME][DOMAIN_NAME]"
click at [229, 122] on input at bounding box center [207, 124] width 133 height 17
paste input "**********"
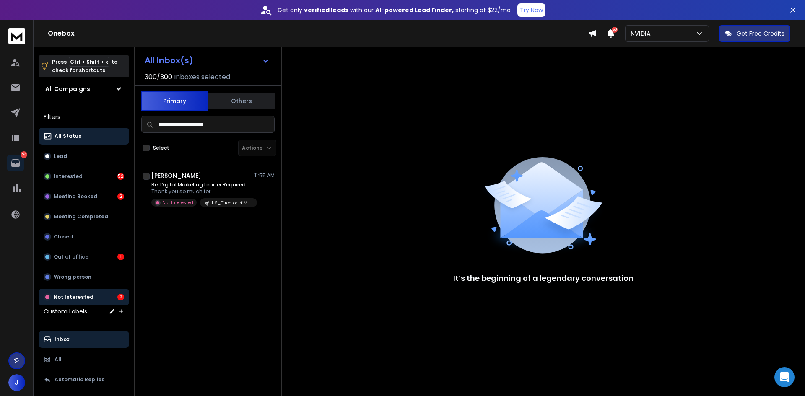
type input "**********"
click at [95, 300] on button "Not Interested 2" at bounding box center [84, 297] width 91 height 17
click at [213, 123] on input "**********" at bounding box center [207, 124] width 133 height 17
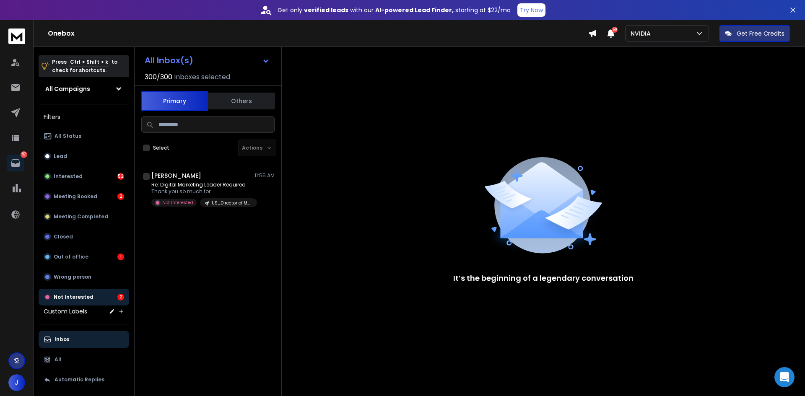
click at [213, 123] on input at bounding box center [207, 124] width 133 height 17
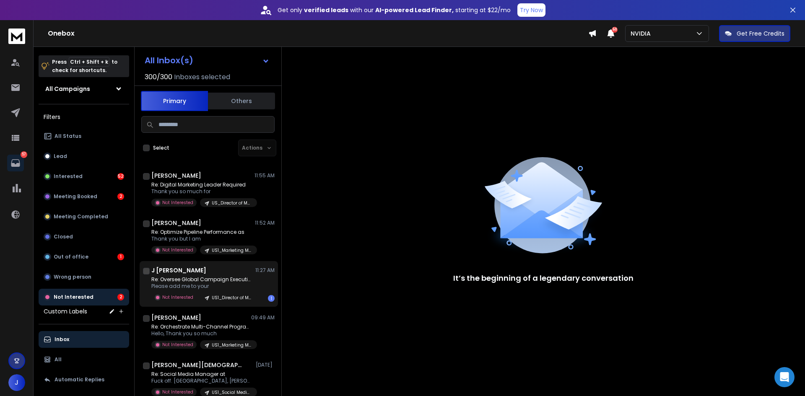
click at [208, 274] on div "J Kate Crossley 11:27 AM" at bounding box center [212, 270] width 123 height 8
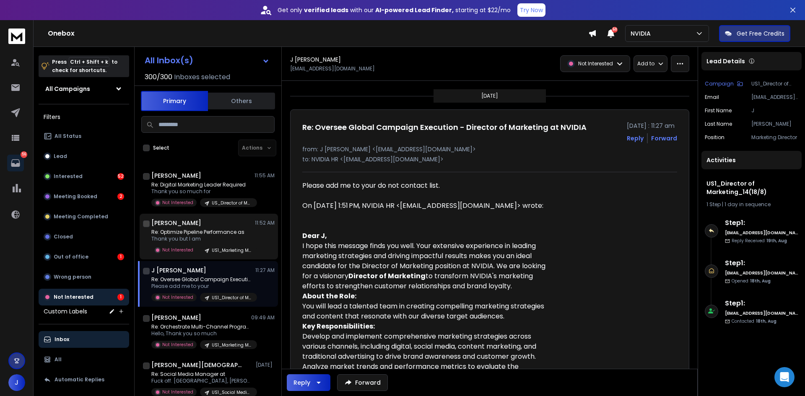
click at [227, 238] on p "Thank you but I am" at bounding box center [201, 239] width 101 height 7
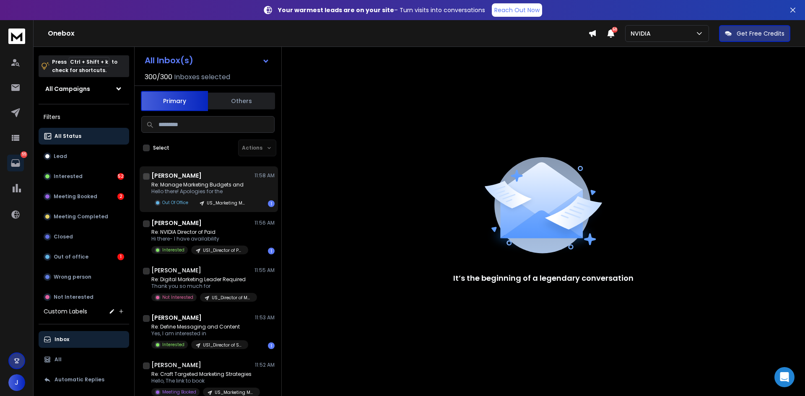
click at [198, 179] on div "[PERSON_NAME] 11:58 AM" at bounding box center [212, 175] width 123 height 8
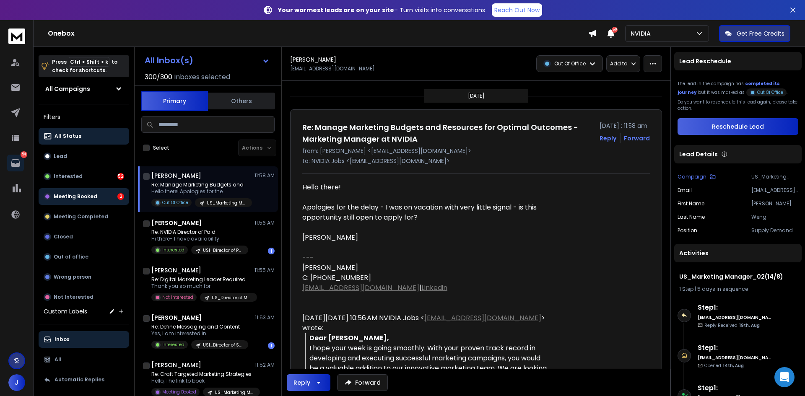
click at [93, 196] on p "Meeting Booked" at bounding box center [76, 196] width 44 height 7
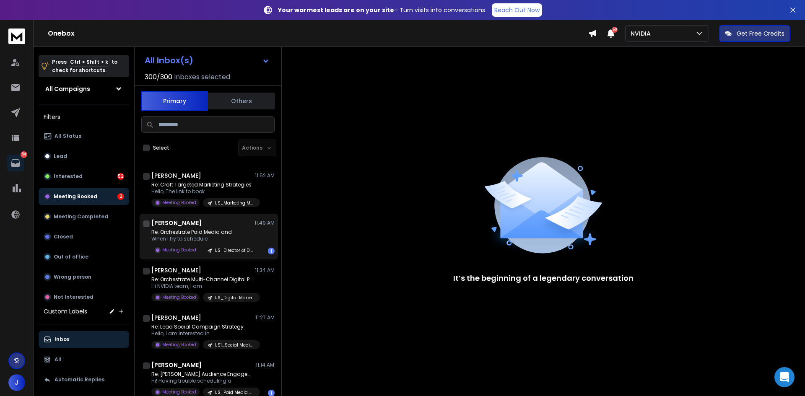
click at [247, 238] on p "When I try to schedule" at bounding box center [201, 239] width 101 height 7
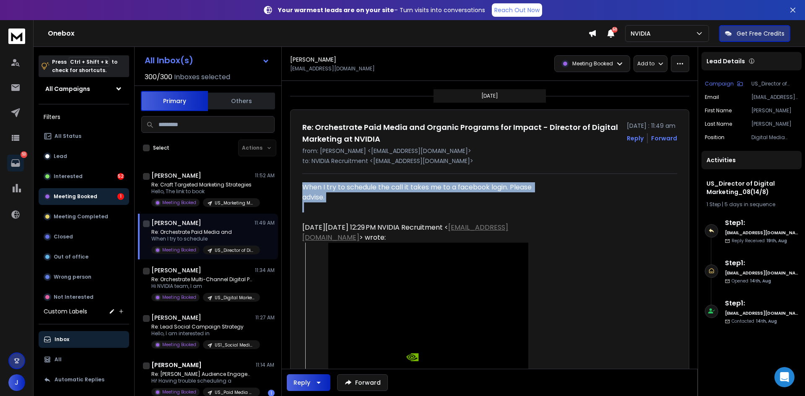
drag, startPoint x: 341, startPoint y: 202, endPoint x: 298, endPoint y: 185, distance: 46.9
copy div "When I try to schedule the call it takes me to a facebook login. Please advise."
click at [439, 188] on div "When I try to schedule the call it takes me to a facebook login. Please advise." at bounding box center [424, 197] width 245 height 30
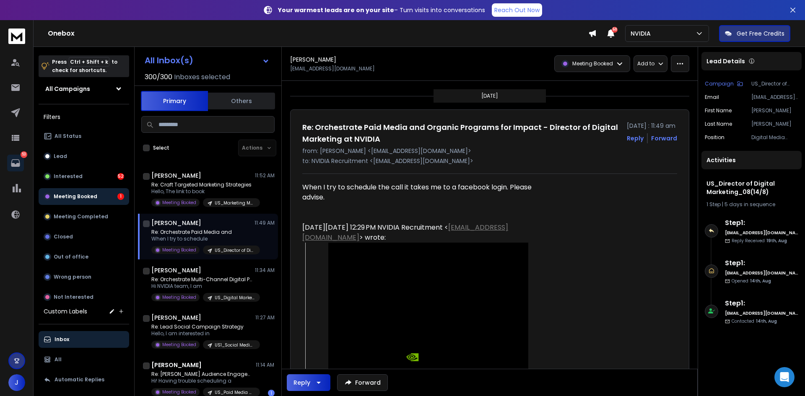
drag, startPoint x: 482, startPoint y: 160, endPoint x: 373, endPoint y: 162, distance: 109.5
click at [373, 162] on p "to: NVIDIA Recruitment <[EMAIL_ADDRESS][DOMAIN_NAME]>" at bounding box center [489, 161] width 375 height 8
copy p "[EMAIL_ADDRESS][DOMAIN_NAME]"
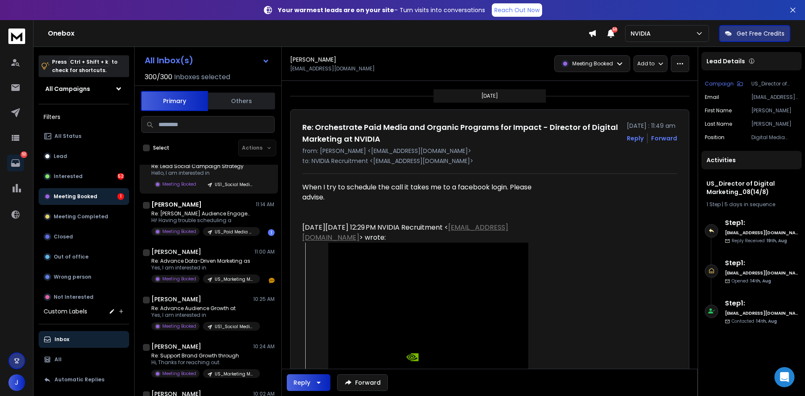
scroll to position [168, 0]
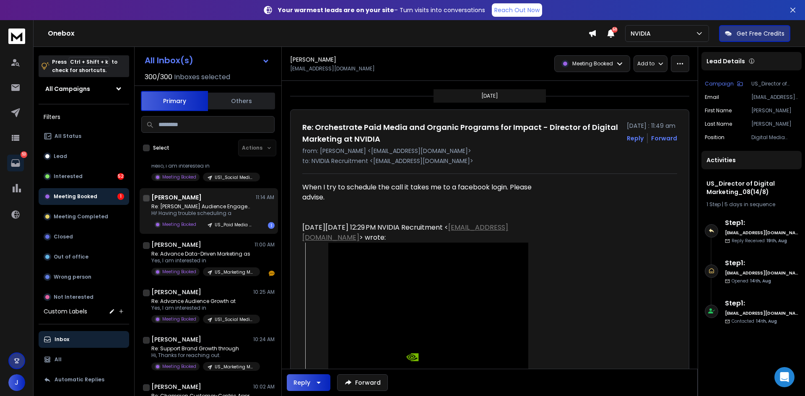
click at [210, 229] on div "Meeting Booked US_Paid Media Manager_13(14/8)" at bounding box center [205, 224] width 109 height 9
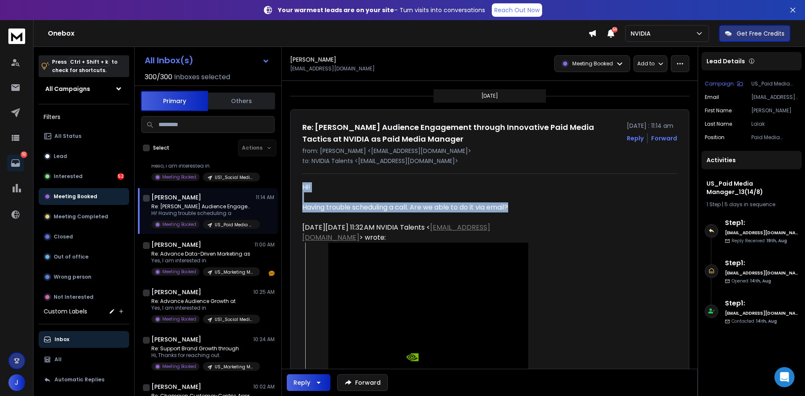
drag, startPoint x: 514, startPoint y: 210, endPoint x: 296, endPoint y: 186, distance: 219.4
copy div "Hi! Having trouble scheduling a call. Are we able to do it via email?"
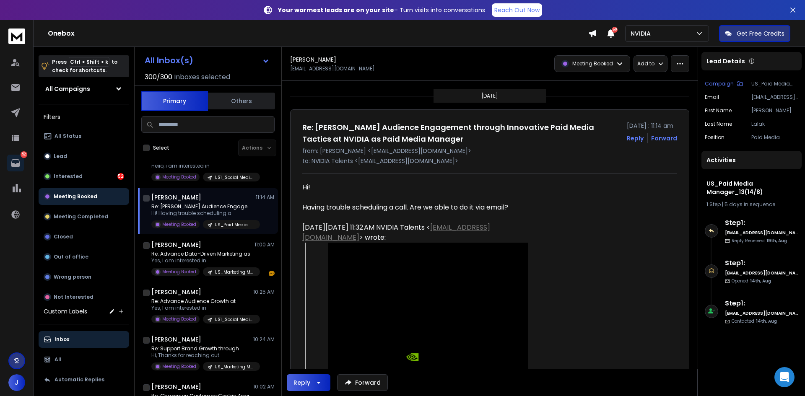
drag, startPoint x: 477, startPoint y: 161, endPoint x: 358, endPoint y: 165, distance: 119.1
click at [358, 165] on p "to: NVIDIA Talents <joinus@jobseekersuccesshubnvidia.com>" at bounding box center [489, 161] width 375 height 8
copy p "joinus@jobseekersuccesshubnvidia.com"
click at [82, 172] on button "Interested 52" at bounding box center [84, 176] width 91 height 17
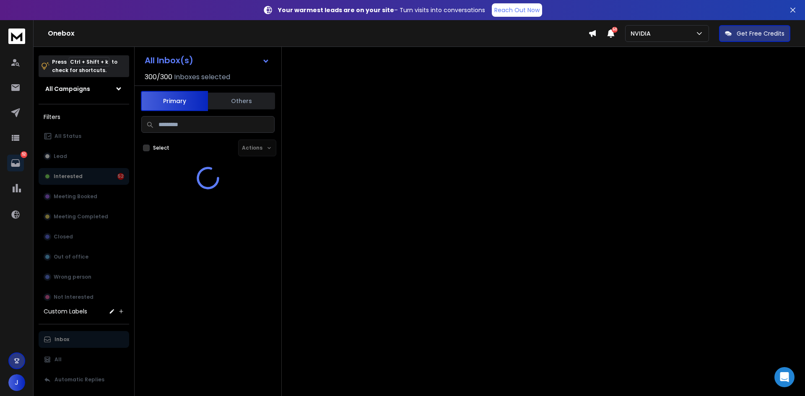
scroll to position [0, 0]
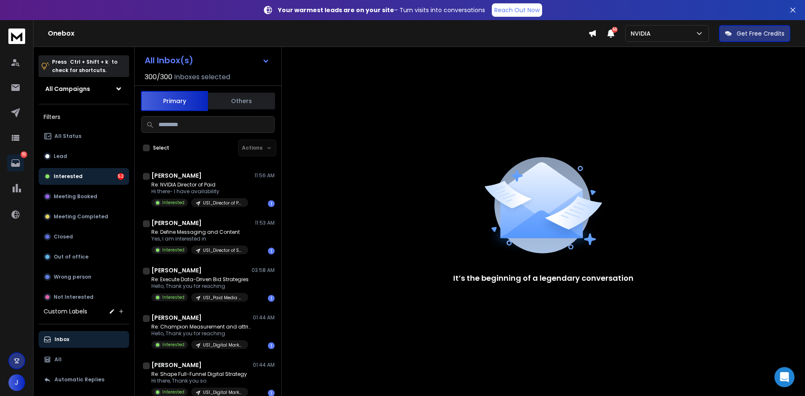
click at [357, 175] on div "It’s the beginning of a legendary conversation" at bounding box center [543, 215] width 523 height 337
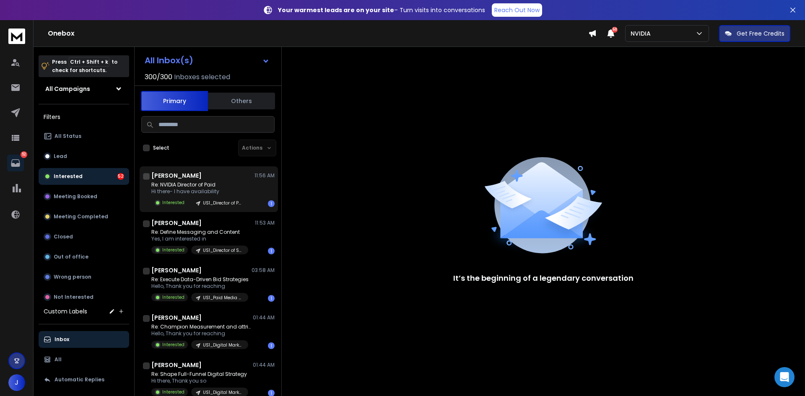
click at [234, 190] on p "Hi there- I have availability" at bounding box center [199, 191] width 97 height 7
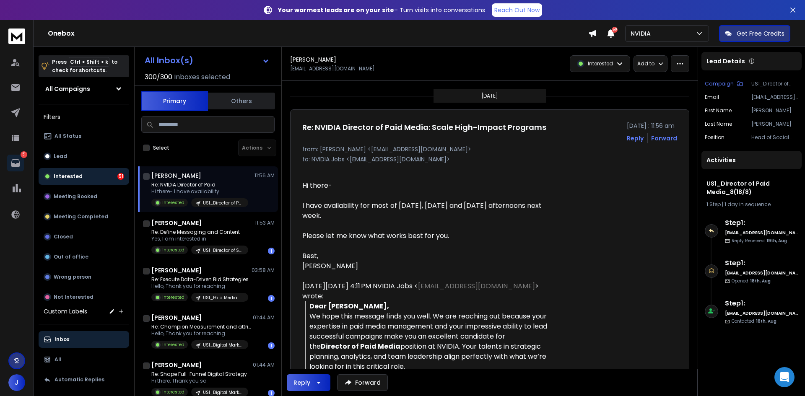
drag, startPoint x: 451, startPoint y: 160, endPoint x: 350, endPoint y: 164, distance: 101.6
copy p "jobs@recruitmentcloudnvidia.com"
click at [623, 64] on icon at bounding box center [619, 63] width 7 height 7
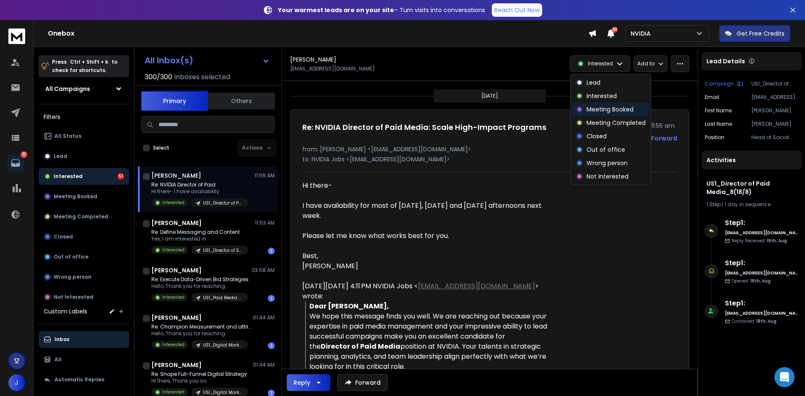
click at [615, 109] on p "Meeting Booked" at bounding box center [610, 109] width 47 height 8
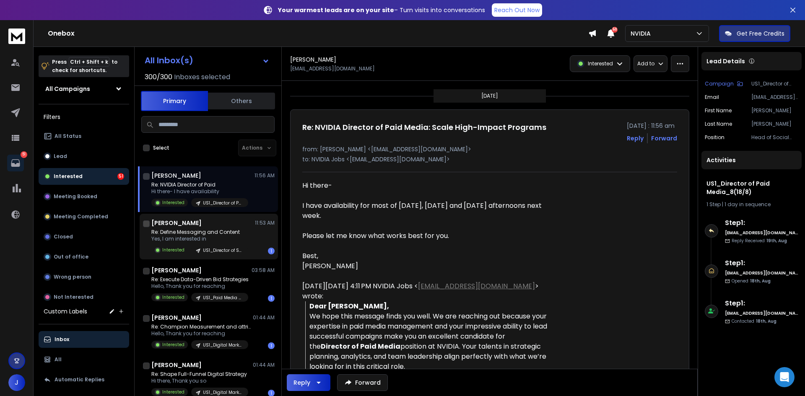
click at [235, 231] on p "Re: Define Messaging and Content" at bounding box center [199, 232] width 97 height 7
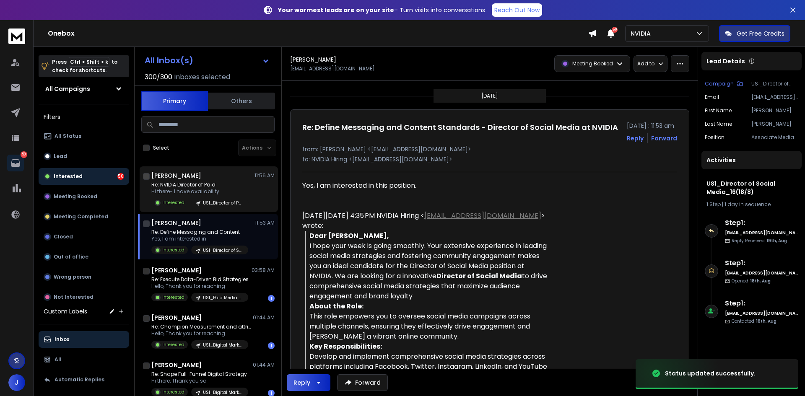
click at [229, 182] on p "Re: NVIDIA Director of Paid" at bounding box center [199, 185] width 97 height 7
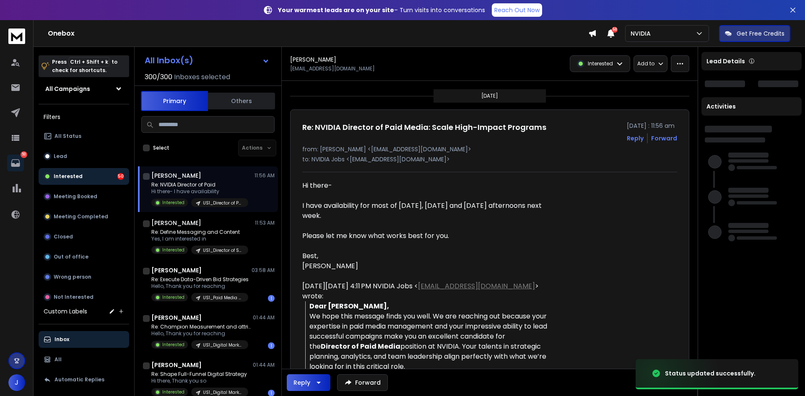
click at [596, 67] on div "Interested" at bounding box center [600, 64] width 60 height 16
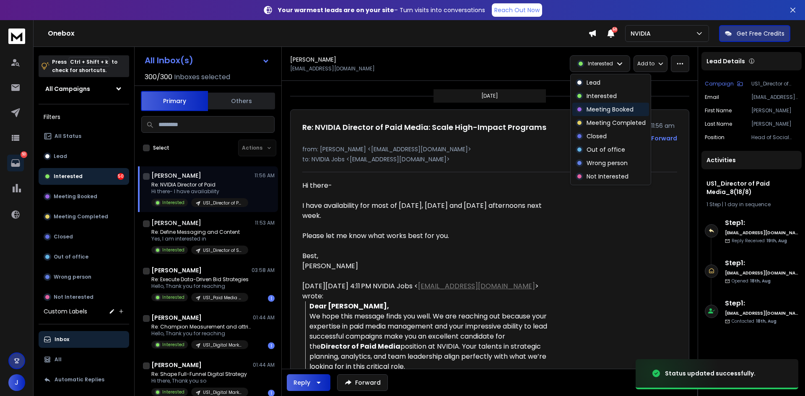
click at [610, 108] on p "Meeting Booked" at bounding box center [610, 109] width 47 height 8
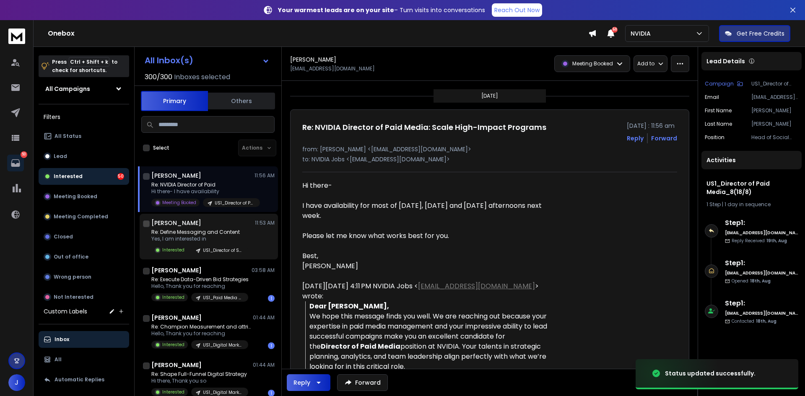
click at [200, 236] on p "Yes, I am interested in" at bounding box center [199, 239] width 97 height 7
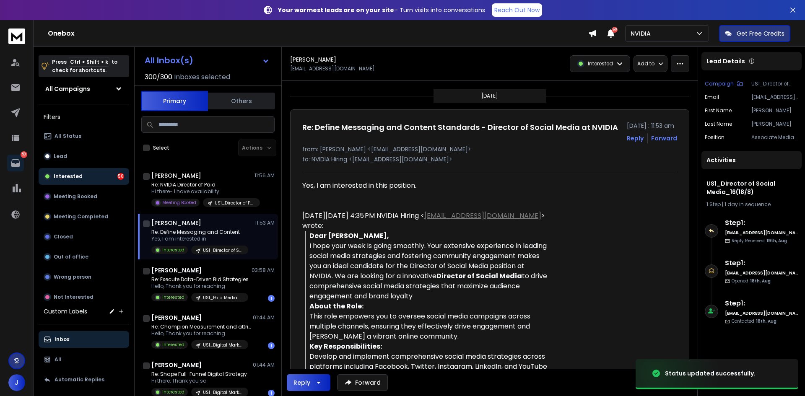
drag, startPoint x: 501, startPoint y: 159, endPoint x: 355, endPoint y: 157, distance: 146.3
click at [355, 157] on p "to: NVIDIA Hiring <wearehiring@talentempowermentsuitenvidia.com>" at bounding box center [489, 159] width 375 height 8
copy p "wearehiring@talentempowermentsuitenvidia.com"
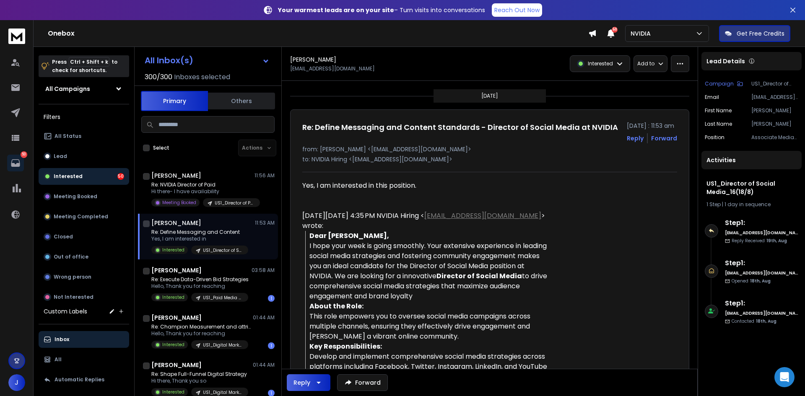
click at [597, 67] on div "Interested" at bounding box center [600, 64] width 60 height 16
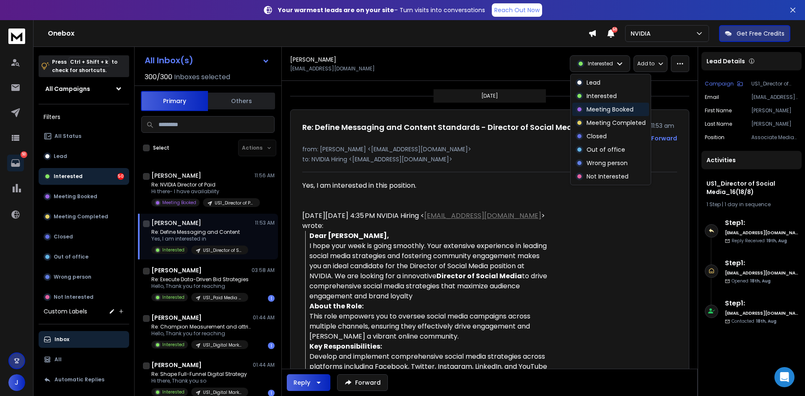
drag, startPoint x: 604, startPoint y: 101, endPoint x: 604, endPoint y: 108, distance: 6.7
click at [604, 108] on div "Lead Interested Meeting Booked Meeting Completed Closed Out of office Wrong per…" at bounding box center [610, 130] width 81 height 112
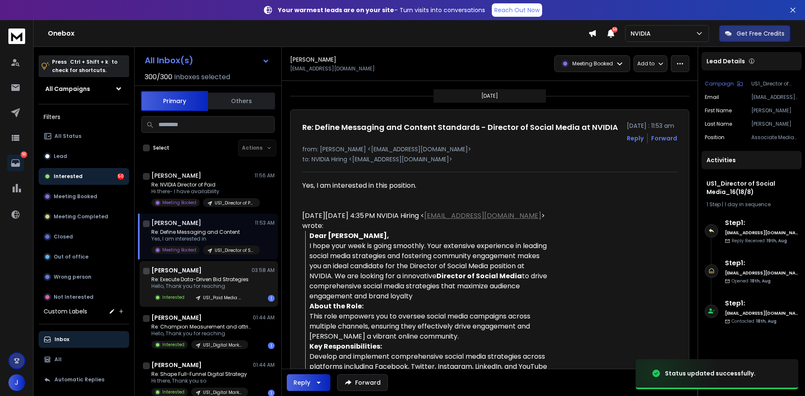
click at [237, 279] on p "Re: Execute Data-Driven Bid Strategies" at bounding box center [199, 279] width 97 height 7
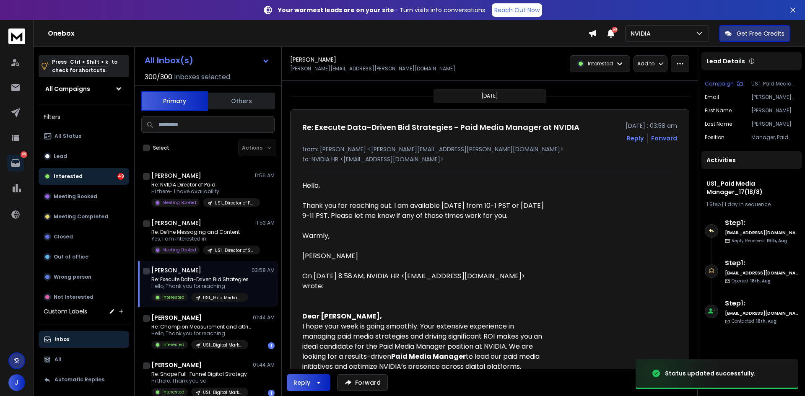
drag, startPoint x: 468, startPoint y: 158, endPoint x: 345, endPoint y: 158, distance: 122.0
click at [345, 158] on p "to: NVIDIA HR <hrteam@digitalskillassessmentnvidia.com>" at bounding box center [489, 159] width 375 height 8
copy p "hrteam@digitalskillassessmentnvidia.com"
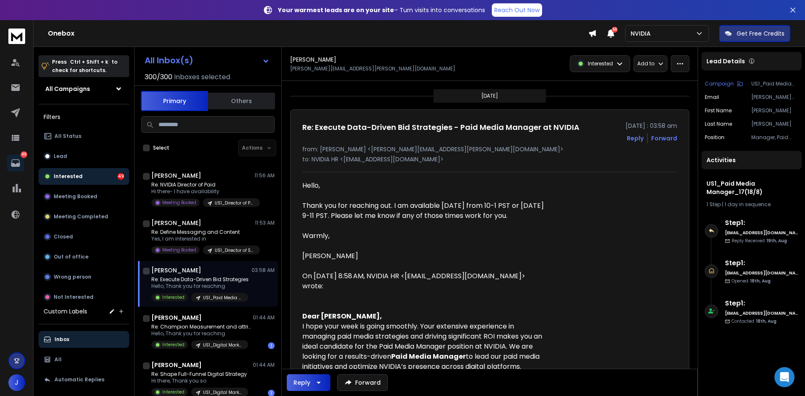
click at [209, 125] on input at bounding box center [207, 124] width 133 height 17
paste input "**********"
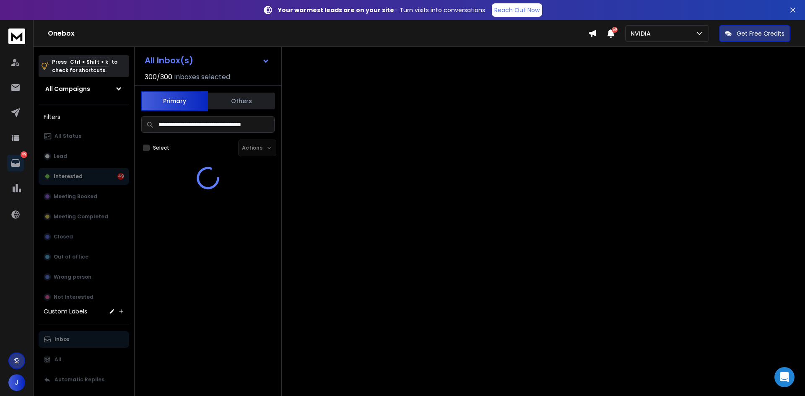
type input "**********"
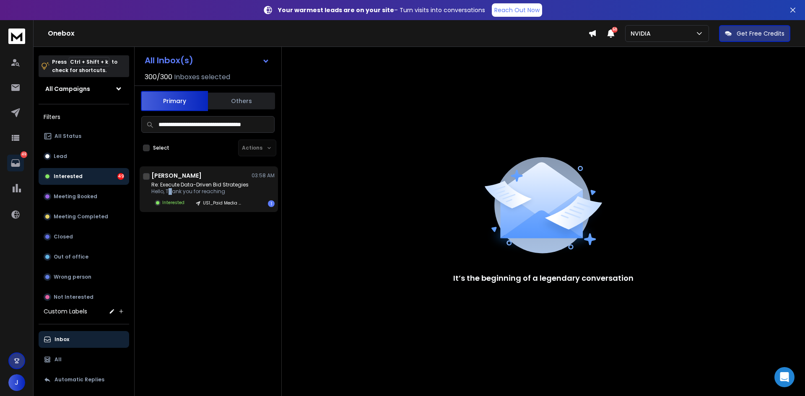
drag, startPoint x: 170, startPoint y: 189, endPoint x: 229, endPoint y: 205, distance: 61.3
click at [173, 192] on p "Hello, Thank you for reaching" at bounding box center [199, 191] width 97 height 7
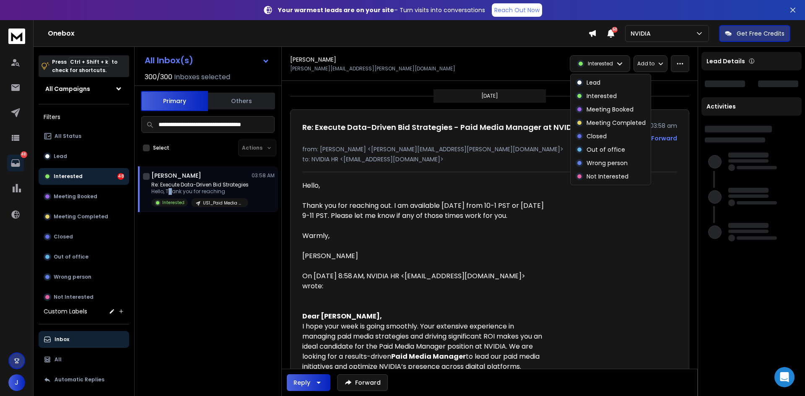
click at [601, 63] on p "Interested" at bounding box center [600, 63] width 25 height 7
click at [618, 110] on p "Meeting Booked" at bounding box center [610, 109] width 47 height 8
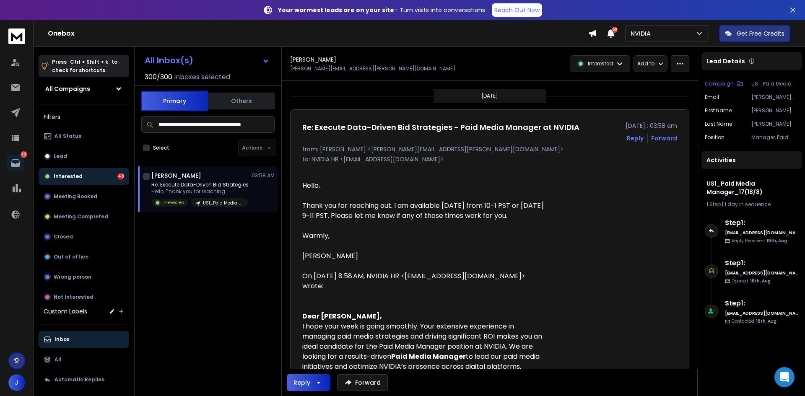
click at [178, 132] on input "**********" at bounding box center [207, 124] width 133 height 17
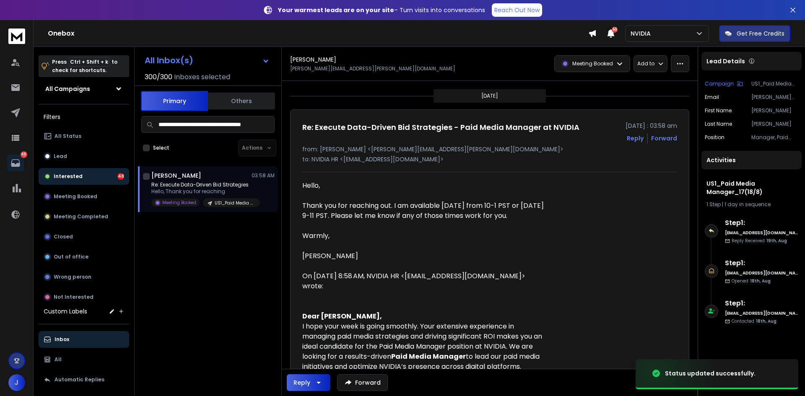
click at [178, 132] on input "**********" at bounding box center [207, 124] width 133 height 17
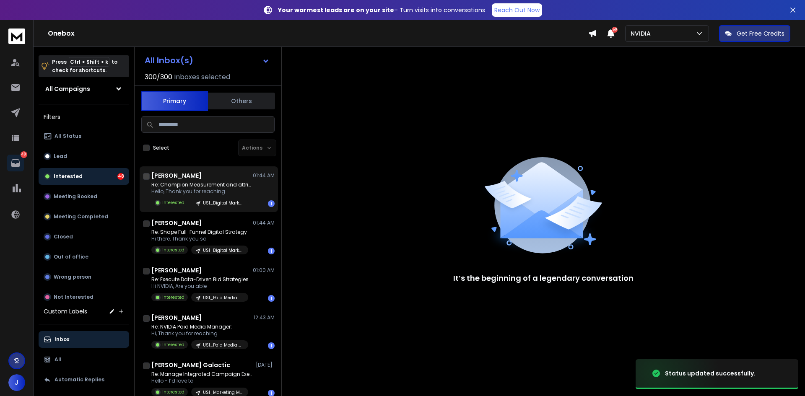
click at [216, 174] on div "Irene Shin 01:44 AM" at bounding box center [212, 175] width 123 height 8
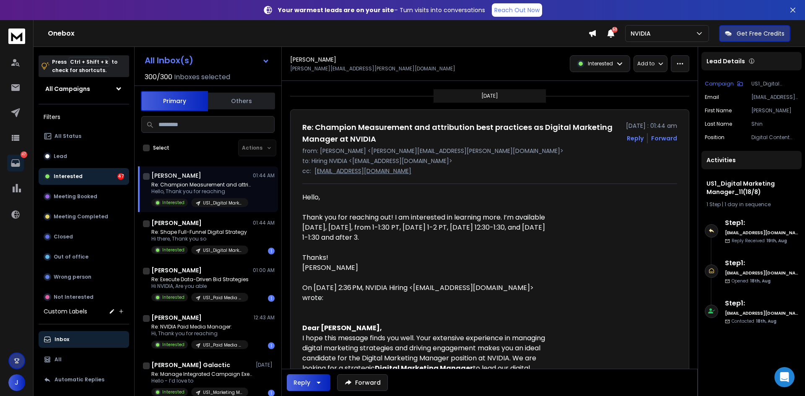
drag, startPoint x: 506, startPoint y: 161, endPoint x: 356, endPoint y: 161, distance: 150.5
click at [356, 161] on p "to: Hiring NVIDIA <wearehiring@careerprogressionplatformnvidia.com>" at bounding box center [489, 161] width 375 height 8
copy p "wearehiring@careerprogressionplatformnvidia.com"
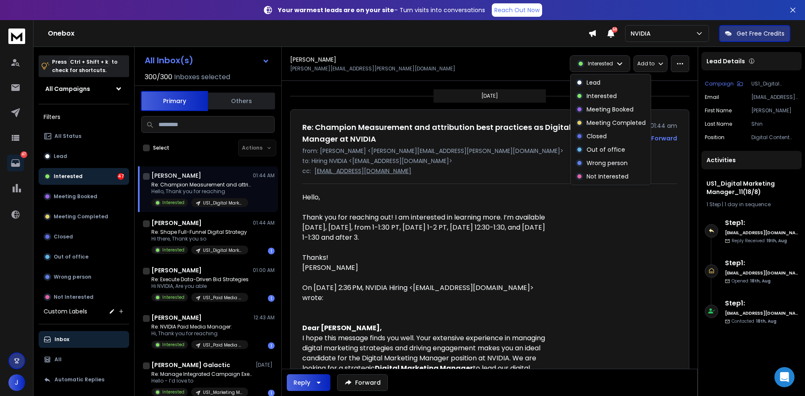
click at [588, 65] on p "Interested" at bounding box center [600, 63] width 25 height 7
click at [601, 109] on p "Meeting Booked" at bounding box center [610, 109] width 47 height 8
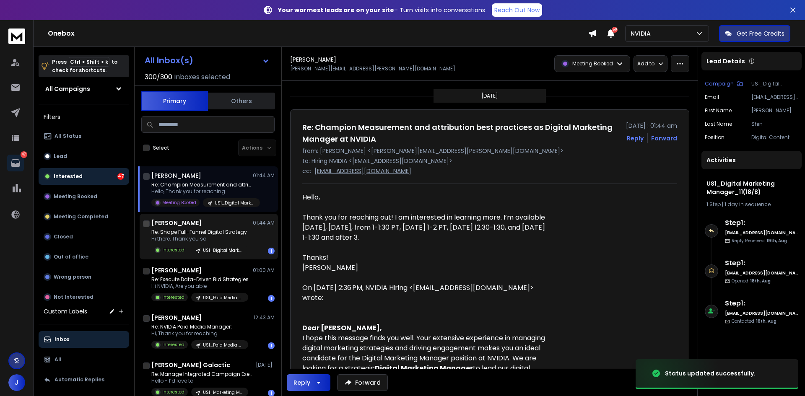
click at [218, 230] on p "Re: Shape Full-Funnel Digital Strategy" at bounding box center [199, 232] width 97 height 7
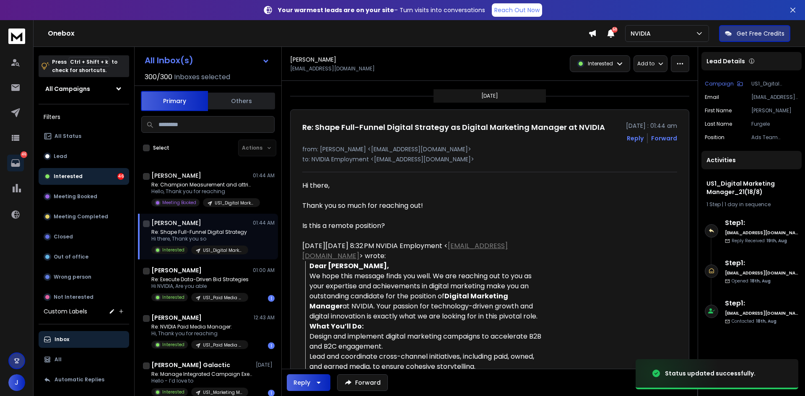
drag, startPoint x: 525, startPoint y: 160, endPoint x: 375, endPoint y: 159, distance: 149.3
click at [375, 159] on p "to: NVIDIA Employment <employment@nvidiacareerpathfinderplatform.com>" at bounding box center [489, 159] width 375 height 8
copy p "employment@nvidiacareerpathfinderplatform.com"
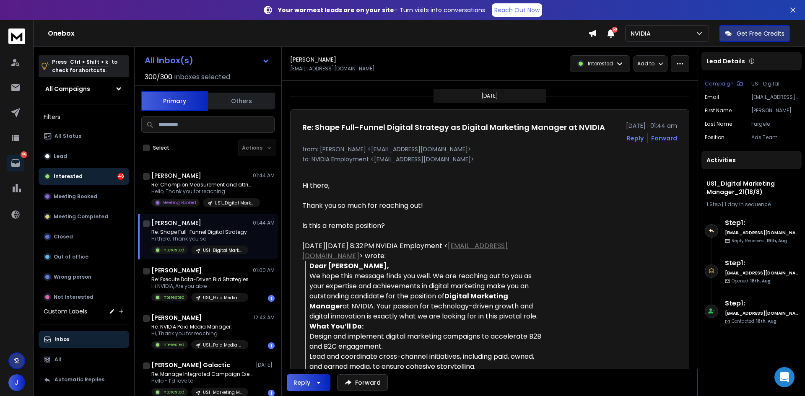
click at [226, 117] on input at bounding box center [207, 124] width 133 height 17
paste input "**********"
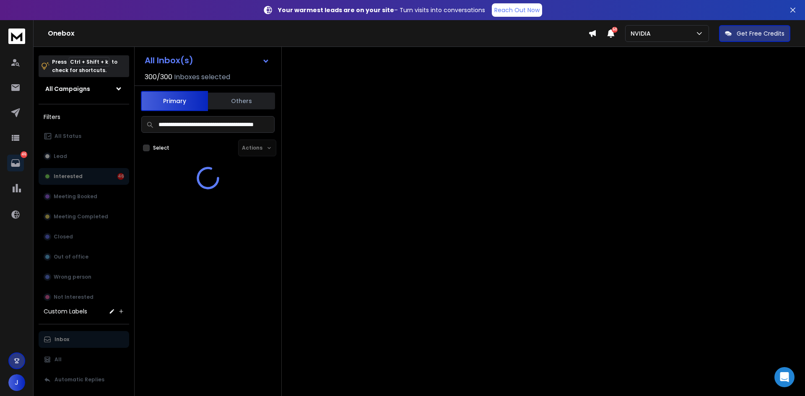
type input "**********"
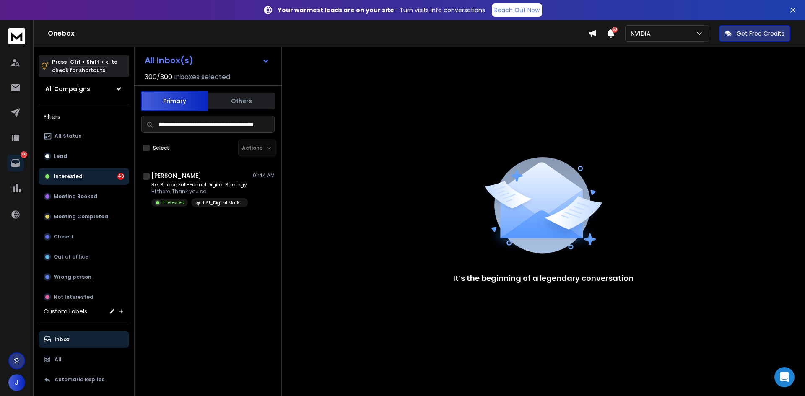
drag, startPoint x: 196, startPoint y: 196, endPoint x: 278, endPoint y: 195, distance: 81.8
click at [198, 196] on div "Re: Shape Full-Funnel Digital Strategy Hi there, Thank you so Interested US1_Di…" at bounding box center [199, 195] width 97 height 26
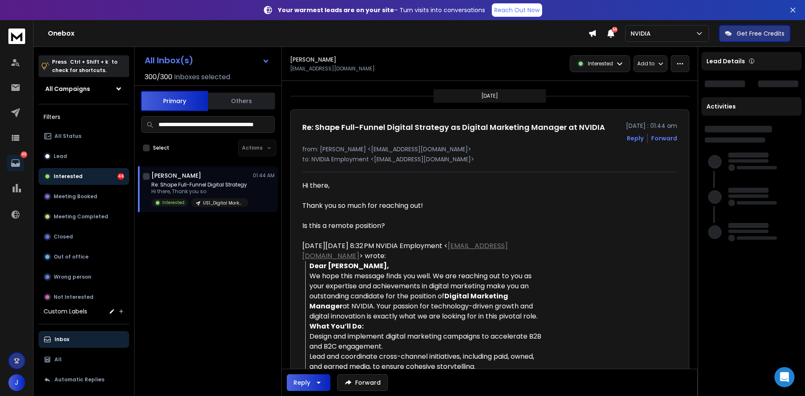
click at [604, 60] on div "Interested" at bounding box center [600, 64] width 60 height 16
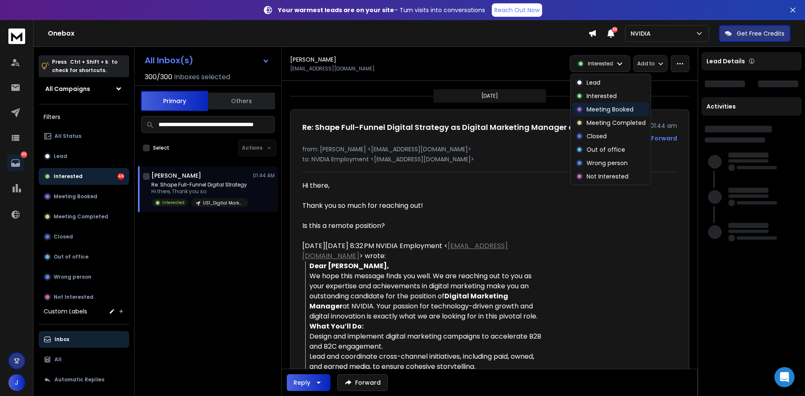
click at [620, 106] on p "Meeting Booked" at bounding box center [610, 109] width 47 height 8
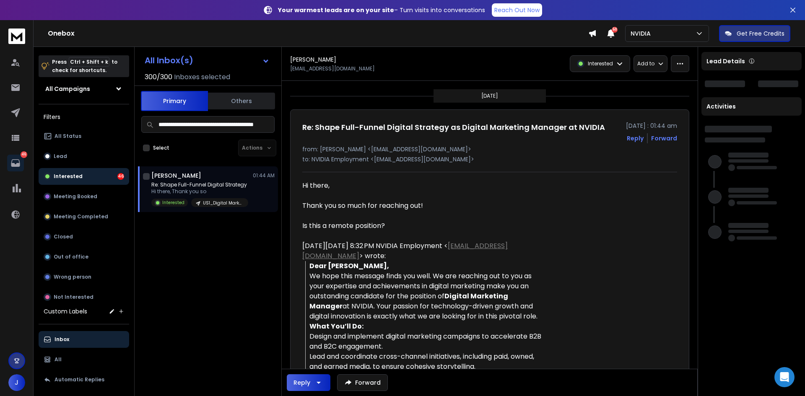
click at [222, 125] on input "**********" at bounding box center [207, 124] width 133 height 17
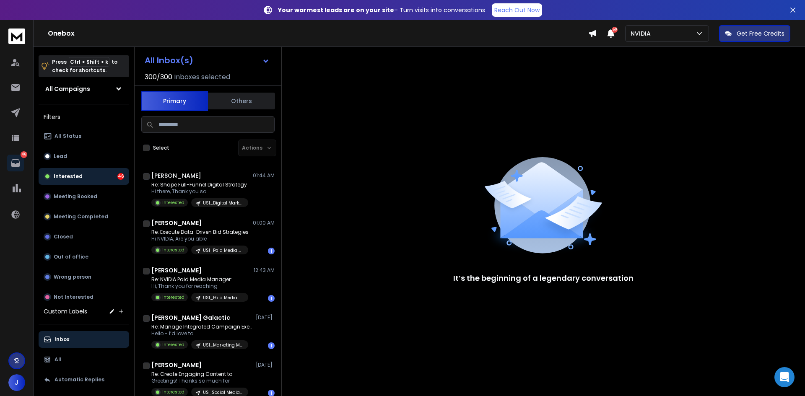
click at [417, 144] on div "It’s the beginning of a legendary conversation" at bounding box center [543, 215] width 523 height 337
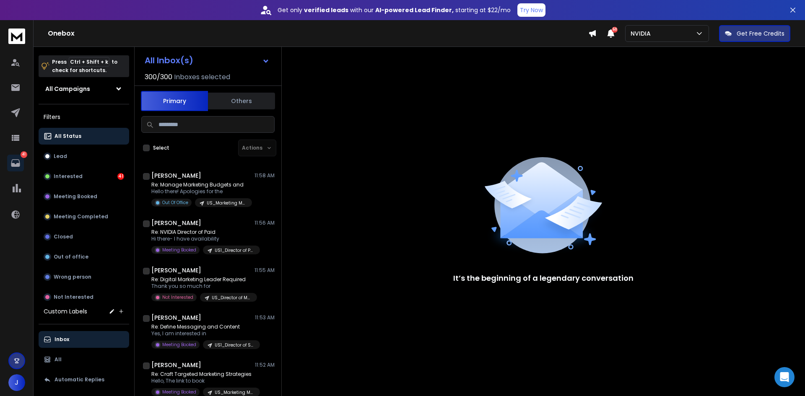
click at [419, 184] on div "It’s the beginning of a legendary conversation" at bounding box center [543, 215] width 523 height 337
click at [14, 103] on div "41" at bounding box center [16, 140] width 19 height 172
click at [13, 110] on icon at bounding box center [15, 113] width 10 height 10
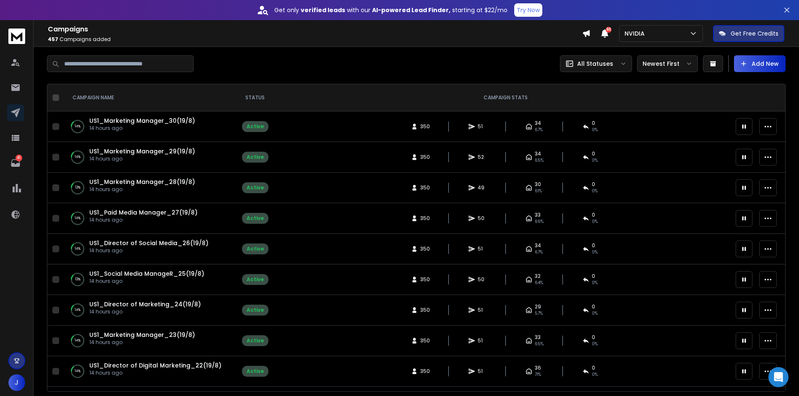
click at [439, 77] on div "Campaigns 457 Campaigns Added All Statuses Newest First Add New CAMPAIGN NAME S…" at bounding box center [416, 223] width 738 height 337
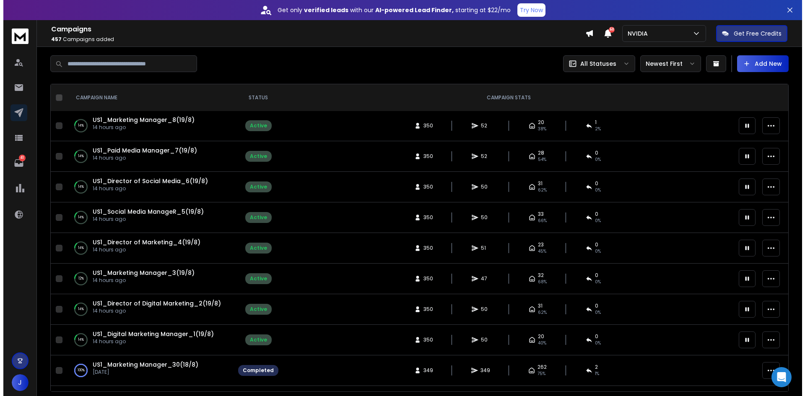
scroll to position [671, 0]
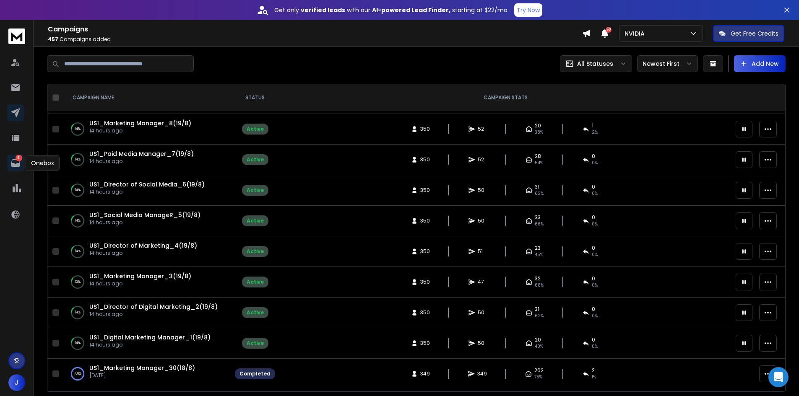
click at [19, 164] on icon at bounding box center [15, 163] width 9 height 8
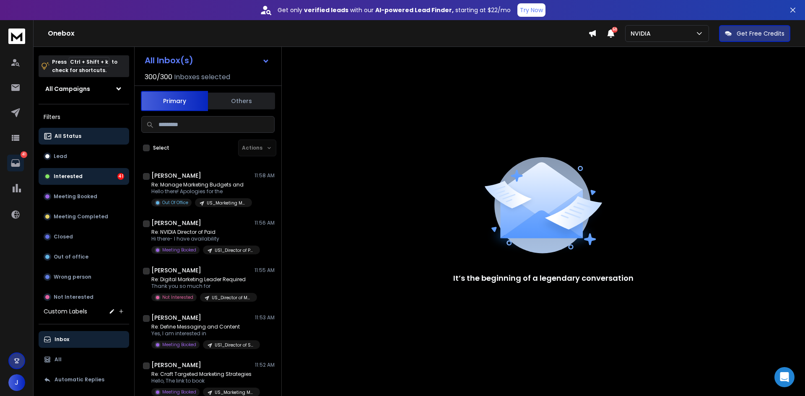
click at [86, 184] on button "Interested 41" at bounding box center [84, 176] width 91 height 17
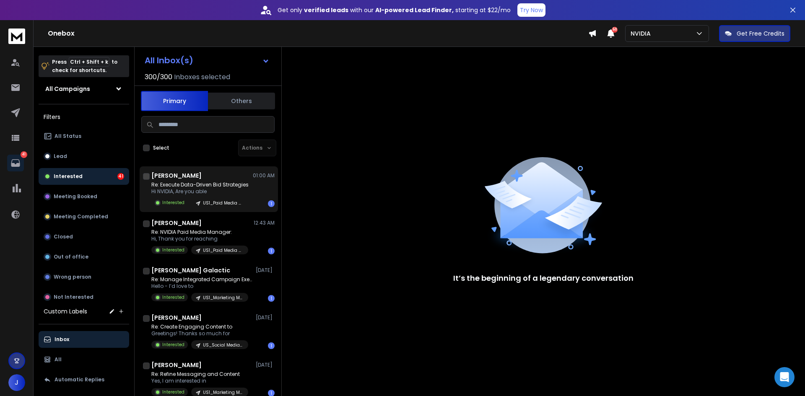
click at [245, 188] on p "Hi NVIDIA, Are you able" at bounding box center [199, 191] width 97 height 7
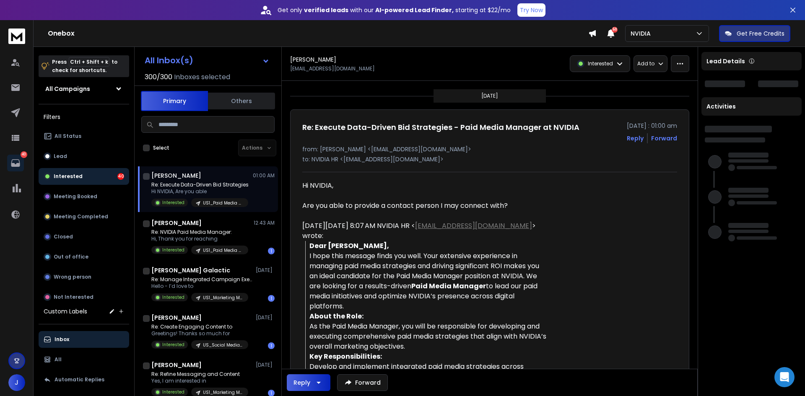
drag, startPoint x: 473, startPoint y: 160, endPoint x: 343, endPoint y: 161, distance: 130.0
click at [343, 161] on p "to: NVIDIA HR <hrteam@hrprocessimprovementnvidia.com>" at bounding box center [489, 159] width 375 height 8
copy p "hrteam@hrprocessimprovementnvidia.com"
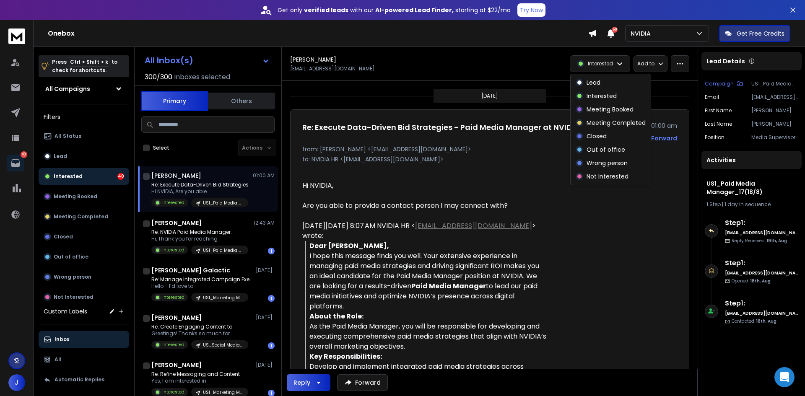
click at [612, 62] on div "Interested" at bounding box center [600, 64] width 60 height 16
click at [608, 106] on p "Meeting Booked" at bounding box center [610, 109] width 47 height 8
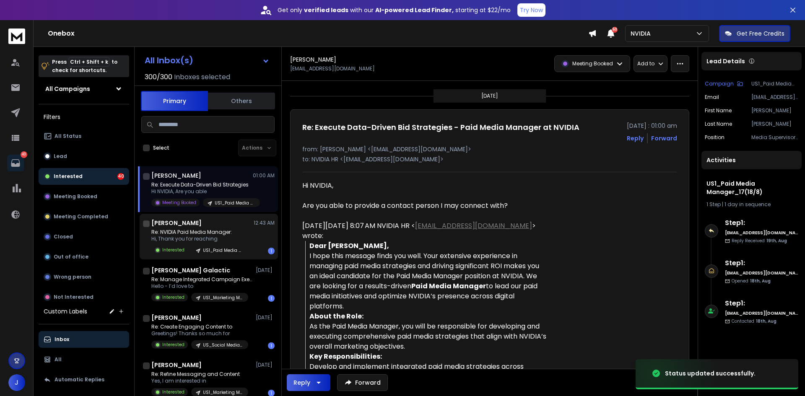
click at [251, 238] on div "Re: NVIDIA Paid Media Manager: Hi, Thank you for reaching Interested US1_Paid M…" at bounding box center [212, 242] width 123 height 26
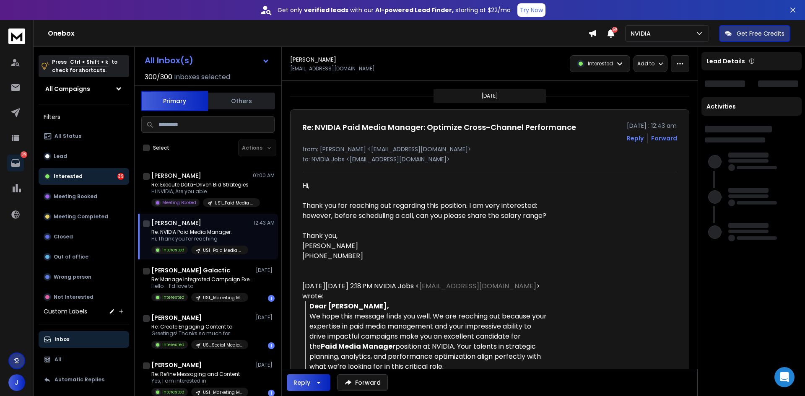
drag, startPoint x: 488, startPoint y: 159, endPoint x: 350, endPoint y: 161, distance: 138.0
click at [350, 161] on p "to: NVIDIA Jobs <jobopenings@talentinsightsolutionsnvidia.com>" at bounding box center [489, 159] width 375 height 8
copy p "jobopenings@talentinsightsolutionsnvidia.com"
click at [192, 127] on input at bounding box center [207, 124] width 133 height 17
paste input "**********"
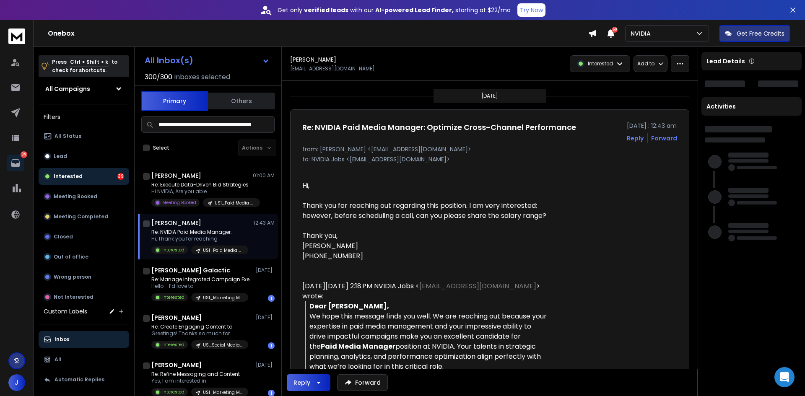
scroll to position [0, 27]
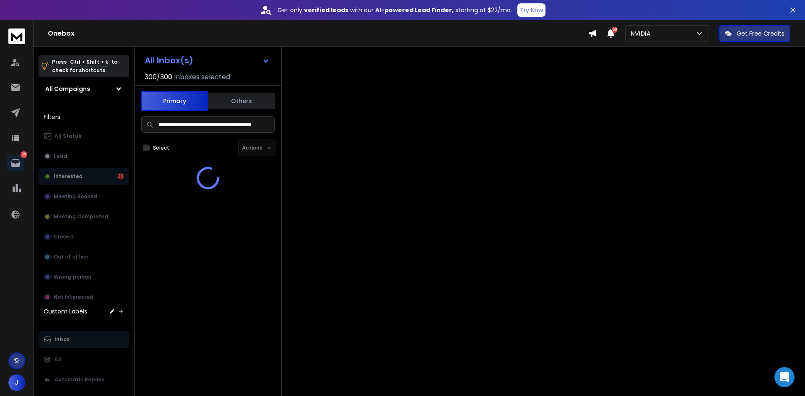
type input "**********"
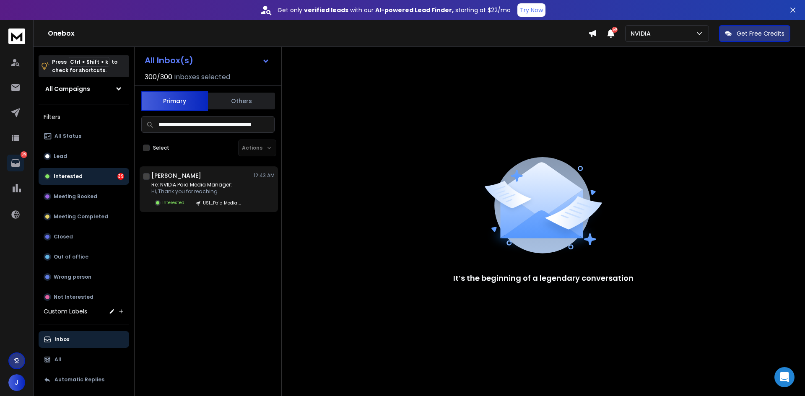
click at [237, 190] on p "Hi, Thank you for reaching" at bounding box center [199, 191] width 97 height 7
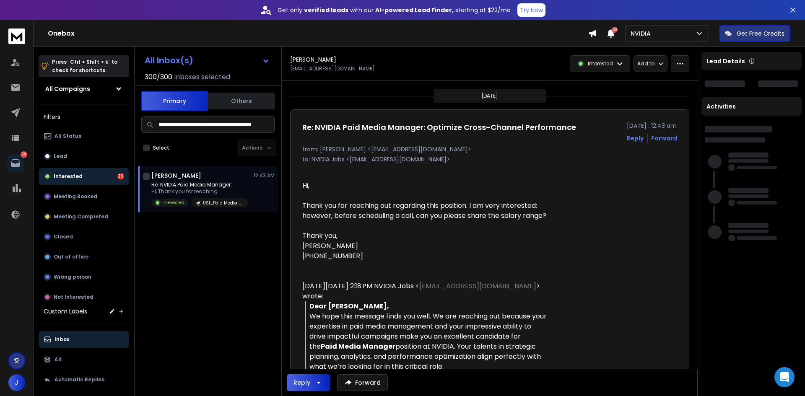
click at [592, 72] on div "Interested" at bounding box center [600, 63] width 60 height 17
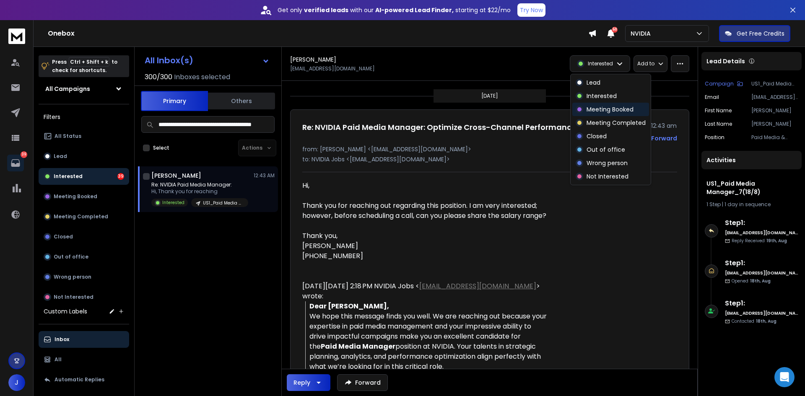
click at [607, 108] on p "Meeting Booked" at bounding box center [610, 109] width 47 height 8
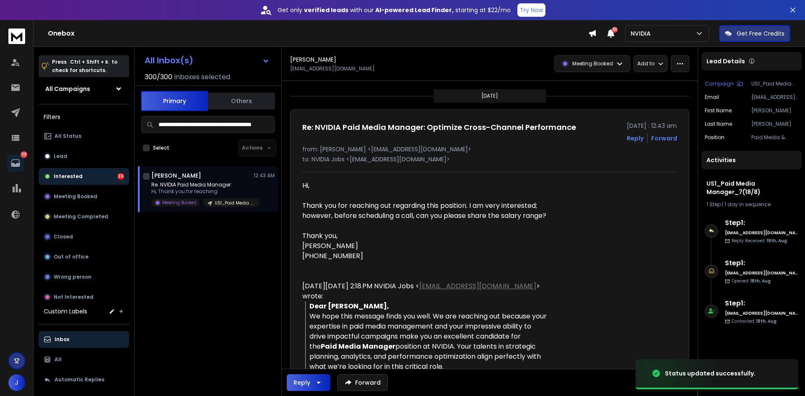
click at [224, 271] on div "Cynthia Ayon 12:43 AM Re: NVIDIA Paid Media Manager: Hi, Thank you for reaching…" at bounding box center [208, 233] width 147 height 136
click at [206, 127] on input "**********" at bounding box center [207, 124] width 133 height 17
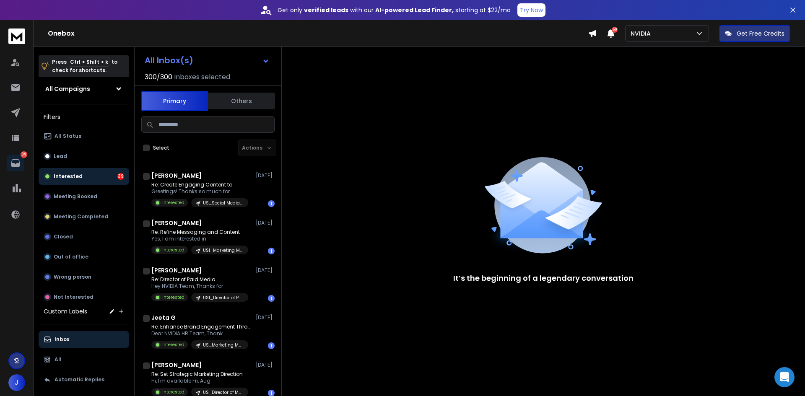
click at [376, 190] on div "It’s the beginning of a legendary conversation" at bounding box center [543, 215] width 523 height 337
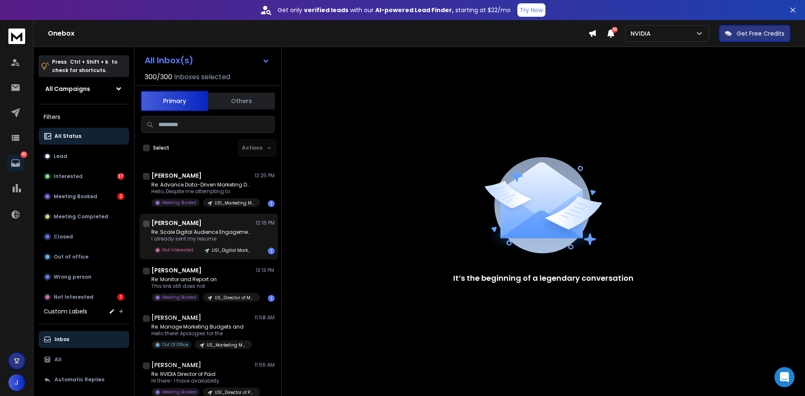
click at [260, 227] on div "[PERSON_NAME] 12:16 PM" at bounding box center [212, 223] width 123 height 8
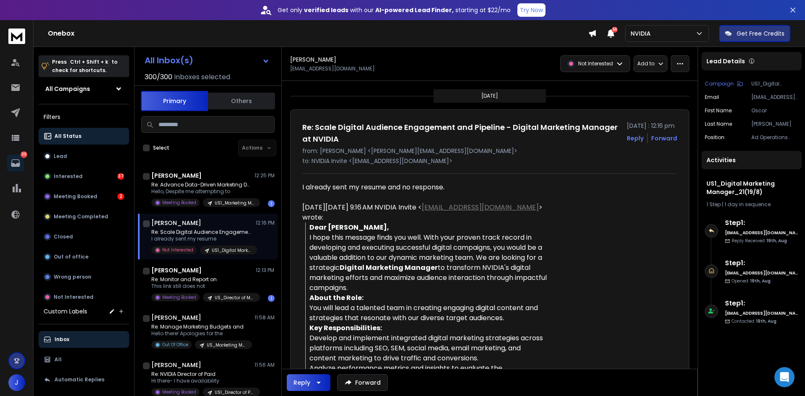
drag, startPoint x: 514, startPoint y: 161, endPoint x: 352, endPoint y: 161, distance: 162.3
click at [352, 161] on p "to: NVIDIA Invite <[EMAIL_ADDRESS][DOMAIN_NAME]>" at bounding box center [489, 161] width 375 height 8
copy p "[EMAIL_ADDRESS][DOMAIN_NAME]"
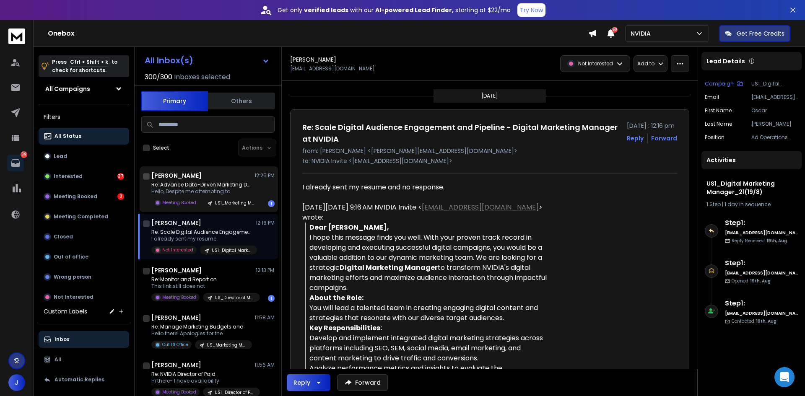
click at [229, 191] on p "Hello, Despite me attempting to" at bounding box center [201, 191] width 101 height 7
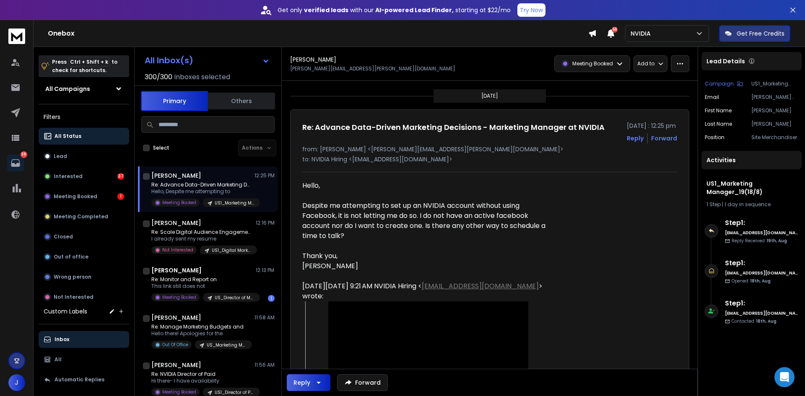
drag, startPoint x: 400, startPoint y: 233, endPoint x: 369, endPoint y: 255, distance: 38.6
click at [398, 235] on div "Despite me attempting to set up an NVIDIA account without using Facebook, it is…" at bounding box center [424, 221] width 245 height 40
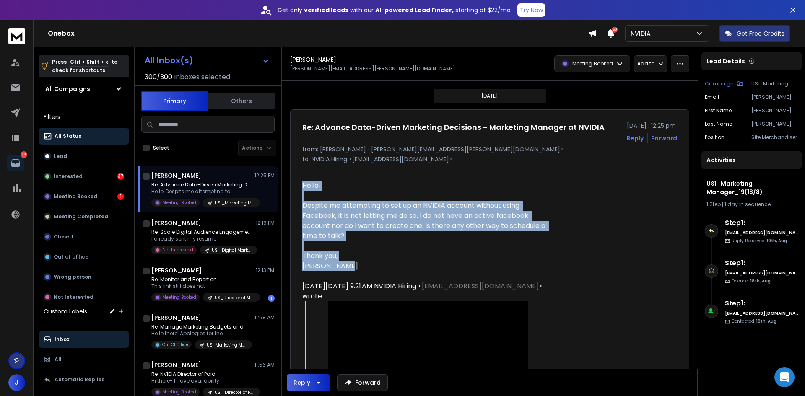
drag, startPoint x: 349, startPoint y: 266, endPoint x: 295, endPoint y: 189, distance: 94.5
copy div "Hello, Despite me attempting to set up an NVIDIA account without using Facebook…"
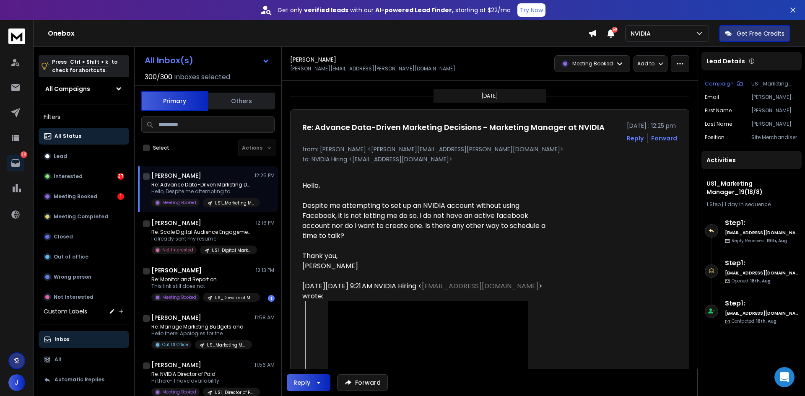
click at [727, 205] on span "1 day in sequence" at bounding box center [748, 204] width 46 height 7
drag, startPoint x: 468, startPoint y: 161, endPoint x: 353, endPoint y: 164, distance: 114.5
click at [353, 164] on p "to: NVIDIA Hiring <[EMAIL_ADDRESS][DOMAIN_NAME]>" at bounding box center [489, 159] width 375 height 8
copy p "[EMAIL_ADDRESS][DOMAIN_NAME]"
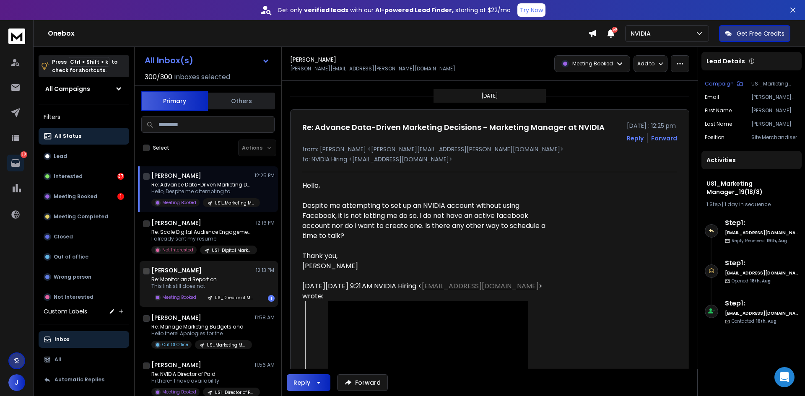
click at [239, 284] on p "This link still does not" at bounding box center [201, 286] width 101 height 7
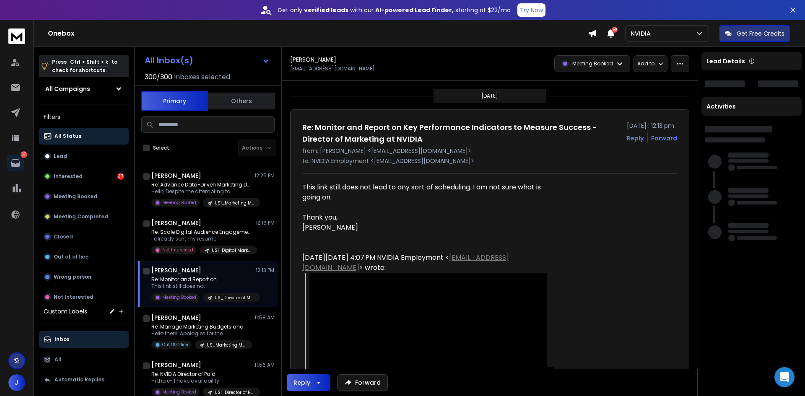
click at [418, 190] on div "This link still does not lead to any sort of scheduling. I am not sure what is …" at bounding box center [424, 192] width 245 height 20
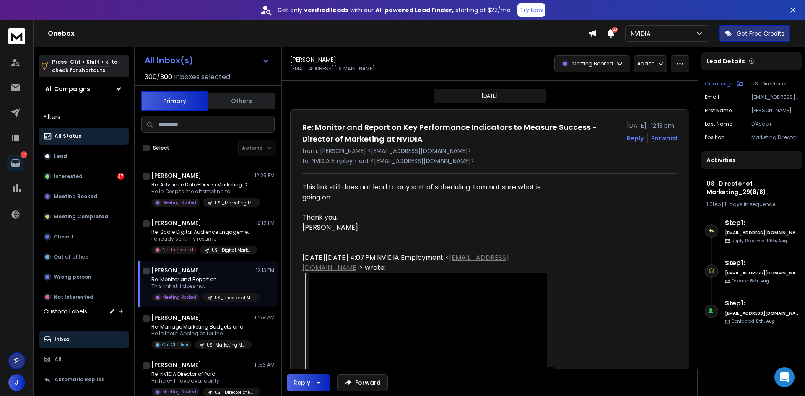
drag, startPoint x: 345, startPoint y: 221, endPoint x: 302, endPoint y: 181, distance: 57.9
copy div "This link still does not lead to any sort of scheduling. I am not sure what is …"
drag, startPoint x: 601, startPoint y: 171, endPoint x: 568, endPoint y: 162, distance: 34.1
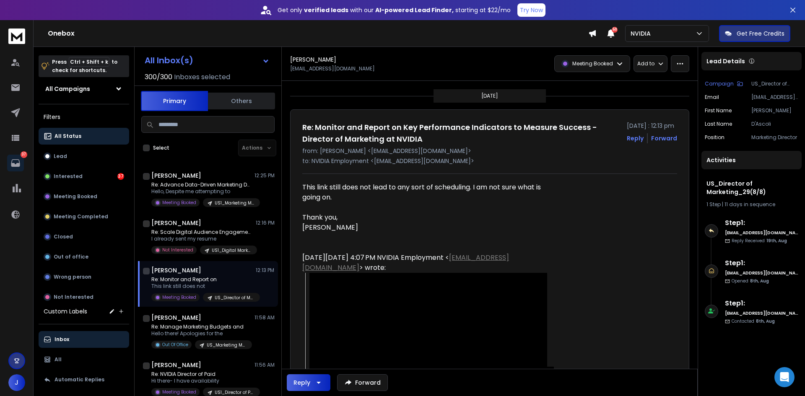
drag, startPoint x: 523, startPoint y: 159, endPoint x: 375, endPoint y: 158, distance: 148.0
click at [375, 158] on p "to: NVIDIA Employment <[EMAIL_ADDRESS][DOMAIN_NAME]>" at bounding box center [489, 161] width 375 height 8
copy p "[EMAIL_ADDRESS][DOMAIN_NAME]"
click at [366, 231] on div "[PERSON_NAME]" at bounding box center [424, 228] width 245 height 10
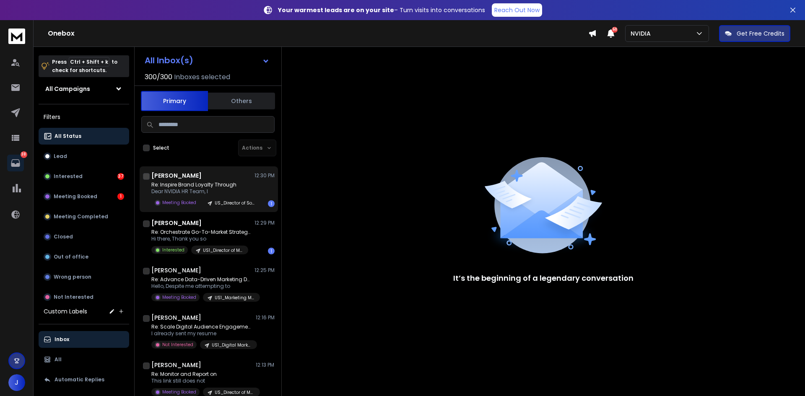
click at [217, 190] on p "Dear NVIDIA HR Team, I" at bounding box center [201, 191] width 101 height 7
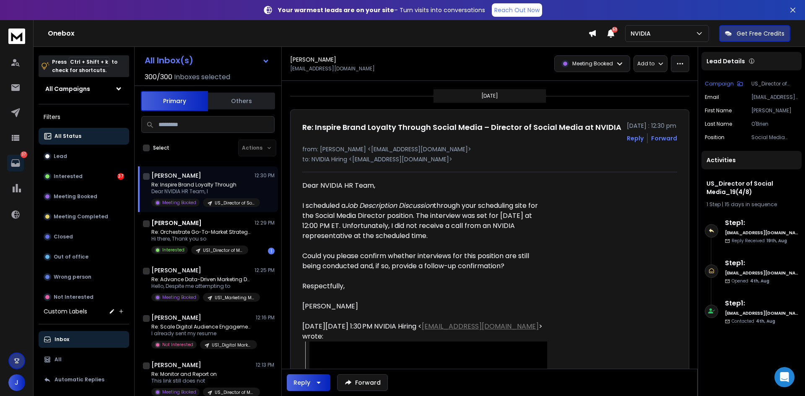
click at [423, 186] on p "Dear NVIDIA HR Team," at bounding box center [424, 186] width 245 height 10
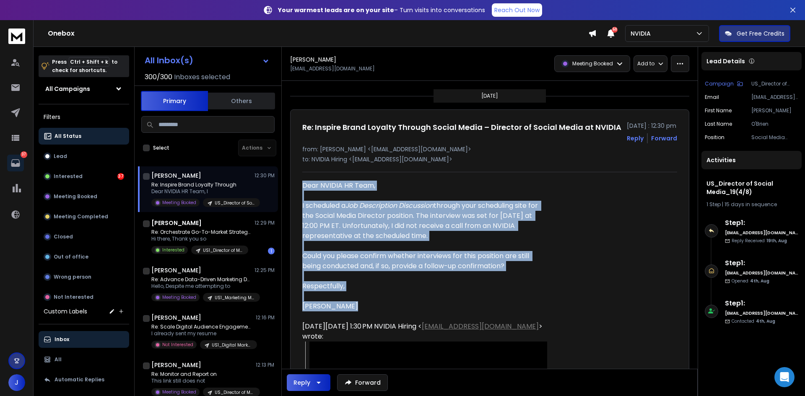
copy div "Dear NVIDIA HR Team, I scheduled a Job Description Discussion through your sche…"
drag, startPoint x: 335, startPoint y: 304, endPoint x: 301, endPoint y: 190, distance: 118.8
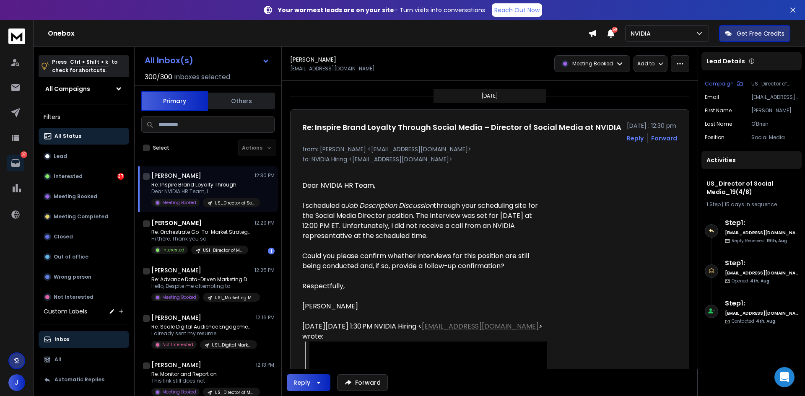
click at [97, 176] on button "Interested 37" at bounding box center [84, 176] width 91 height 17
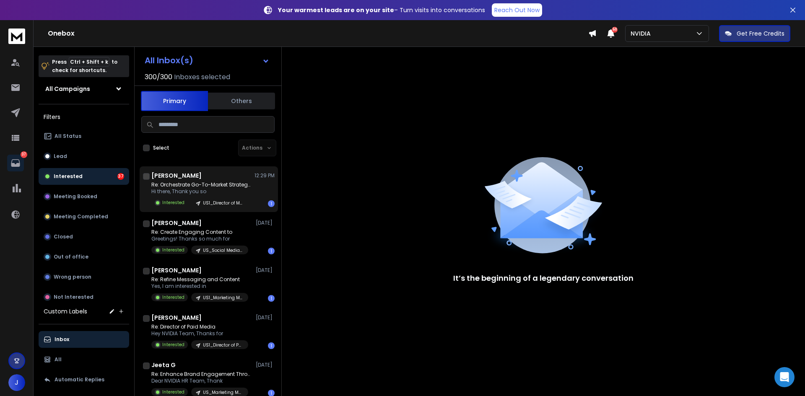
click at [237, 178] on div "[PERSON_NAME] 12:29 PM" at bounding box center [212, 175] width 123 height 8
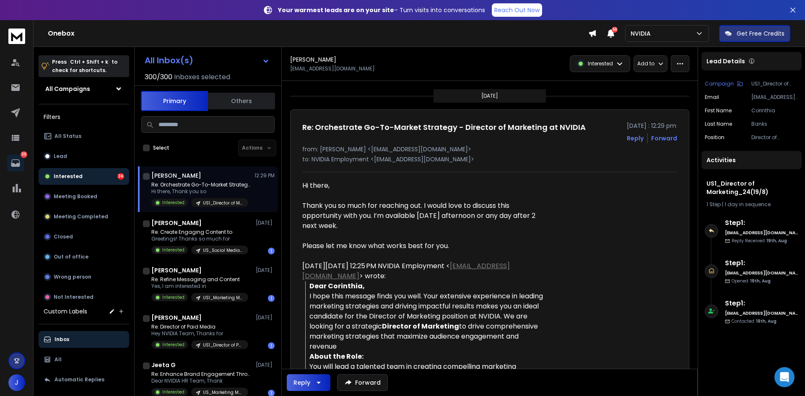
drag, startPoint x: 523, startPoint y: 160, endPoint x: 374, endPoint y: 163, distance: 148.9
click at [374, 163] on p "to: NVIDIA Employment <[EMAIL_ADDRESS][DOMAIN_NAME]>" at bounding box center [489, 159] width 375 height 8
copy p "[EMAIL_ADDRESS][DOMAIN_NAME]"
click at [591, 68] on div "Interested" at bounding box center [600, 64] width 60 height 16
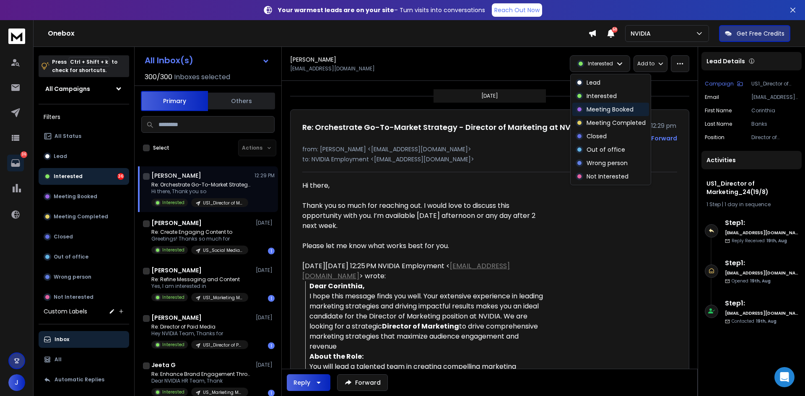
click at [620, 108] on p "Meeting Booked" at bounding box center [610, 109] width 47 height 8
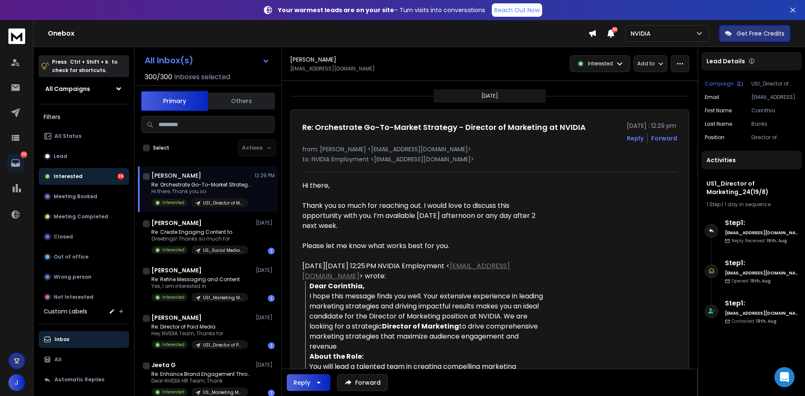
click at [359, 210] on div "Thank you so much for reaching out. I would love to discuss this opportunity wi…" at bounding box center [424, 216] width 245 height 30
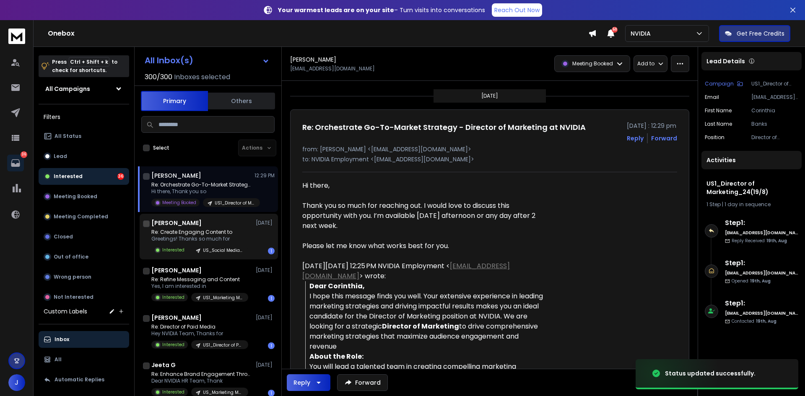
click at [238, 229] on div "[PERSON_NAME] [DATE] Re: Create Engaging Content to Greetings! Thanks so much f…" at bounding box center [212, 237] width 123 height 36
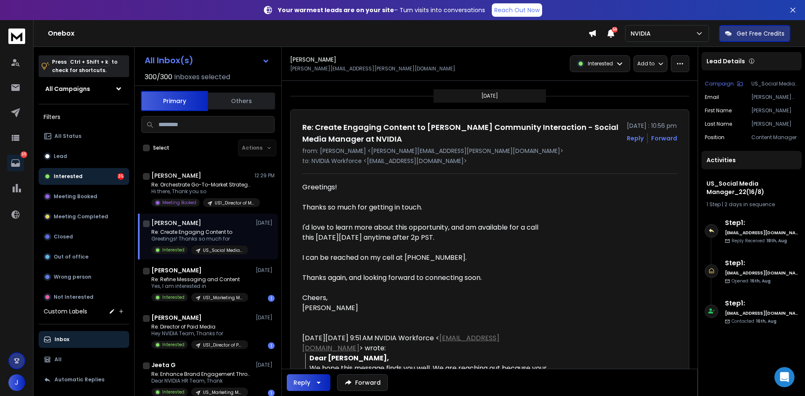
drag, startPoint x: 521, startPoint y: 161, endPoint x: 366, endPoint y: 162, distance: 154.7
click at [366, 162] on p "to: NVIDIA Workforce <[EMAIL_ADDRESS][DOMAIN_NAME]>" at bounding box center [489, 161] width 375 height 8
copy p "[EMAIL_ADDRESS][DOMAIN_NAME]"
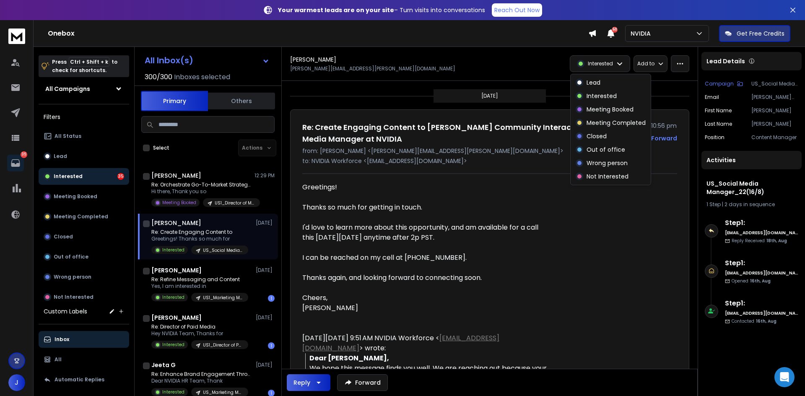
click at [606, 65] on p "Interested" at bounding box center [600, 63] width 25 height 7
click at [606, 111] on p "Meeting Booked" at bounding box center [610, 109] width 47 height 8
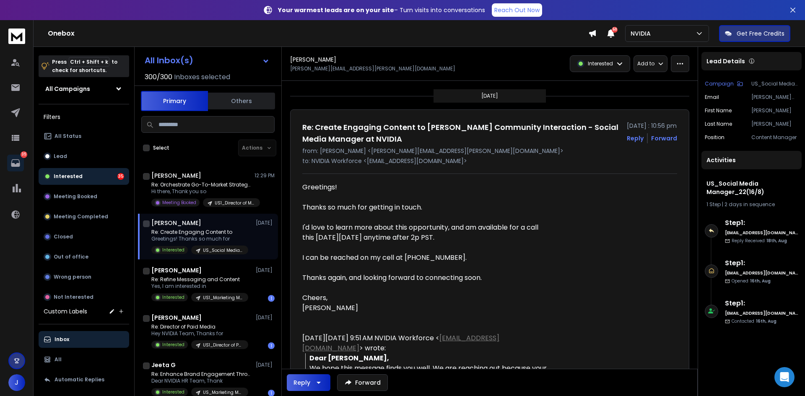
click at [194, 119] on input at bounding box center [207, 124] width 133 height 17
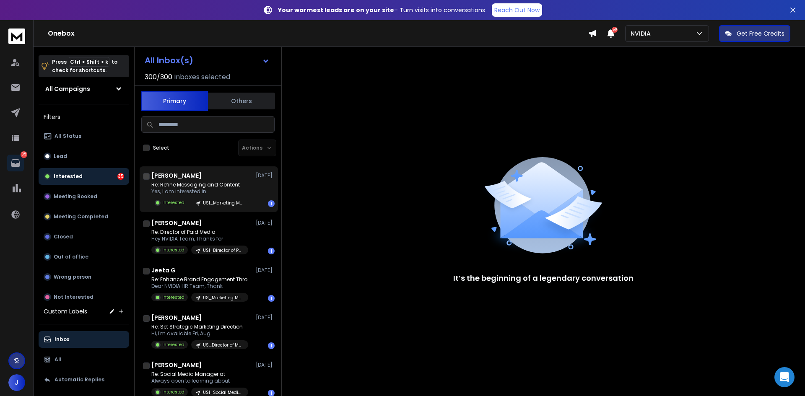
click at [236, 192] on p "Yes, I am interested in" at bounding box center [199, 191] width 97 height 7
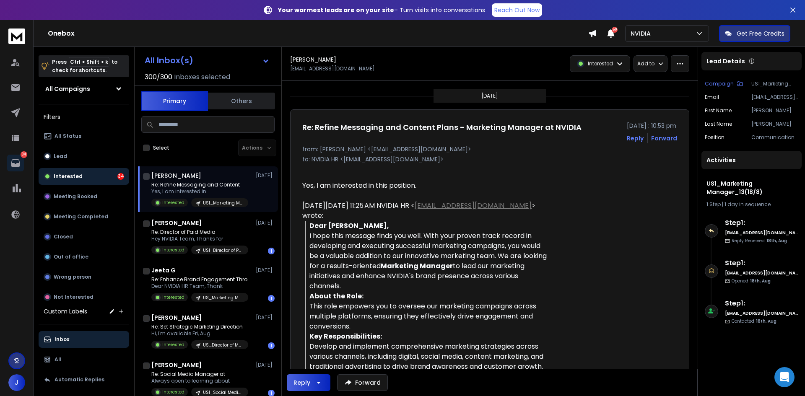
drag, startPoint x: 451, startPoint y: 160, endPoint x: 345, endPoint y: 161, distance: 105.3
click at [345, 161] on p "to: NVIDIA HR <[EMAIL_ADDRESS][DOMAIN_NAME]>" at bounding box center [489, 159] width 375 height 8
copy p "[EMAIL_ADDRESS][DOMAIN_NAME]"
click at [205, 125] on input at bounding box center [207, 124] width 133 height 17
paste input "**********"
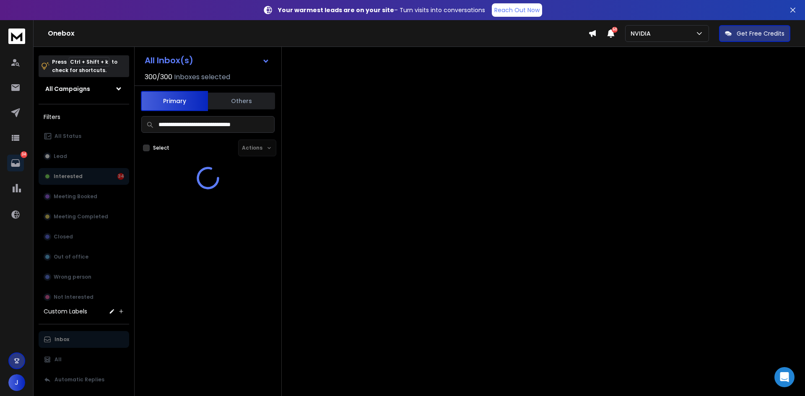
type input "**********"
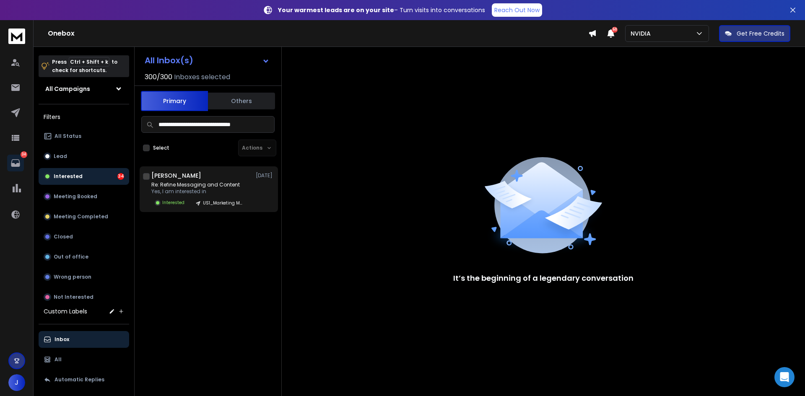
click at [208, 195] on div "Re: Refine Messaging and Content Yes, I am interested in Interested US1_Marketi…" at bounding box center [199, 195] width 97 height 26
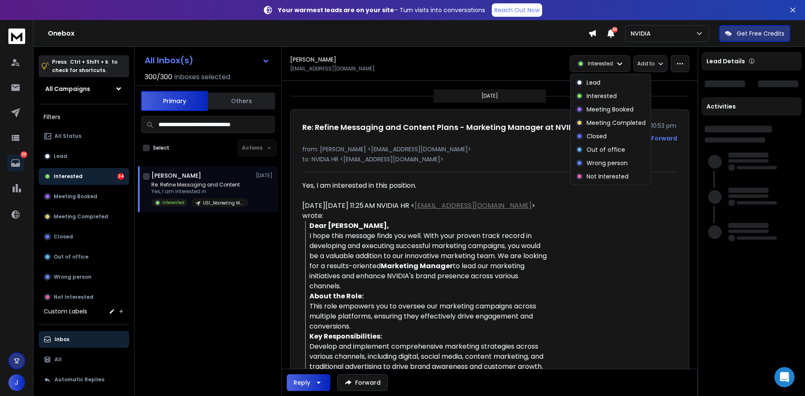
click at [607, 62] on p "Interested" at bounding box center [600, 63] width 25 height 7
click at [608, 109] on p "Meeting Booked" at bounding box center [610, 109] width 47 height 8
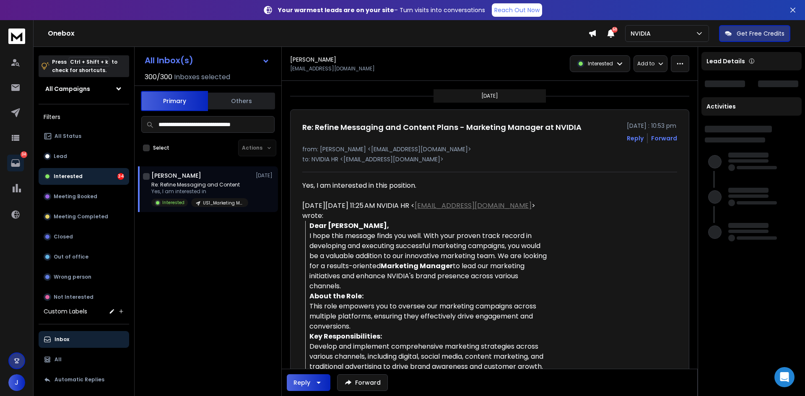
click at [199, 124] on input "**********" at bounding box center [207, 124] width 133 height 17
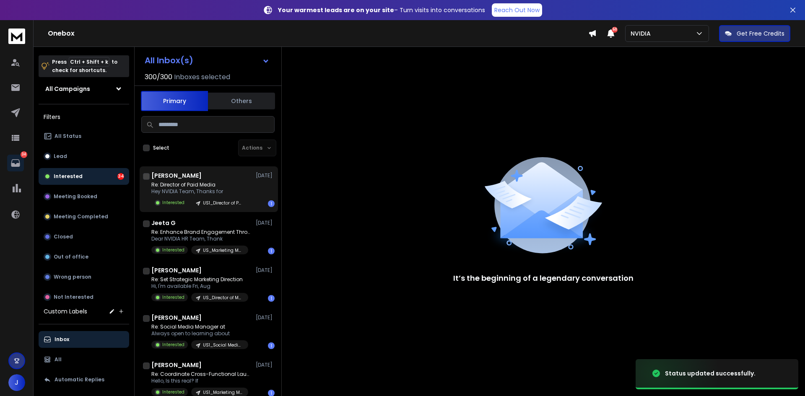
click at [210, 189] on p "Hey NVIDIA Team, Thanks for" at bounding box center [199, 191] width 97 height 7
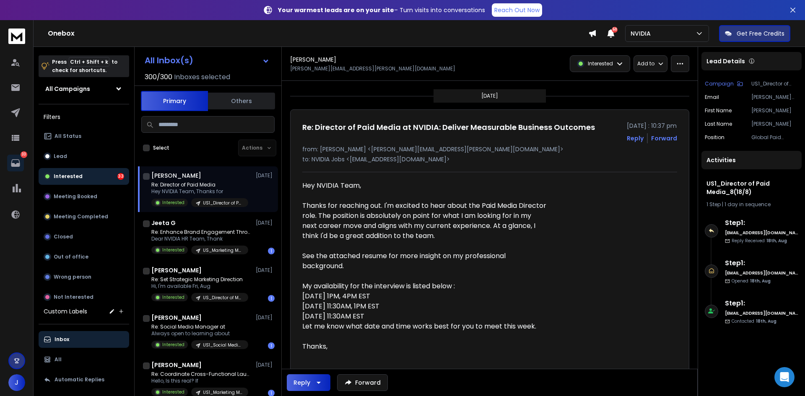
drag, startPoint x: 478, startPoint y: 161, endPoint x: 351, endPoint y: 161, distance: 127.5
click at [351, 161] on p "to: NVIDIA Jobs <[EMAIL_ADDRESS][DOMAIN_NAME]>" at bounding box center [489, 159] width 375 height 8
copy p "[EMAIL_ADDRESS][DOMAIN_NAME]"
click at [588, 66] on p "Interested" at bounding box center [600, 63] width 25 height 7
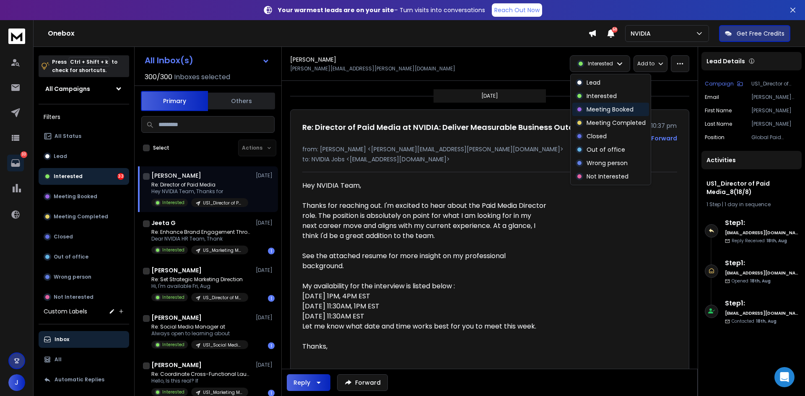
click at [613, 107] on p "Meeting Booked" at bounding box center [610, 109] width 47 height 8
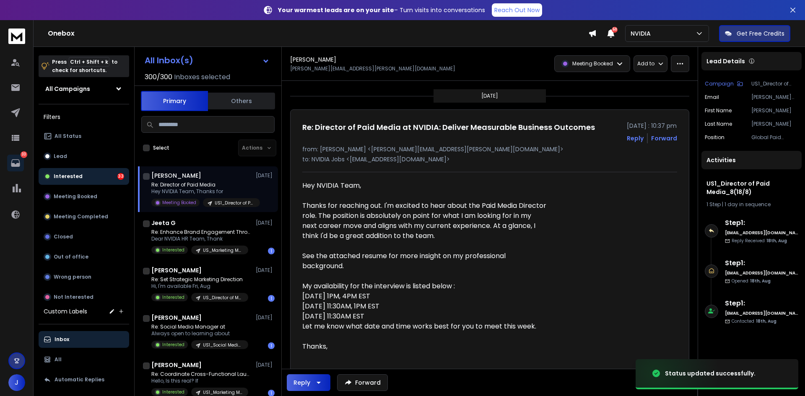
click at [173, 127] on input at bounding box center [207, 124] width 133 height 17
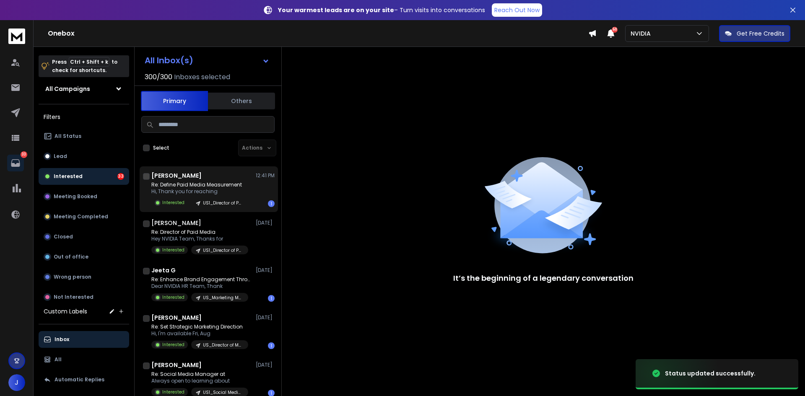
click at [260, 190] on div "Re: Define Paid Media Measurement Hi, Thank you for reaching Interested US1_Dir…" at bounding box center [212, 195] width 123 height 26
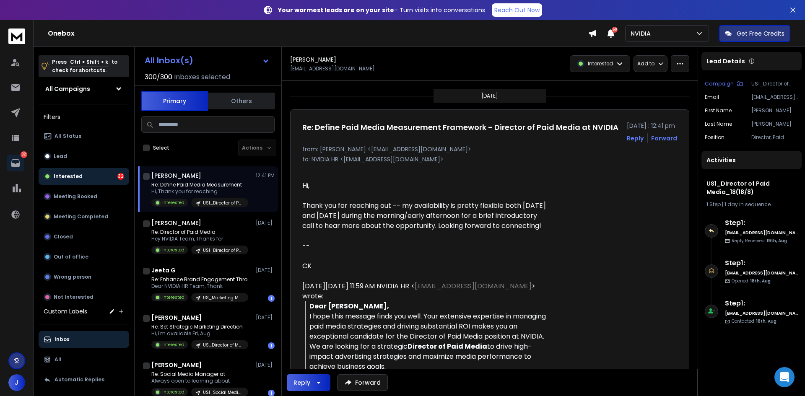
drag, startPoint x: 463, startPoint y: 161, endPoint x: 345, endPoint y: 162, distance: 118.2
click at [345, 162] on p "to: NVIDIA HR <[EMAIL_ADDRESS][DOMAIN_NAME]>" at bounding box center [489, 159] width 375 height 8
copy p "[EMAIL_ADDRESS][DOMAIN_NAME]"
click at [247, 122] on input at bounding box center [207, 124] width 133 height 17
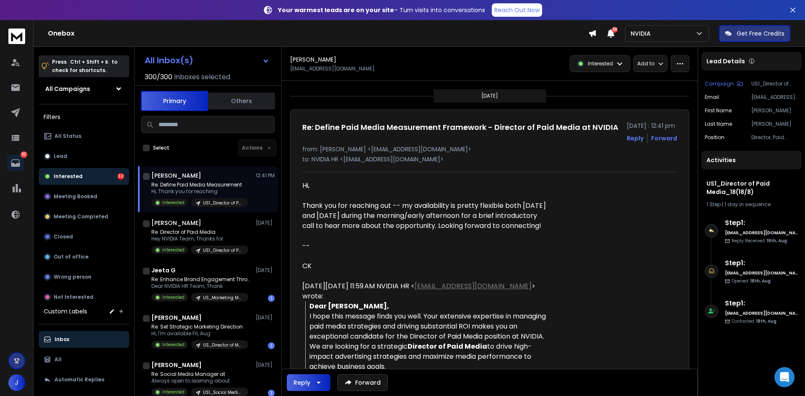
paste input "**********"
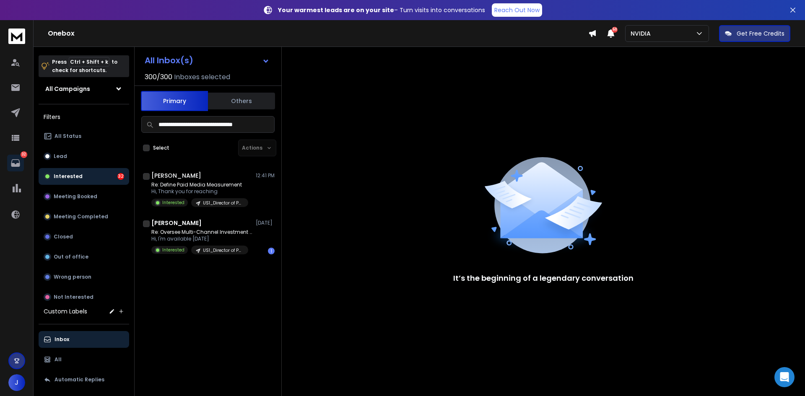
type input "**********"
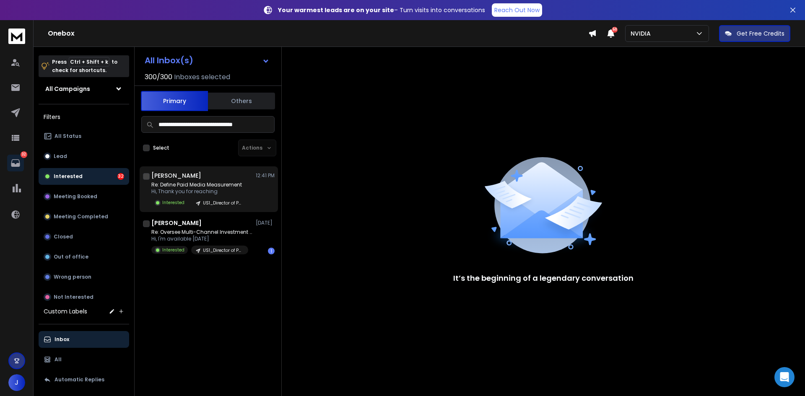
click at [261, 200] on div "Re: Define Paid Media Measurement Hi, Thank you for reaching Interested US1_Dir…" at bounding box center [212, 195] width 123 height 26
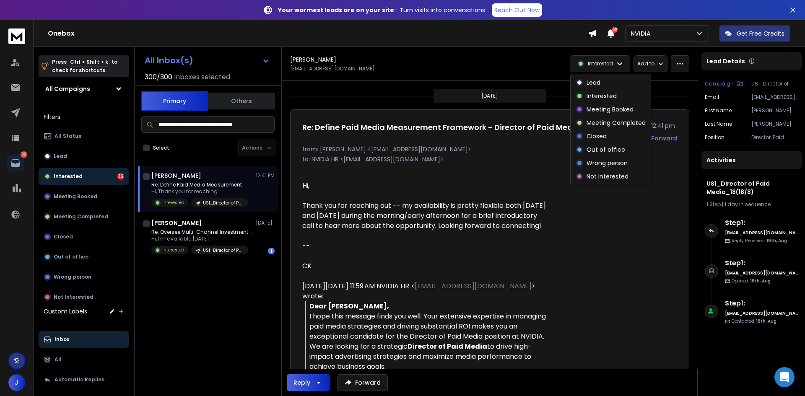
click at [615, 67] on div "Interested" at bounding box center [600, 64] width 60 height 16
click at [611, 112] on p "Meeting Booked" at bounding box center [610, 109] width 47 height 8
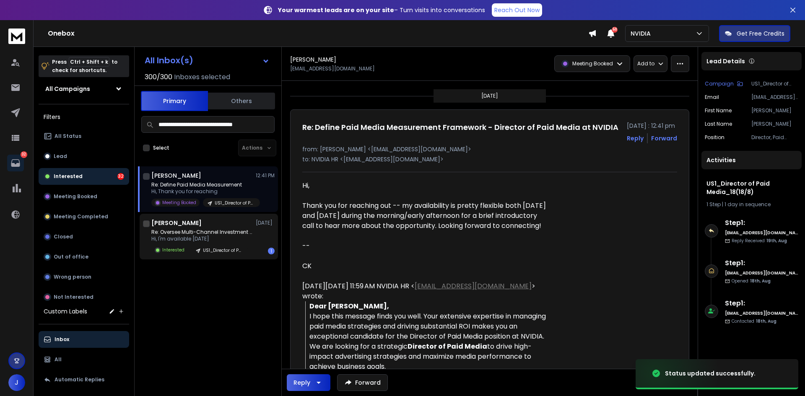
click at [211, 229] on div "[PERSON_NAME] [DATE] Re: Oversee Multi-Channel Investment Strategy Hi, I'm avai…" at bounding box center [212, 237] width 123 height 36
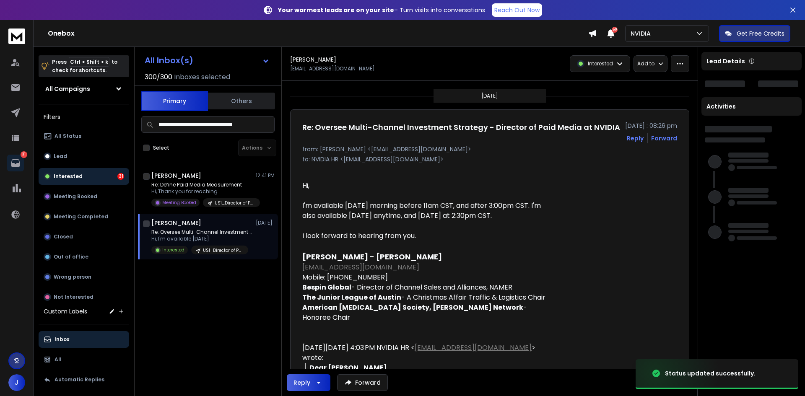
click at [584, 68] on div "Interested" at bounding box center [600, 64] width 60 height 16
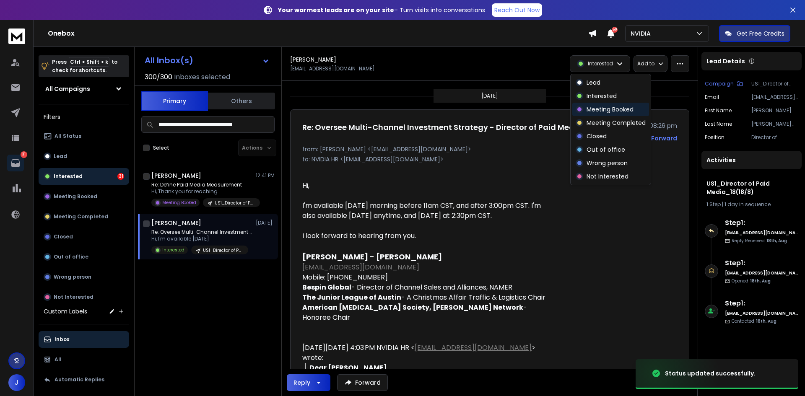
click at [603, 106] on p "Meeting Booked" at bounding box center [610, 109] width 47 height 8
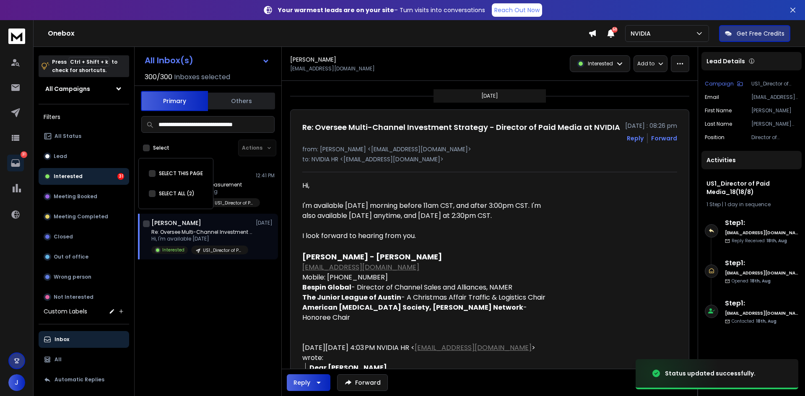
click at [216, 131] on input "**********" at bounding box center [207, 124] width 133 height 17
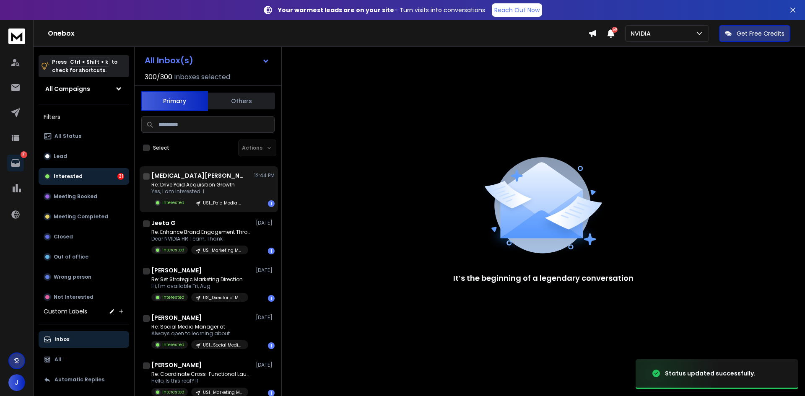
drag, startPoint x: 330, startPoint y: 203, endPoint x: 242, endPoint y: 184, distance: 90.9
click at [329, 202] on div "It’s the beginning of a legendary conversation" at bounding box center [543, 215] width 523 height 337
click at [229, 183] on p "Re: Drive Paid Acquisition Growth" at bounding box center [199, 185] width 97 height 7
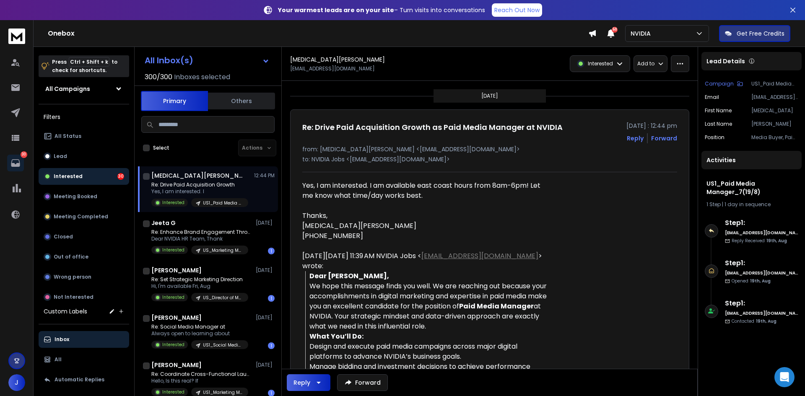
drag, startPoint x: 488, startPoint y: 160, endPoint x: 350, endPoint y: 158, distance: 138.4
click at [350, 158] on p "to: NVIDIA Jobs <[EMAIL_ADDRESS][DOMAIN_NAME]>" at bounding box center [489, 159] width 375 height 8
copy p "[EMAIL_ADDRESS][DOMAIN_NAME]"
click at [400, 192] on div "Yes, I am interested. I am available east coast hours from 8am-6pm! Let me know…" at bounding box center [424, 211] width 245 height 60
drag, startPoint x: 488, startPoint y: 158, endPoint x: 351, endPoint y: 162, distance: 136.7
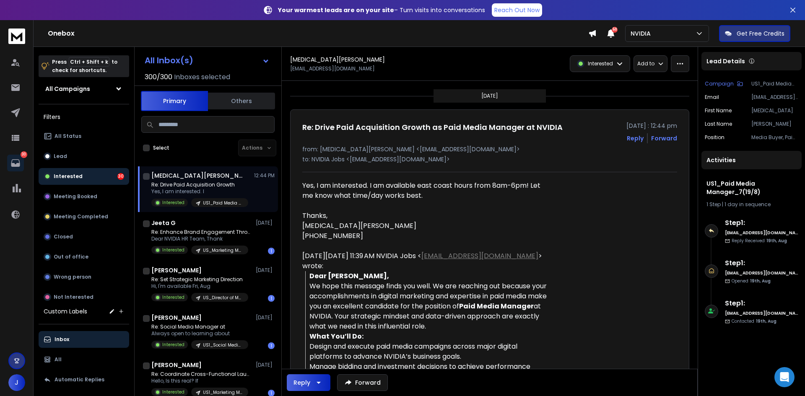
click at [351, 162] on p "to: NVIDIA Jobs <[EMAIL_ADDRESS][DOMAIN_NAME]>" at bounding box center [489, 159] width 375 height 8
copy p "[EMAIL_ADDRESS][DOMAIN_NAME]"
click at [598, 60] on div "Interested" at bounding box center [600, 64] width 60 height 16
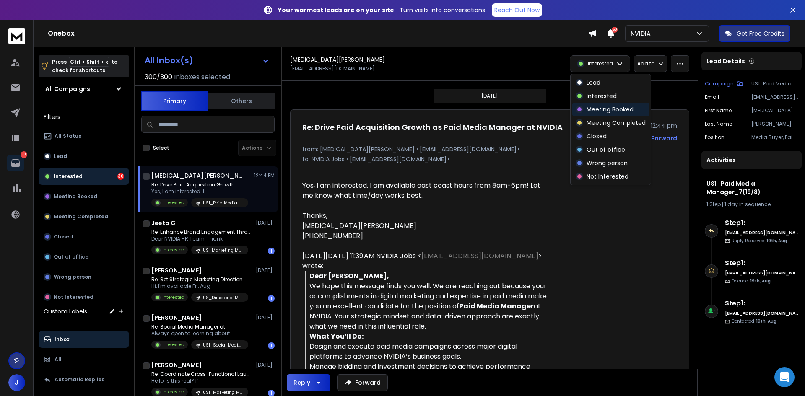
click at [610, 107] on p "Meeting Booked" at bounding box center [610, 109] width 47 height 8
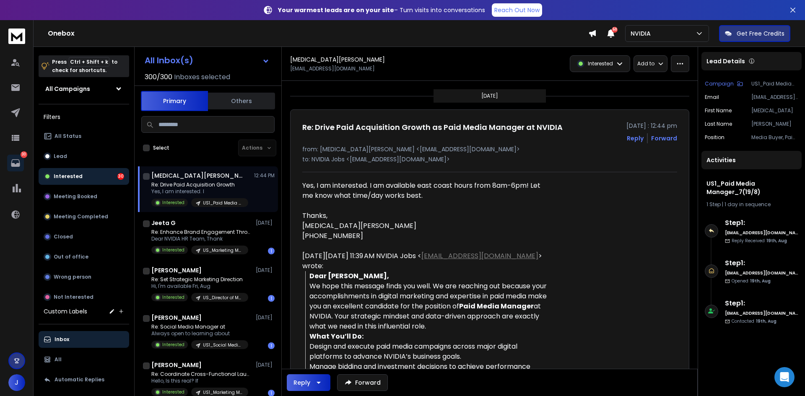
click at [230, 126] on input at bounding box center [207, 124] width 133 height 17
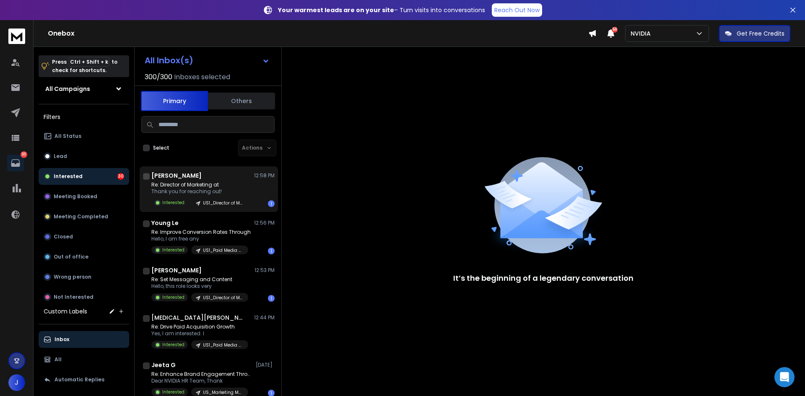
click at [272, 211] on div "[PERSON_NAME] 12:58 PM Re: Director of Marketing at Thank you for reaching out!…" at bounding box center [209, 189] width 138 height 46
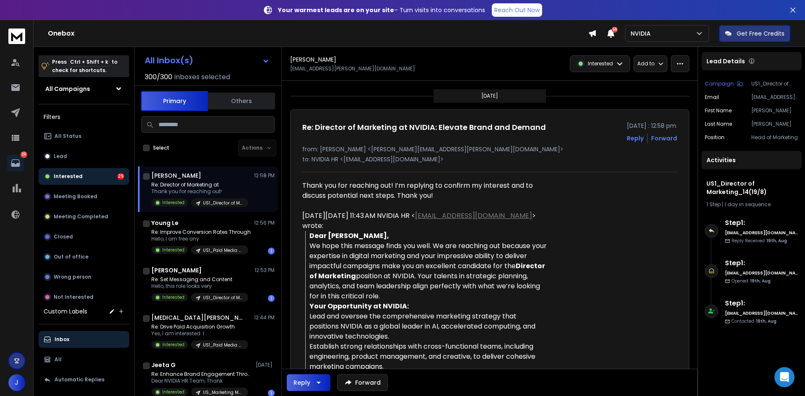
drag, startPoint x: 453, startPoint y: 160, endPoint x: 345, endPoint y: 161, distance: 107.3
click at [345, 161] on p "to: NVIDIA HR <[EMAIL_ADDRESS][DOMAIN_NAME]>" at bounding box center [489, 159] width 375 height 8
click at [210, 119] on input at bounding box center [207, 124] width 133 height 17
paste input "**********"
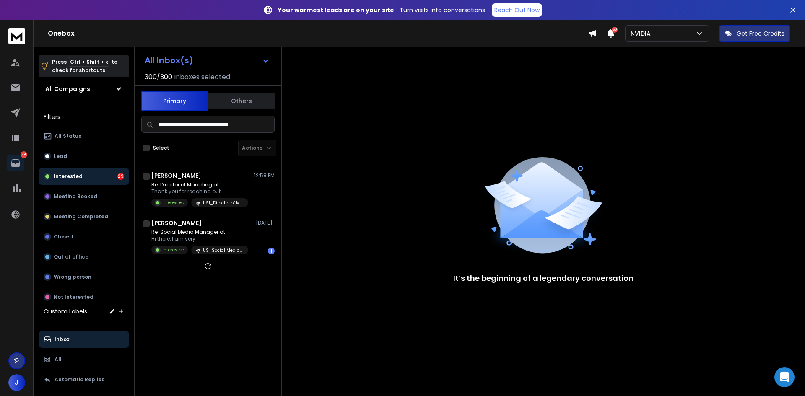
type input "**********"
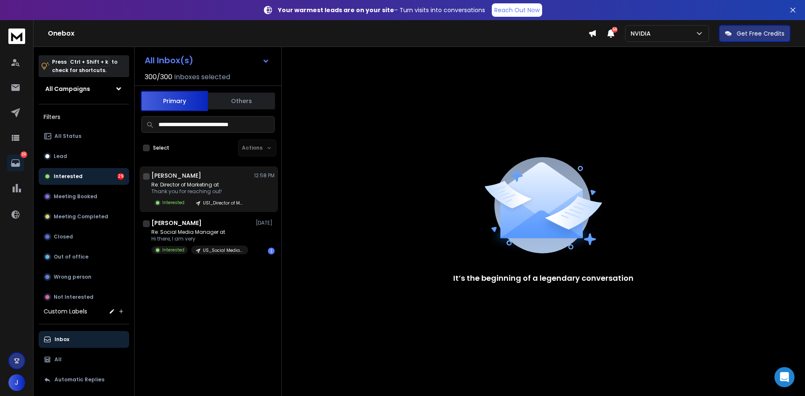
click at [205, 176] on div "[PERSON_NAME] 12:58 PM" at bounding box center [212, 175] width 123 height 8
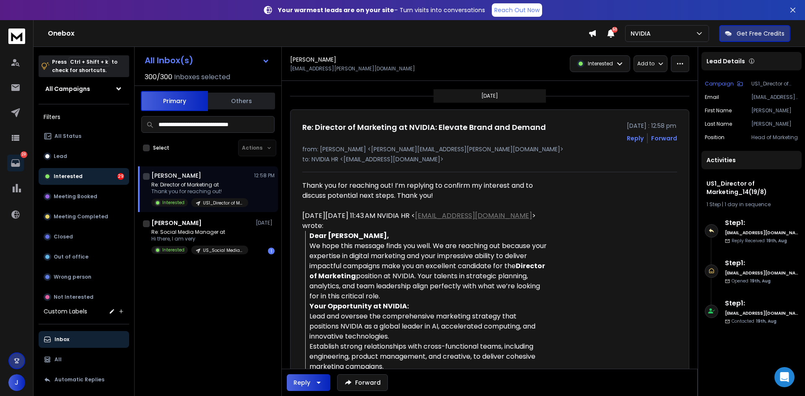
click at [604, 68] on div "Interested" at bounding box center [600, 64] width 60 height 16
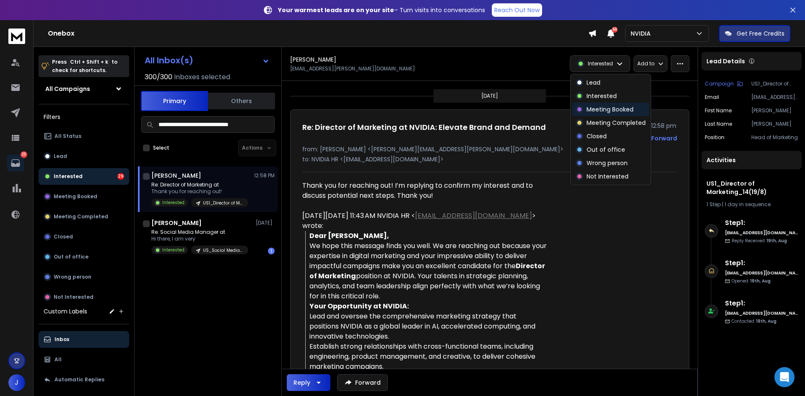
click at [617, 110] on p "Meeting Booked" at bounding box center [610, 109] width 47 height 8
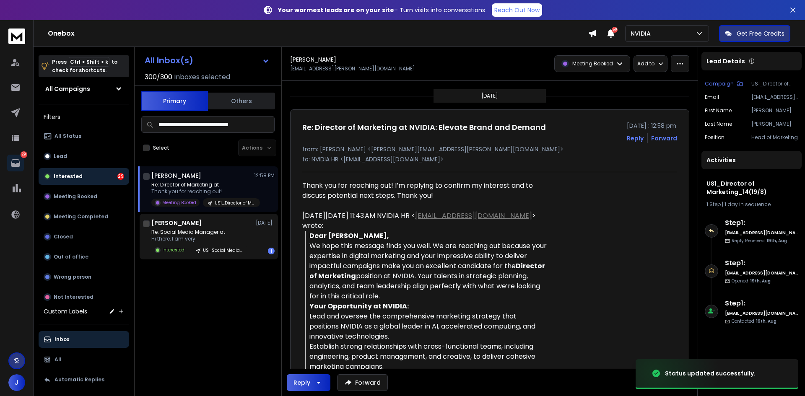
click at [239, 246] on div "US_Social Media Manager_14(16/8)" at bounding box center [219, 250] width 57 height 9
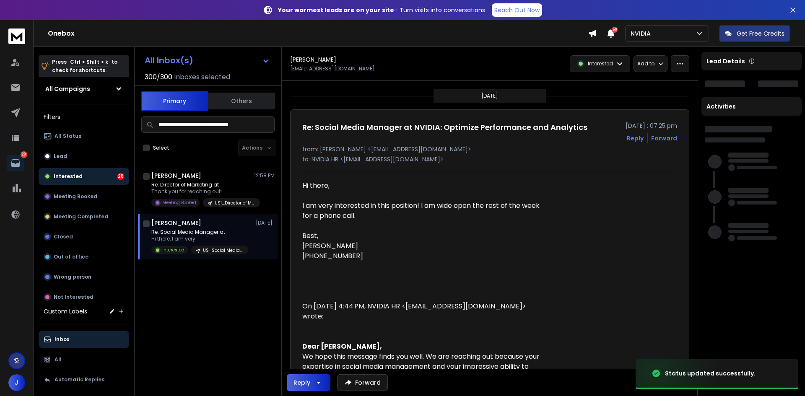
click at [607, 57] on div "Interested" at bounding box center [600, 64] width 60 height 16
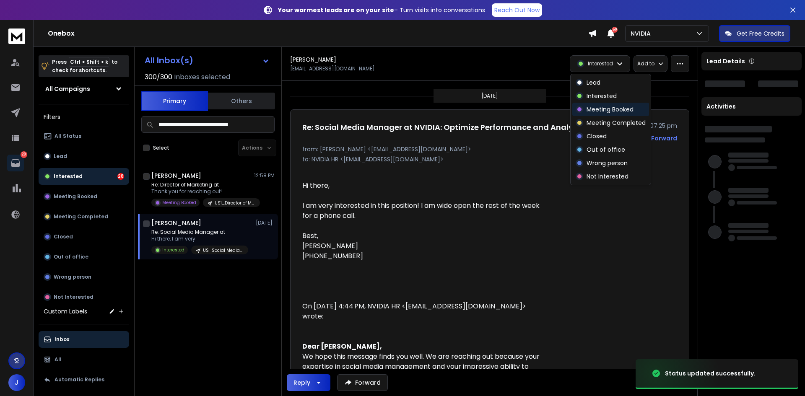
click at [613, 106] on p "Meeting Booked" at bounding box center [610, 109] width 47 height 8
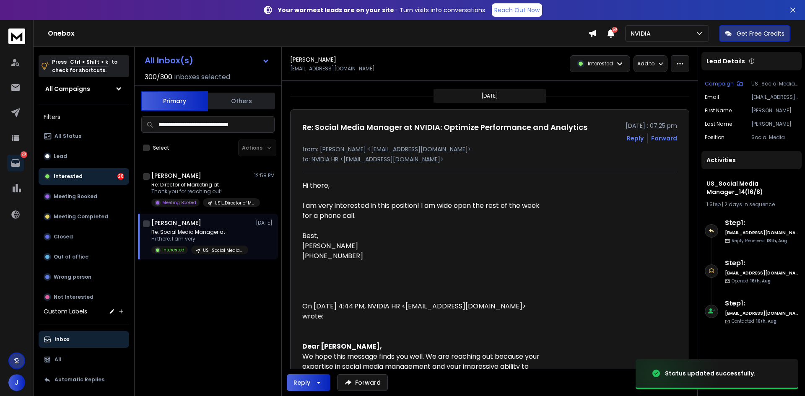
click at [216, 127] on input "**********" at bounding box center [207, 124] width 133 height 17
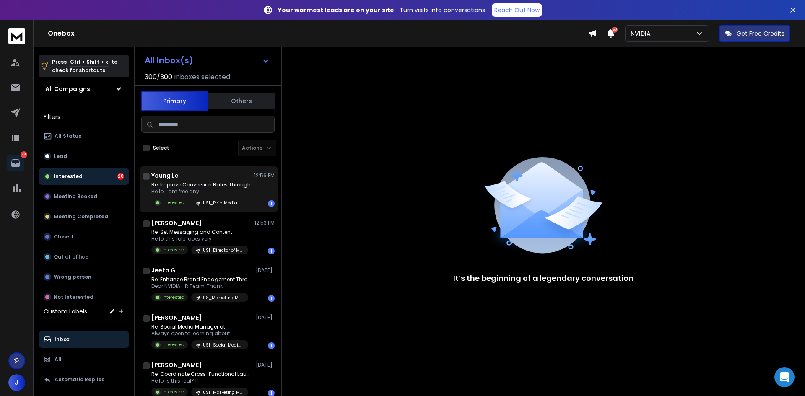
click at [217, 175] on div "Young Le 12:56 PM" at bounding box center [212, 175] width 123 height 8
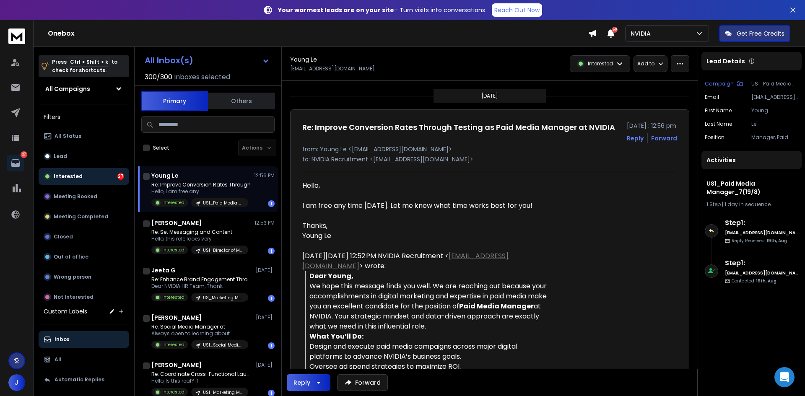
drag, startPoint x: 503, startPoint y: 161, endPoint x: 373, endPoint y: 164, distance: 130.4
click at [373, 164] on p "to: NVIDIA Recruitment <[EMAIL_ADDRESS][DOMAIN_NAME]>" at bounding box center [489, 159] width 375 height 8
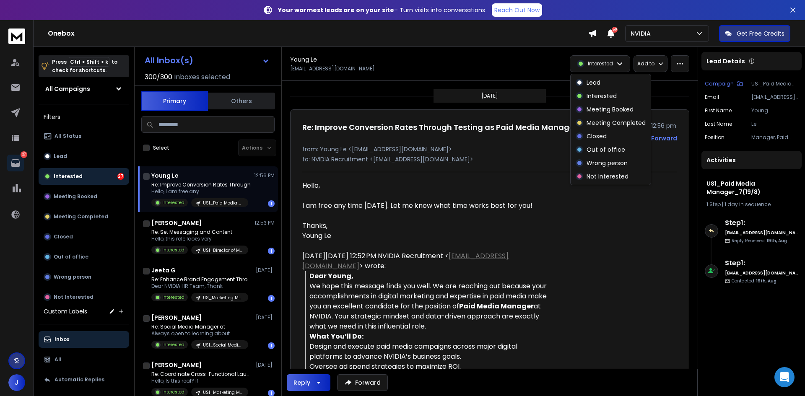
click at [598, 66] on p "Interested" at bounding box center [600, 63] width 25 height 7
click at [611, 110] on p "Meeting Booked" at bounding box center [610, 109] width 47 height 8
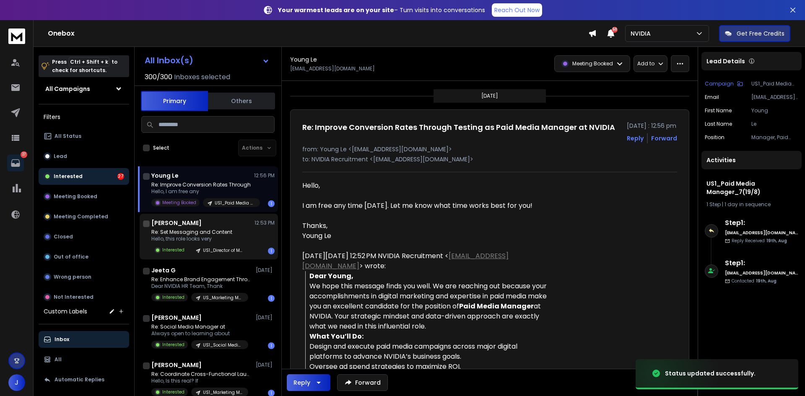
click at [228, 242] on p "Hello, this role looks very" at bounding box center [199, 239] width 97 height 7
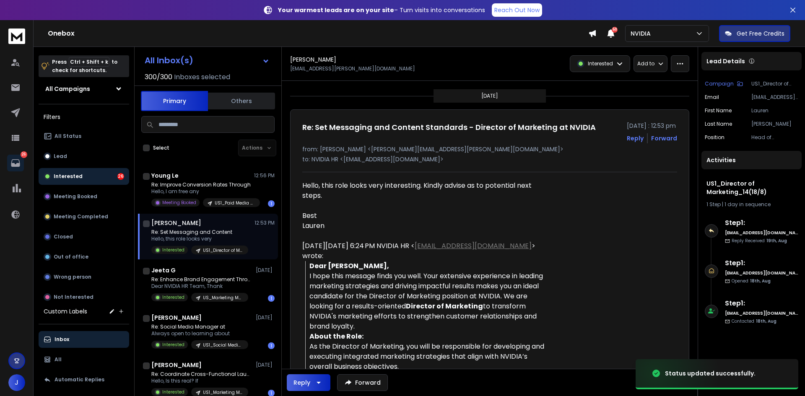
drag, startPoint x: 448, startPoint y: 159, endPoint x: 344, endPoint y: 159, distance: 103.6
click at [344, 159] on p "to: NVIDIA HR <[EMAIL_ADDRESS][DOMAIN_NAME]>" at bounding box center [489, 159] width 375 height 8
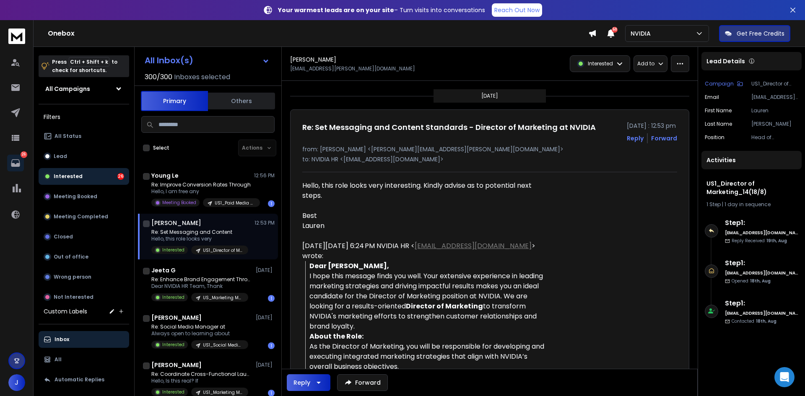
click at [209, 125] on input at bounding box center [207, 124] width 133 height 17
paste input "**********"
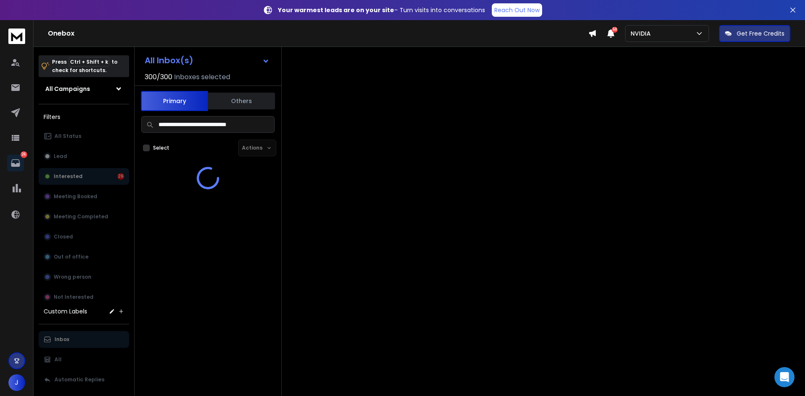
type input "**********"
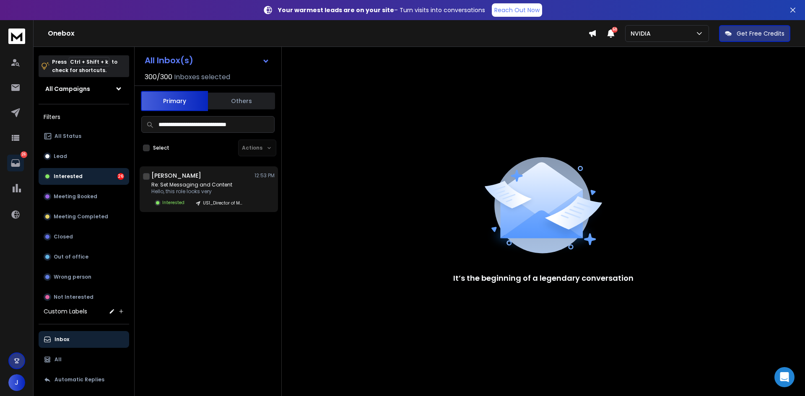
click at [229, 167] on div "[PERSON_NAME] 12:53 PM Re: Set Messaging and Content Hello, this role looks ver…" at bounding box center [209, 189] width 138 height 46
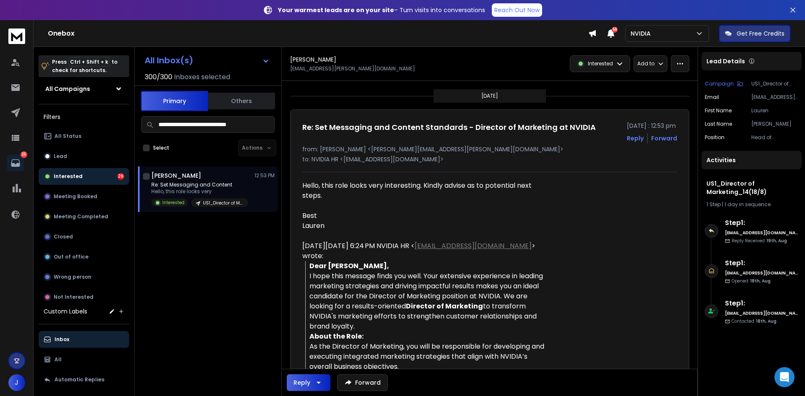
click at [599, 62] on p "Interested" at bounding box center [600, 63] width 25 height 7
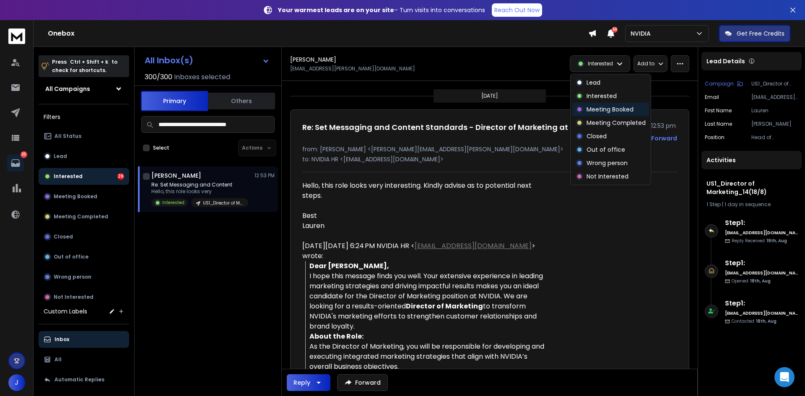
click at [610, 108] on p "Meeting Booked" at bounding box center [610, 109] width 47 height 8
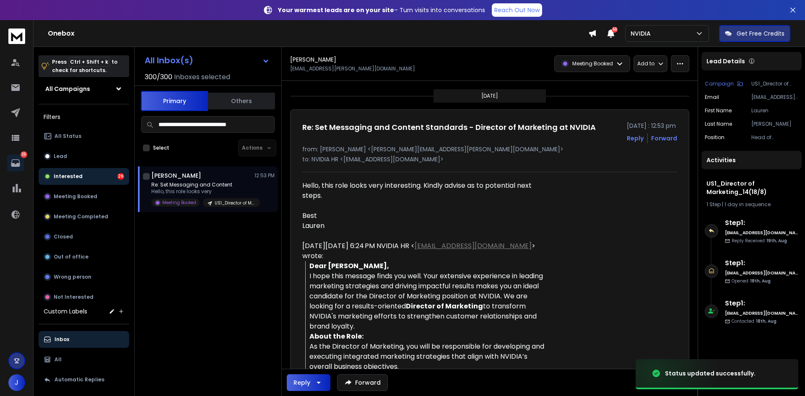
click at [202, 128] on input "**********" at bounding box center [207, 124] width 133 height 17
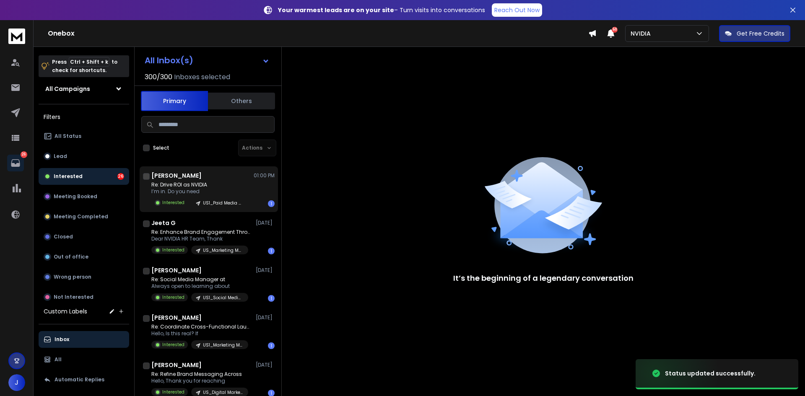
click at [231, 174] on div "[PERSON_NAME] 01:00 PM" at bounding box center [212, 175] width 123 height 8
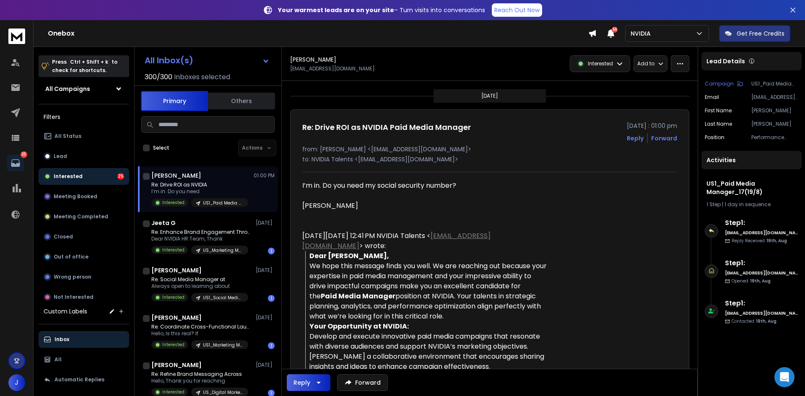
drag, startPoint x: 506, startPoint y: 160, endPoint x: 358, endPoint y: 158, distance: 147.2
click at [358, 158] on p "to: NVIDIA Talents <[EMAIL_ADDRESS][DOMAIN_NAME]>" at bounding box center [489, 159] width 375 height 8
